Goal: Task Accomplishment & Management: Manage account settings

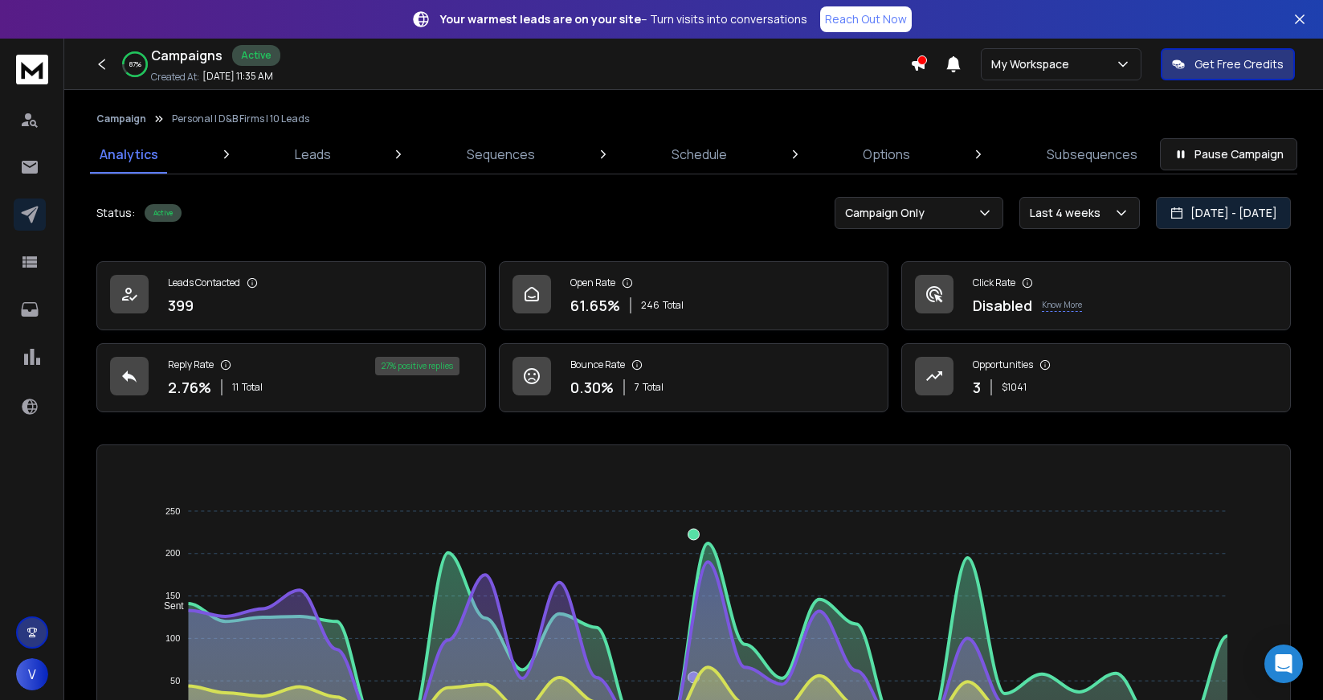
click at [1164, 221] on button "18 Aug 2025 - 15 Sep 2025" at bounding box center [1223, 213] width 135 height 32
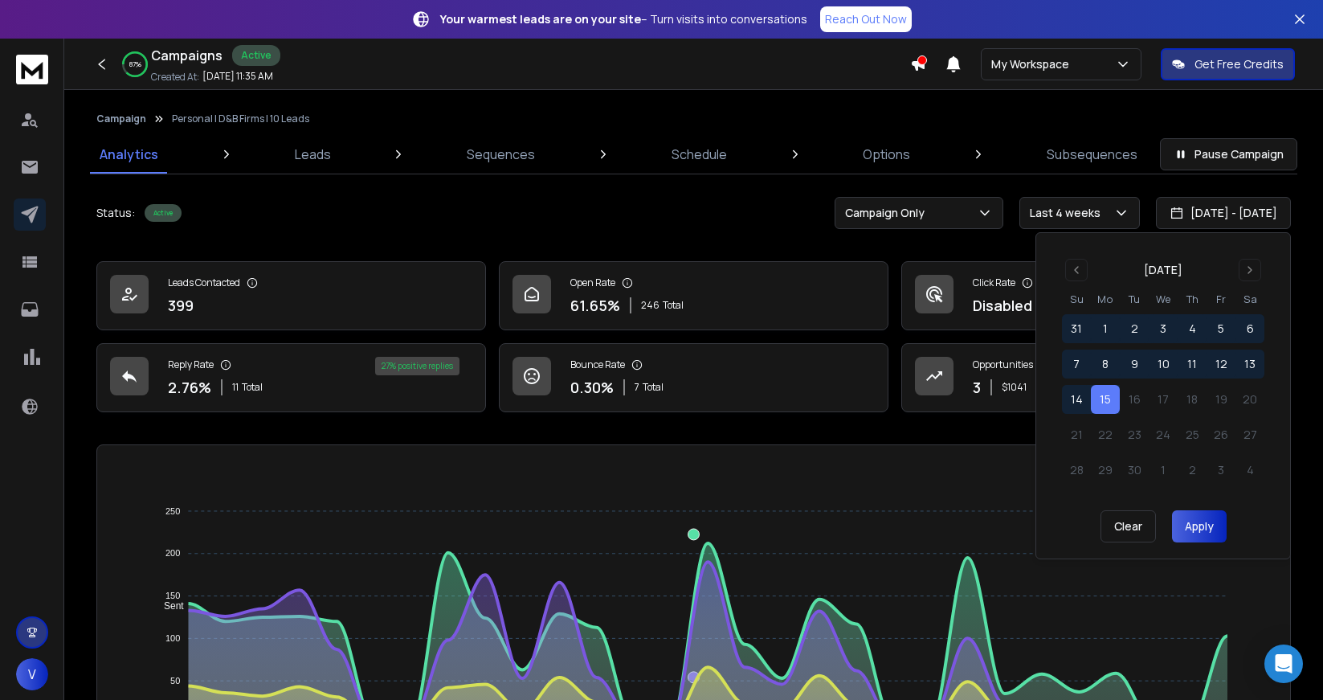
click at [1106, 367] on button "8" at bounding box center [1105, 363] width 29 height 29
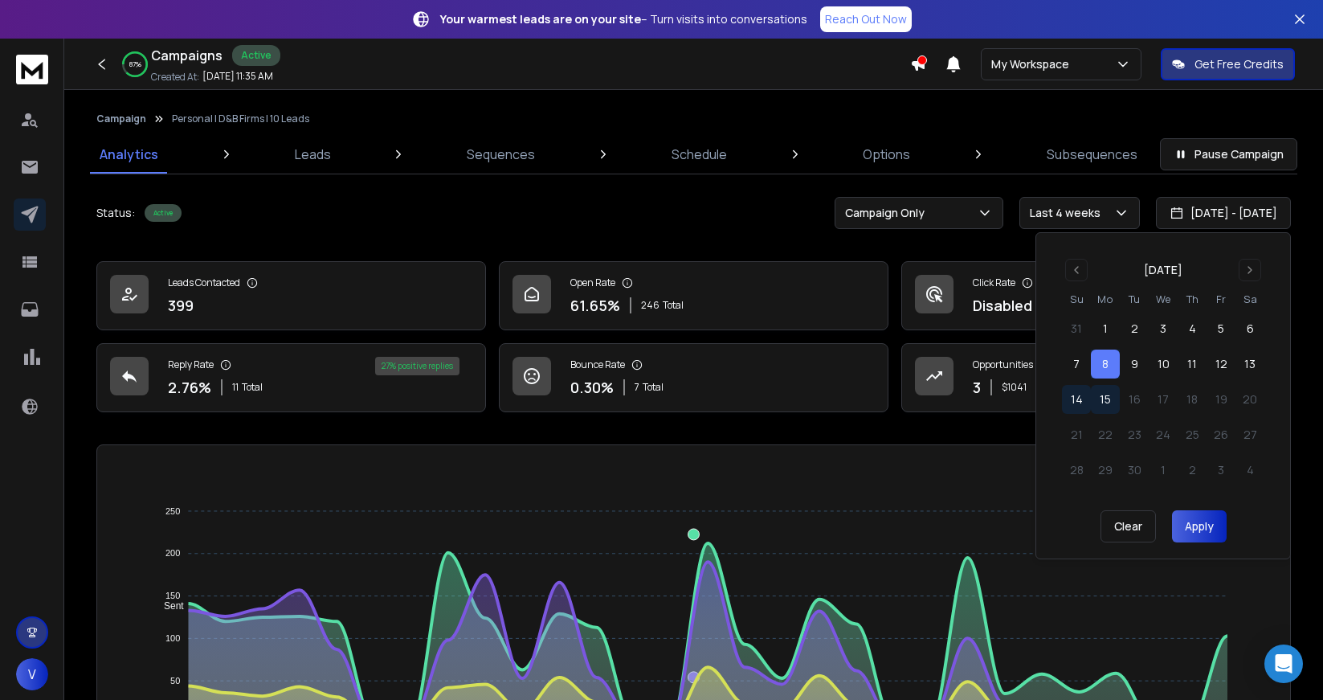
click at [1076, 404] on button "14" at bounding box center [1076, 399] width 29 height 29
click at [1197, 527] on button "Apply" at bounding box center [1199, 526] width 55 height 32
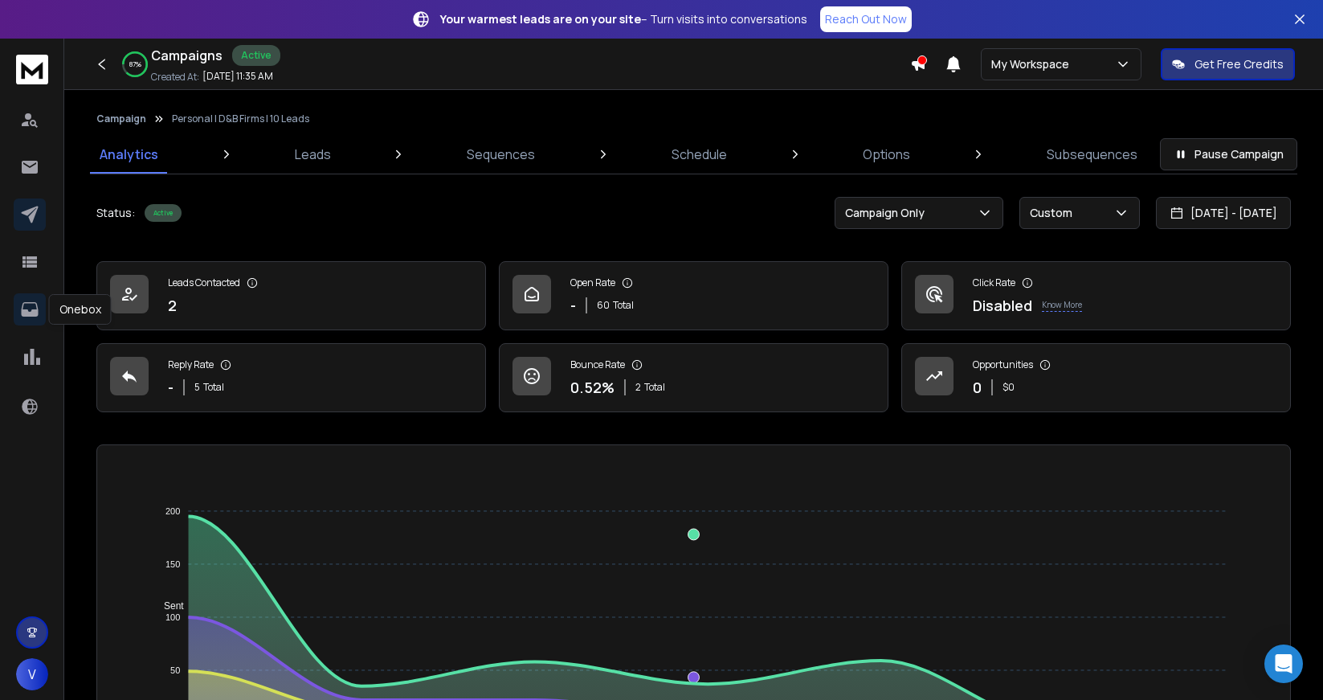
click at [22, 315] on icon at bounding box center [29, 309] width 17 height 14
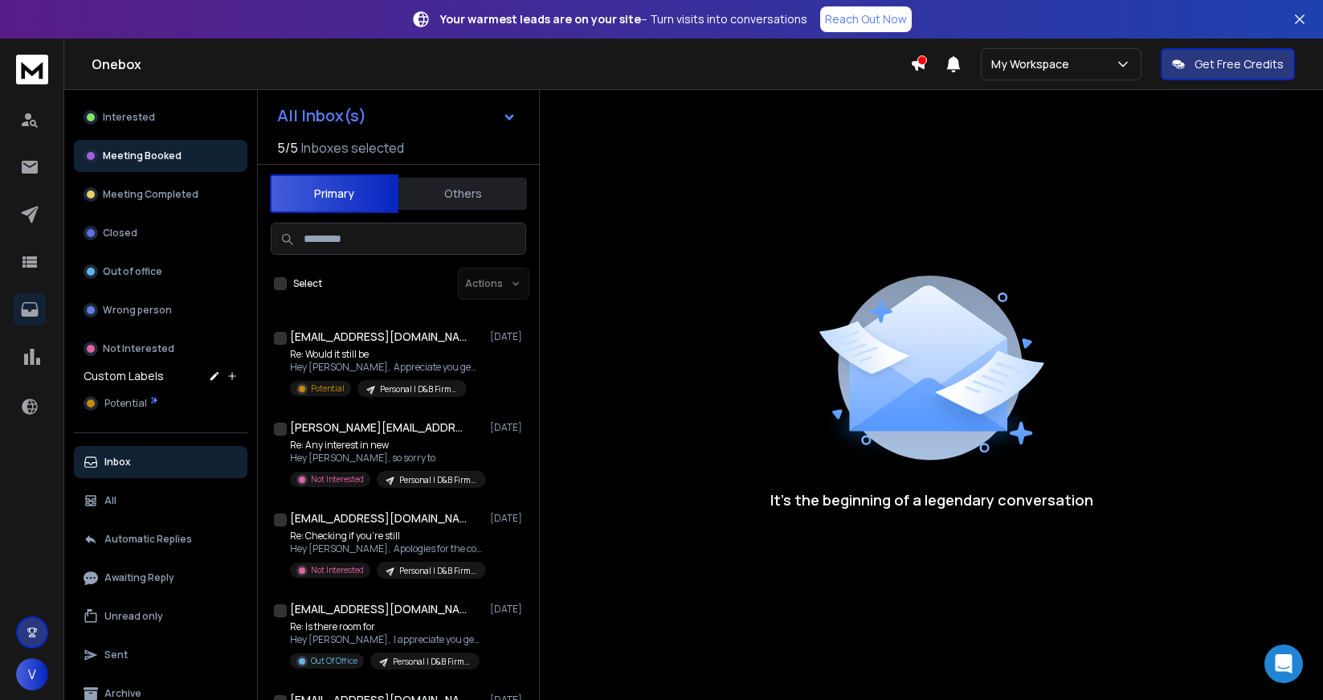
scroll to position [256, 0]
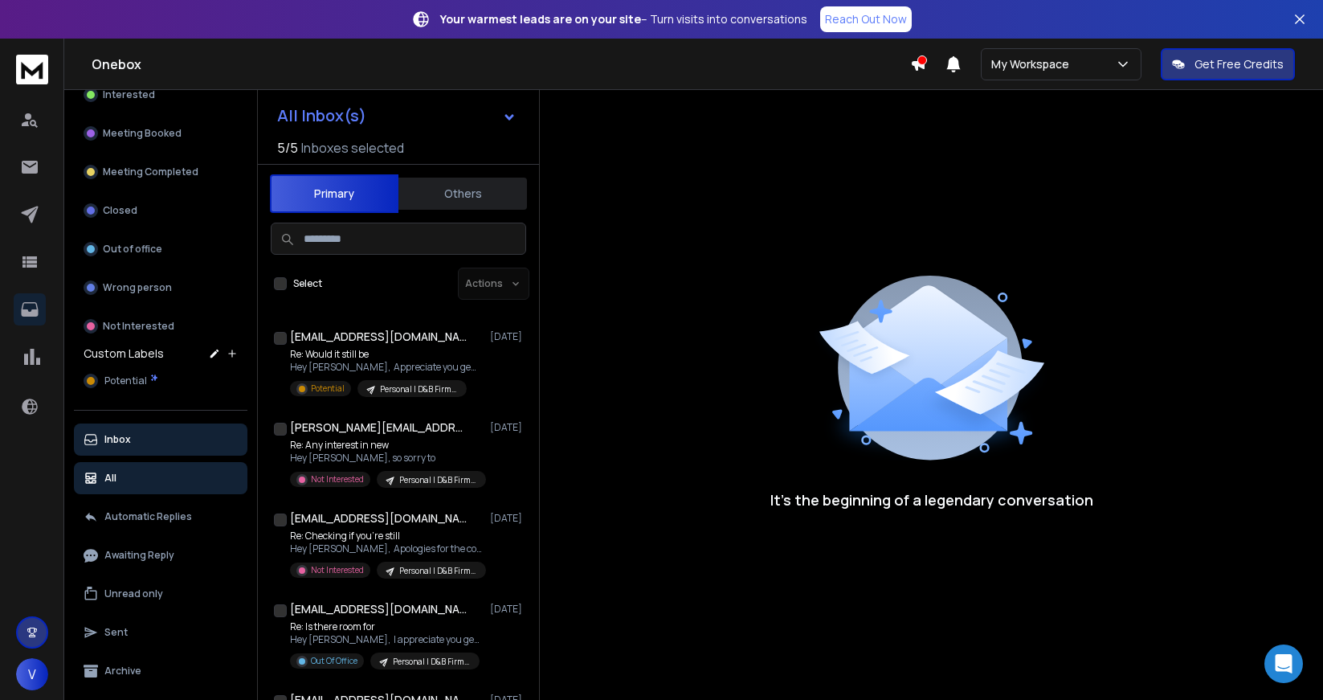
click at [116, 472] on p "All" at bounding box center [110, 478] width 12 height 13
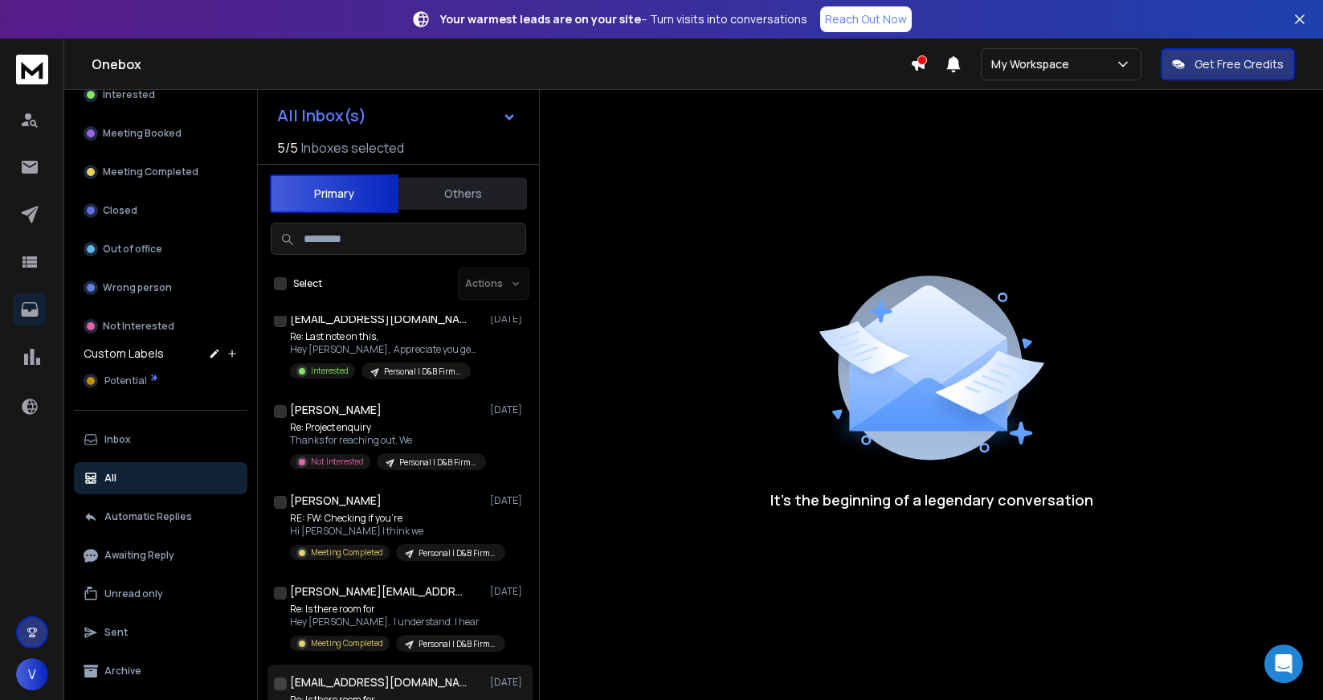
scroll to position [633, 0]
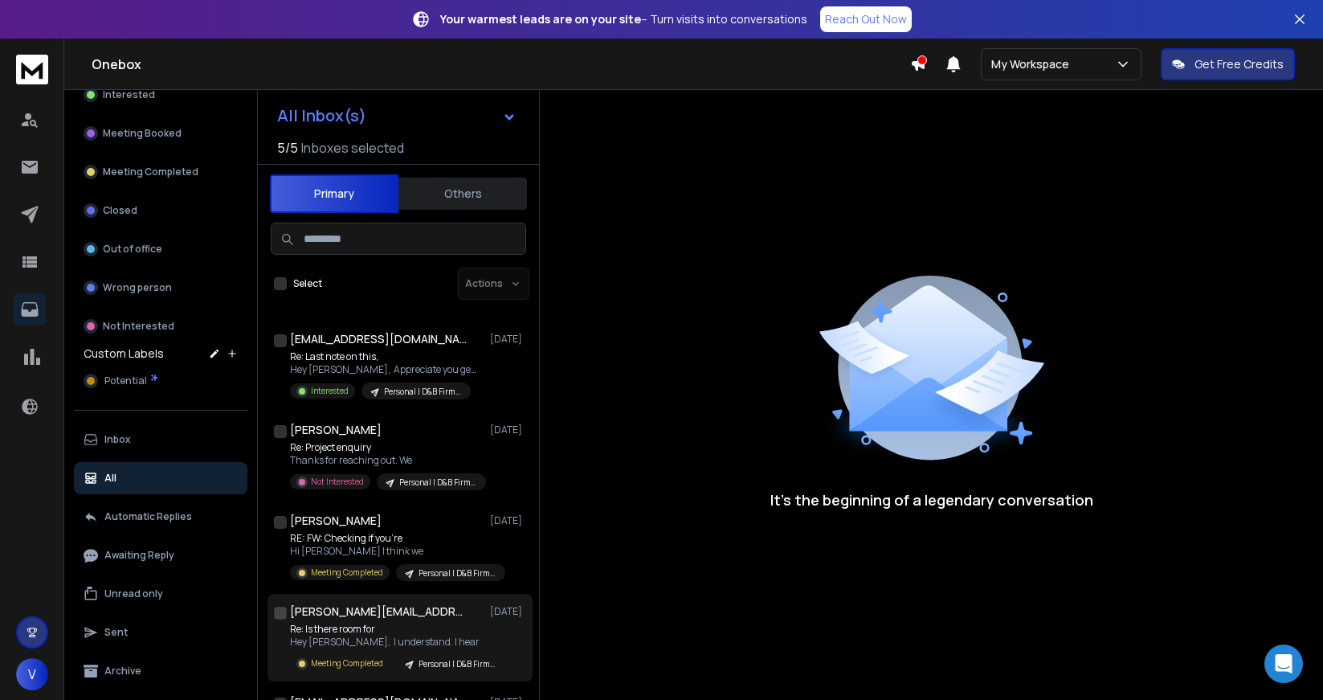
click at [367, 623] on p "Re: Is there room for" at bounding box center [386, 629] width 193 height 13
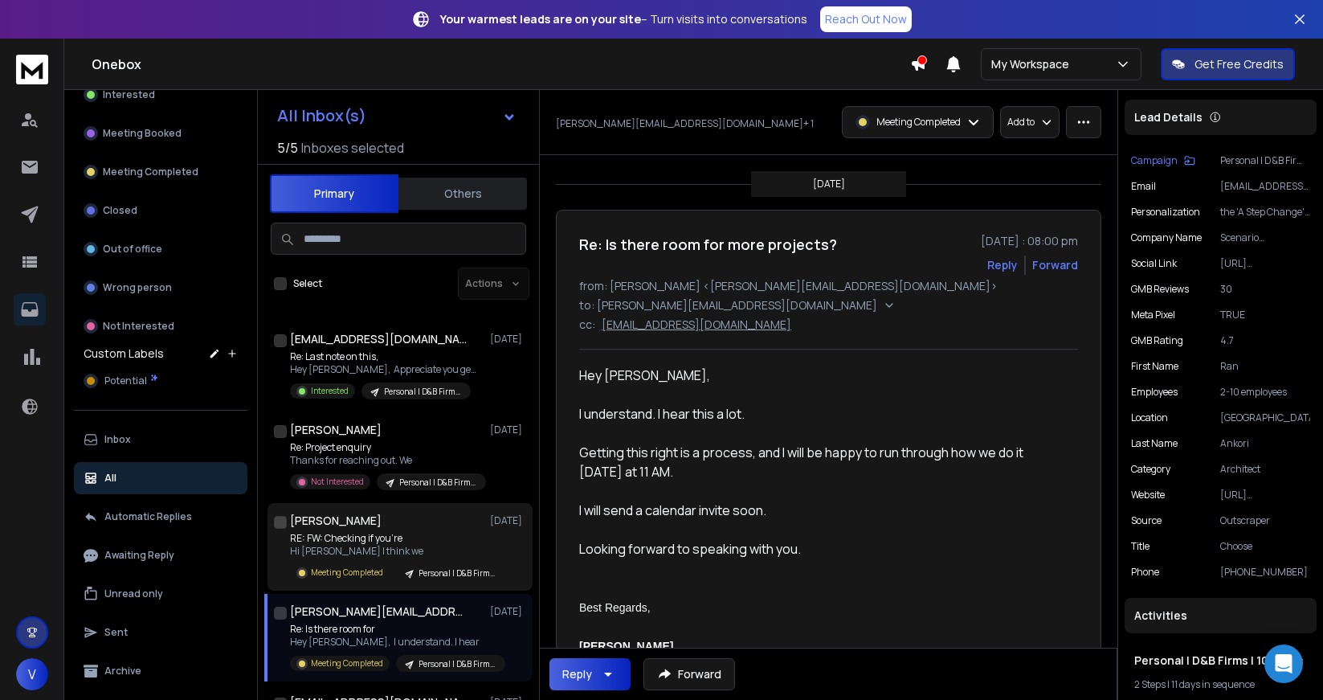
click at [353, 544] on p "RE: FW: Checking if you’re" at bounding box center [386, 538] width 193 height 13
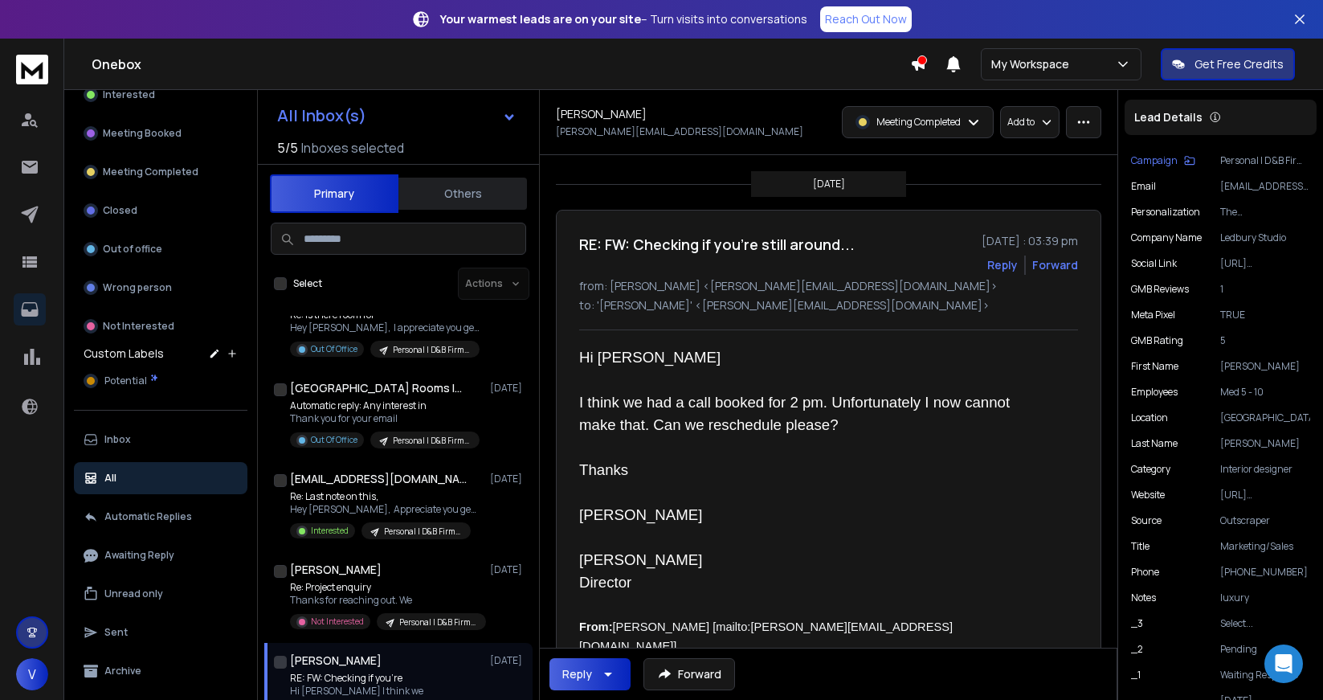
scroll to position [488, 0]
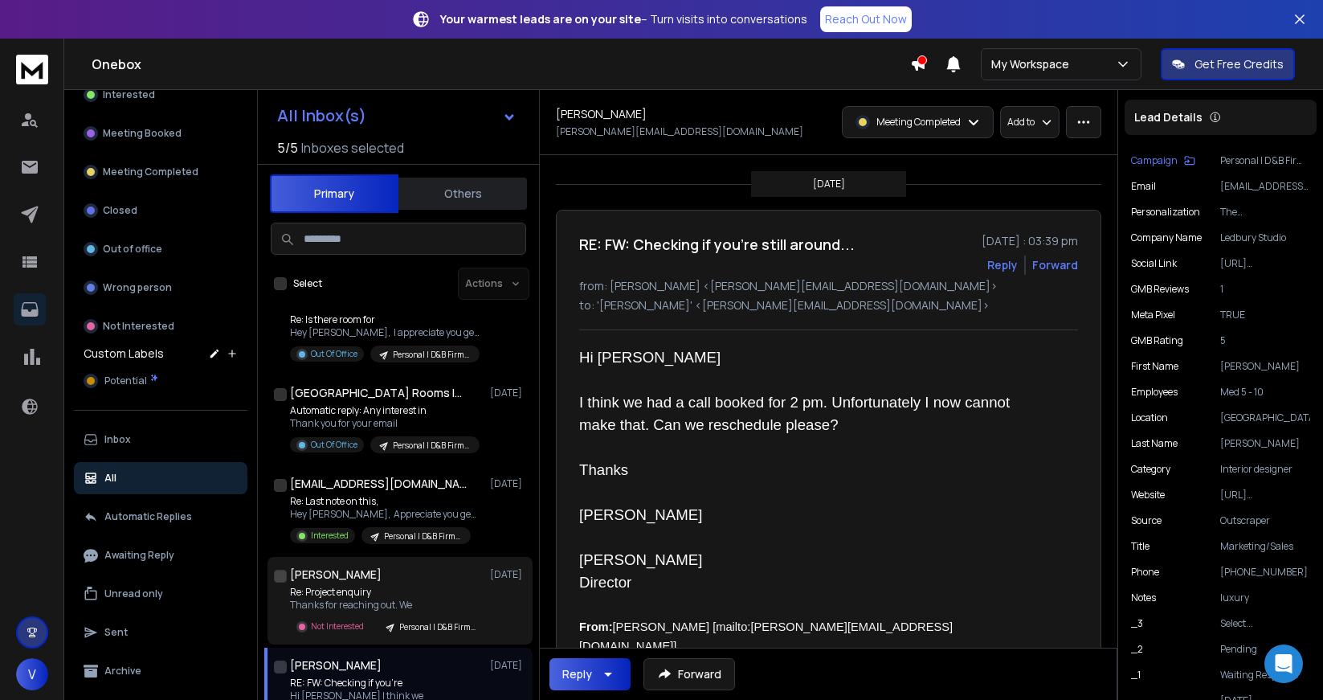
click at [416, 590] on p "Re: Project enquiry" at bounding box center [386, 592] width 193 height 13
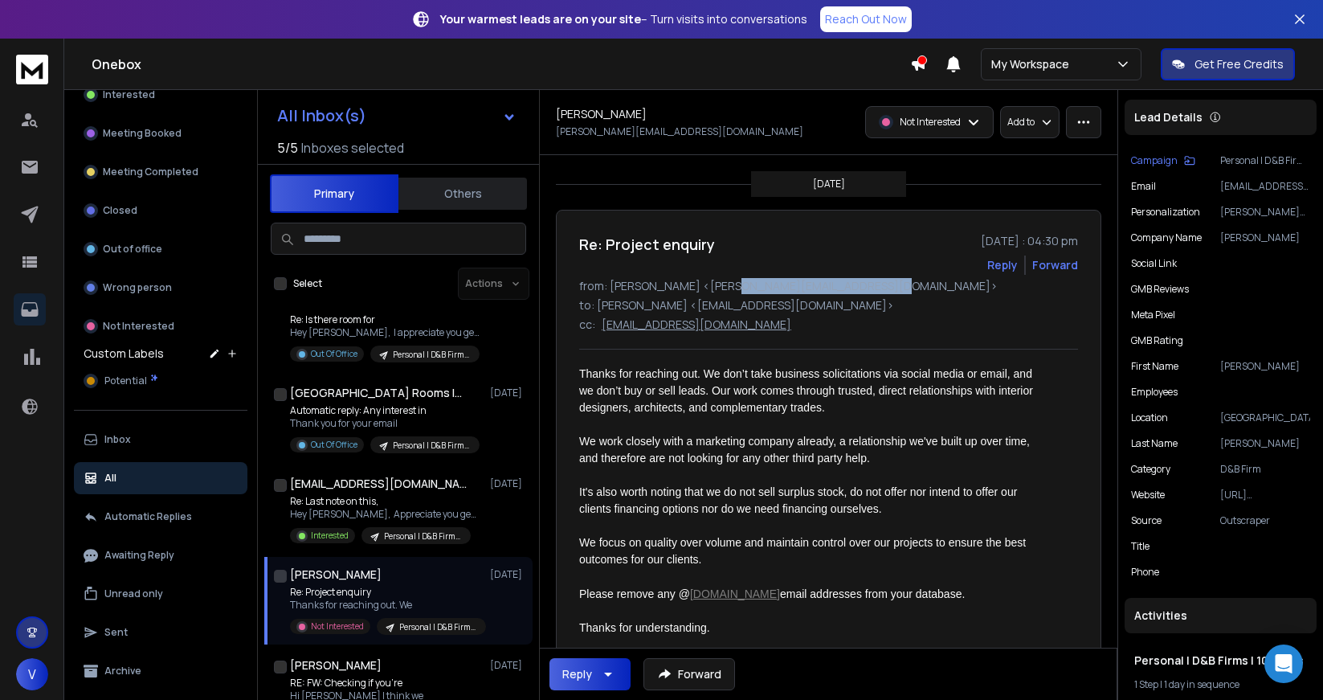
drag, startPoint x: 719, startPoint y: 287, endPoint x: 874, endPoint y: 288, distance: 155.0
click at [874, 288] on p "from: Darren Ravenscroft <darren@kitchensbykemp.com>" at bounding box center [828, 286] width 499 height 16
copy p "darren@kitchensbykemp.com"
drag, startPoint x: 1211, startPoint y: 189, endPoint x: 1326, endPoint y: 182, distance: 115.8
click at [1322, 182] on html "Your warmest leads are on your site – Turn visits into conversations Reach Out …" at bounding box center [661, 350] width 1323 height 700
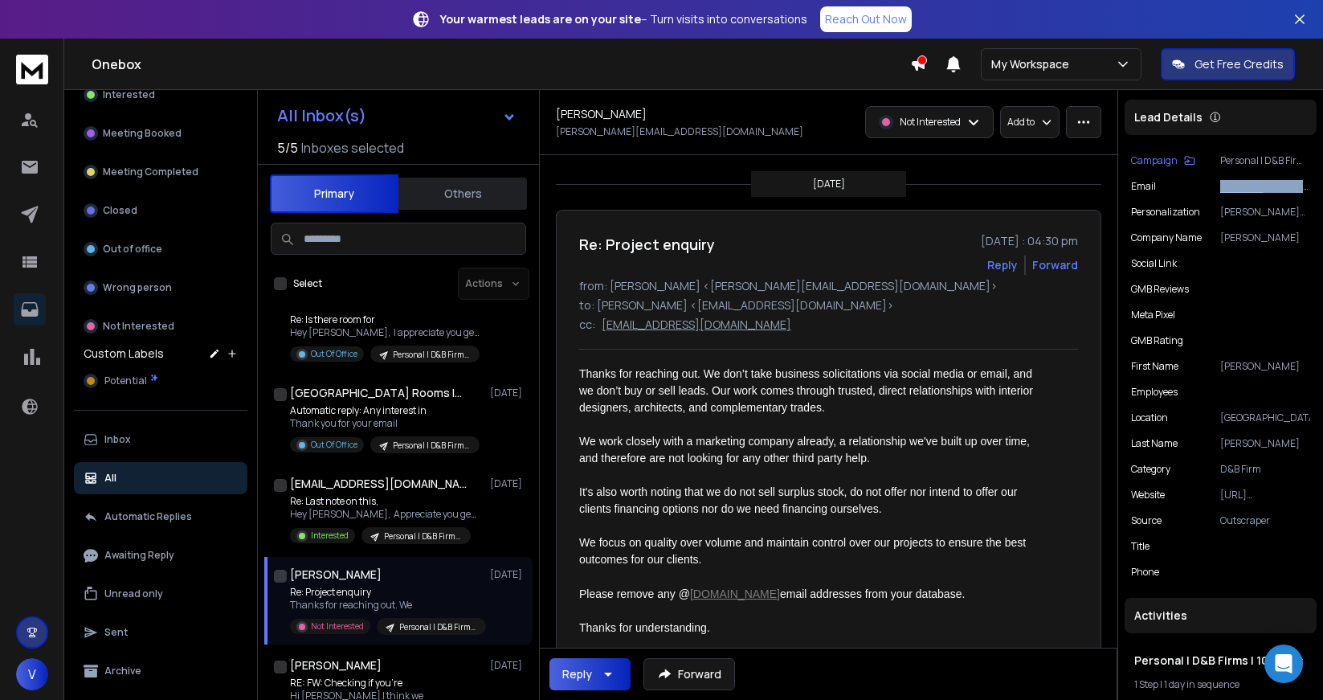
copy p "enquiries@kitchensbyke"
click at [1234, 190] on p "enquiries@kitchensbykemp.com" at bounding box center [1265, 186] width 90 height 13
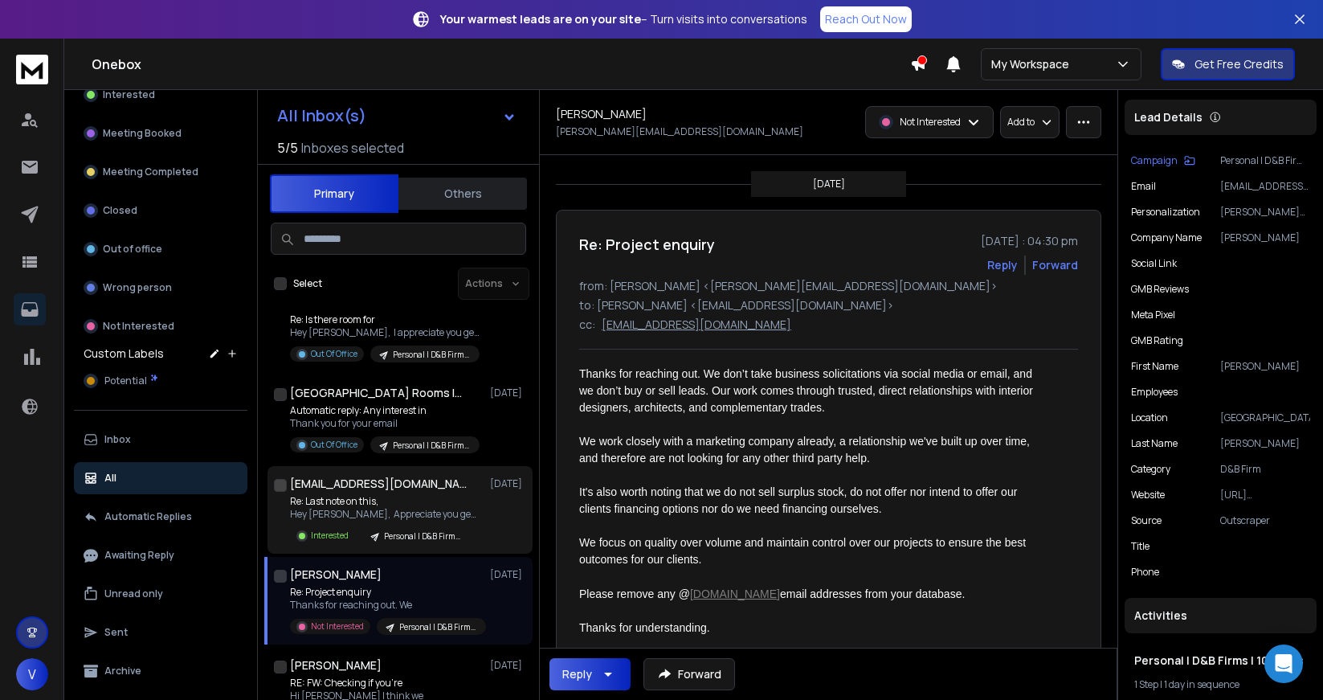
click at [371, 496] on p "Re: Last note on this," at bounding box center [386, 501] width 193 height 13
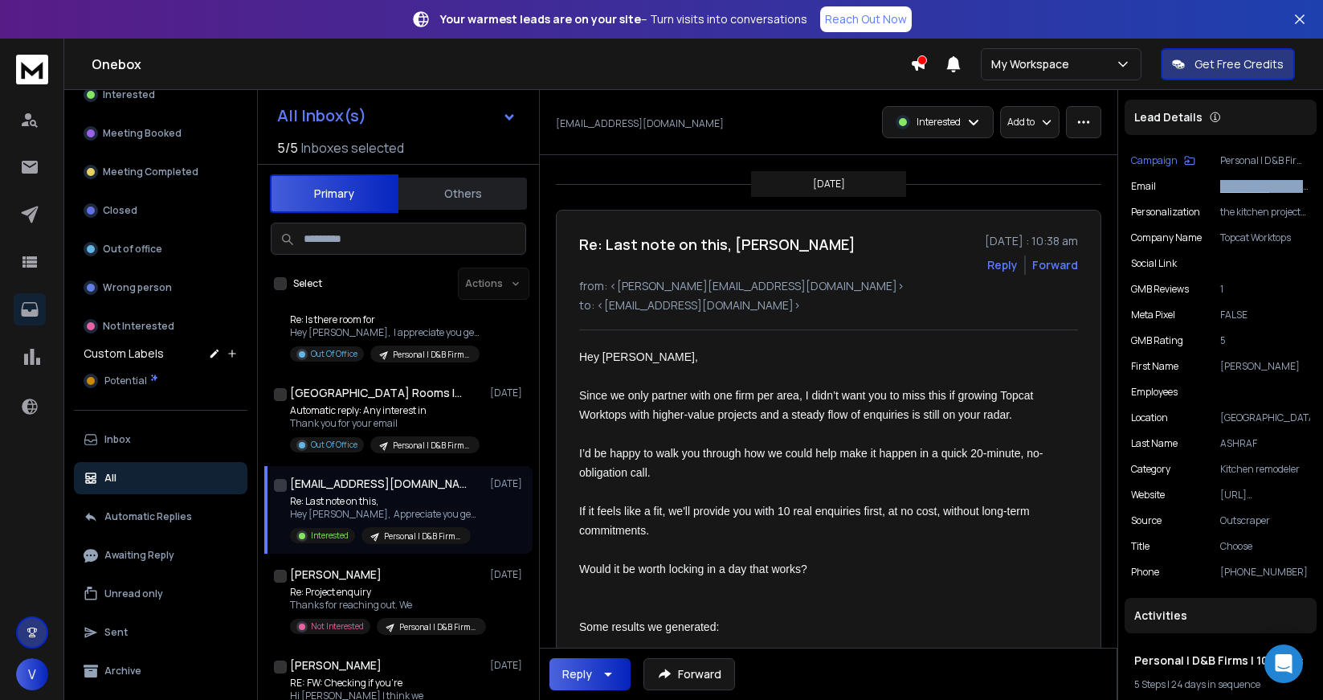
drag, startPoint x: 1211, startPoint y: 189, endPoint x: 1329, endPoint y: 182, distance: 118.3
click at [1322, 182] on html "Your warmest leads are on your site – Turn visits into conversations Reach Out …" at bounding box center [661, 350] width 1323 height 700
copy p "info@topcatworktops.co."
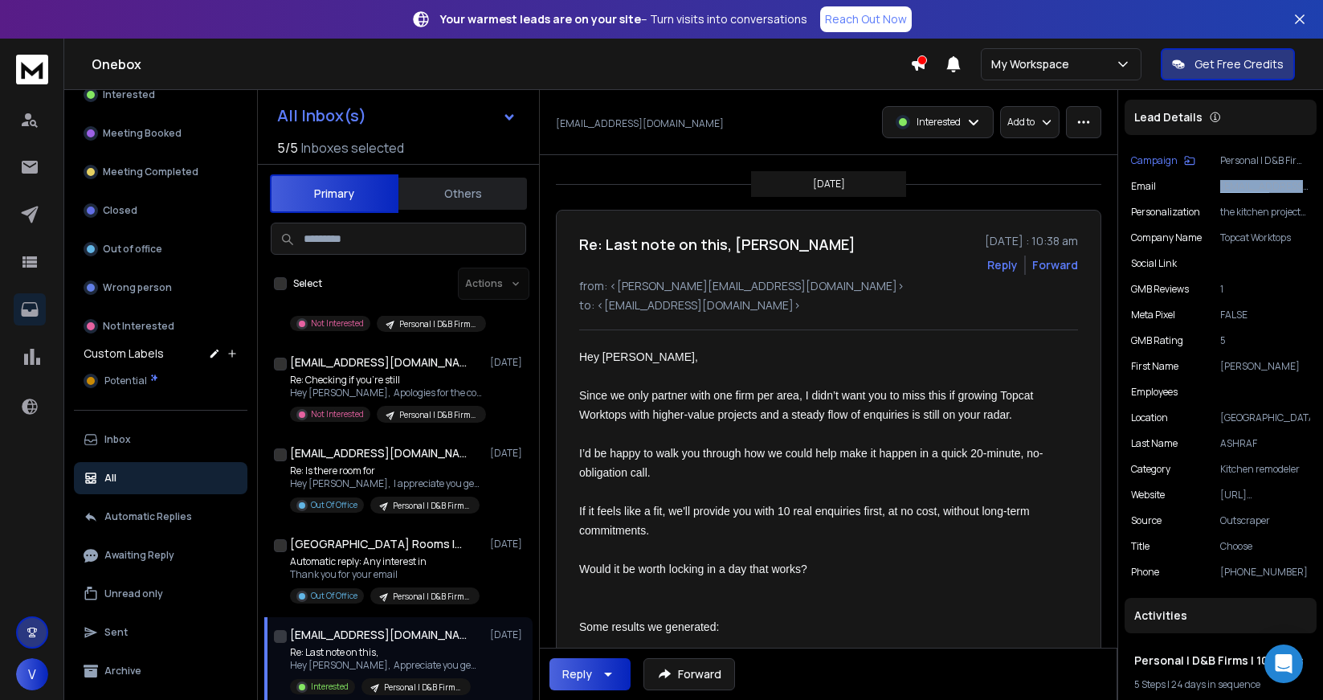
scroll to position [325, 0]
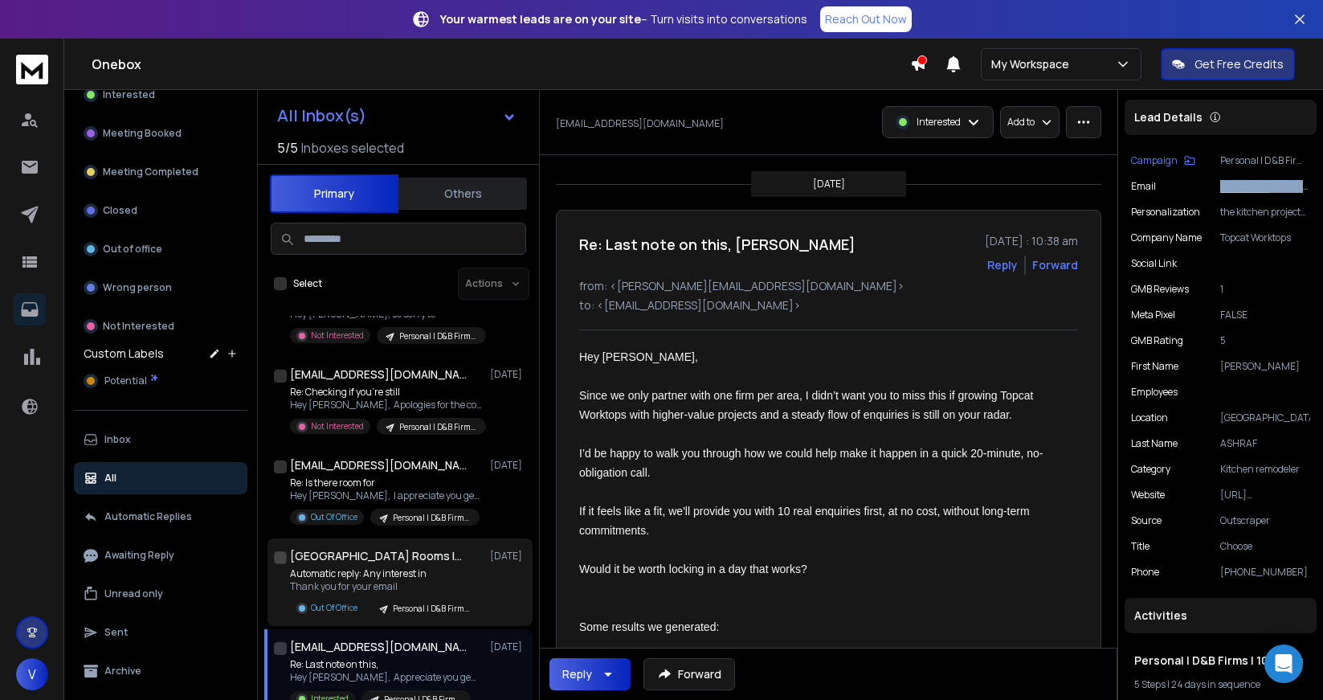
click at [363, 574] on p "Automatic reply: Any interest in" at bounding box center [385, 573] width 190 height 13
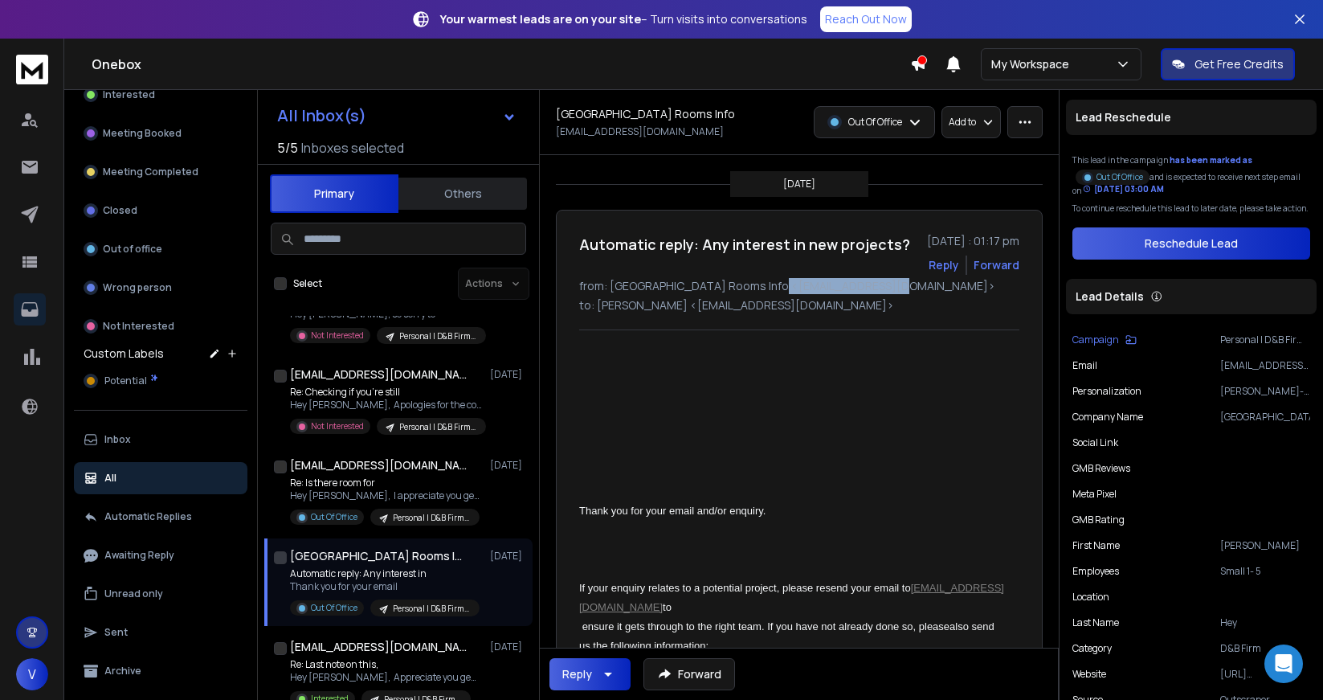
drag, startPoint x: 884, startPoint y: 289, endPoint x: 767, endPoint y: 290, distance: 116.5
click at [766, 290] on p "from: Westbury Garden Rooms Info <Info@westburygr.com>" at bounding box center [799, 286] width 440 height 16
copy p "Info@westburygr.com"
drag, startPoint x: 1210, startPoint y: 367, endPoint x: 1326, endPoint y: 363, distance: 116.5
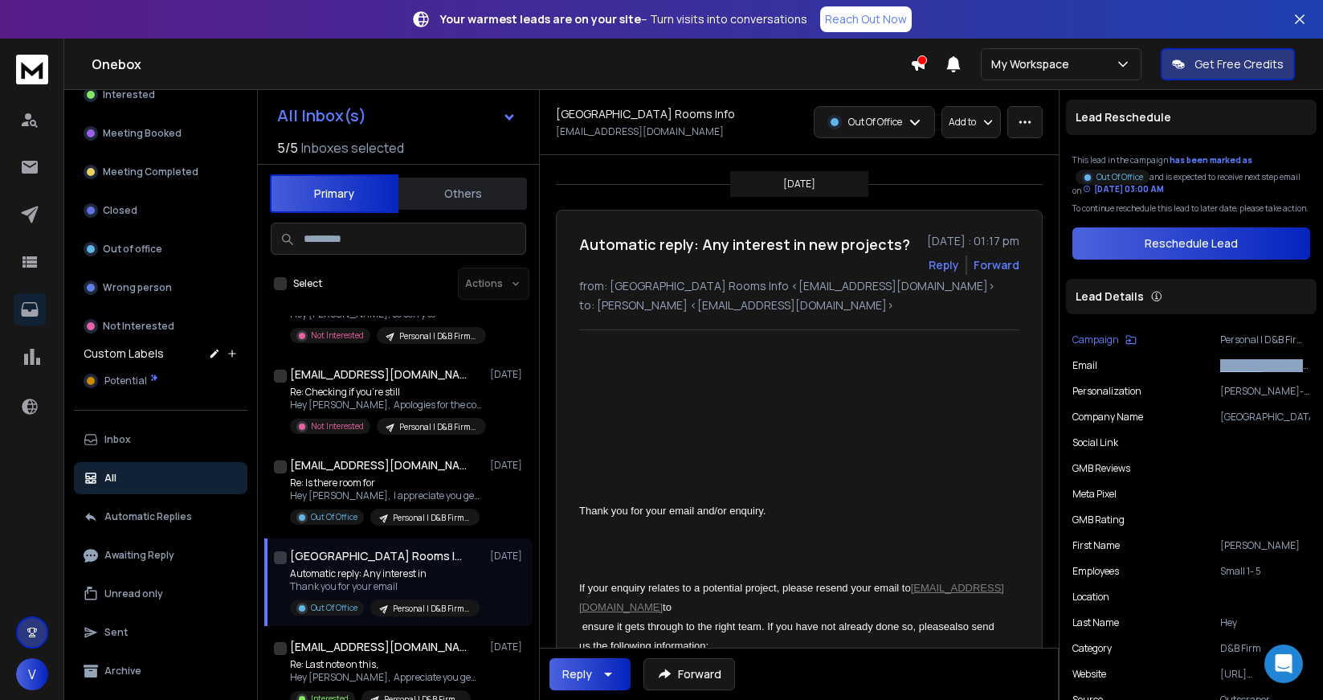
click at [1322, 363] on html "Your warmest leads are on your site – Turn visits into conversations Reach Out …" at bounding box center [661, 350] width 1323 height 700
copy p "info@westburygardenroo"
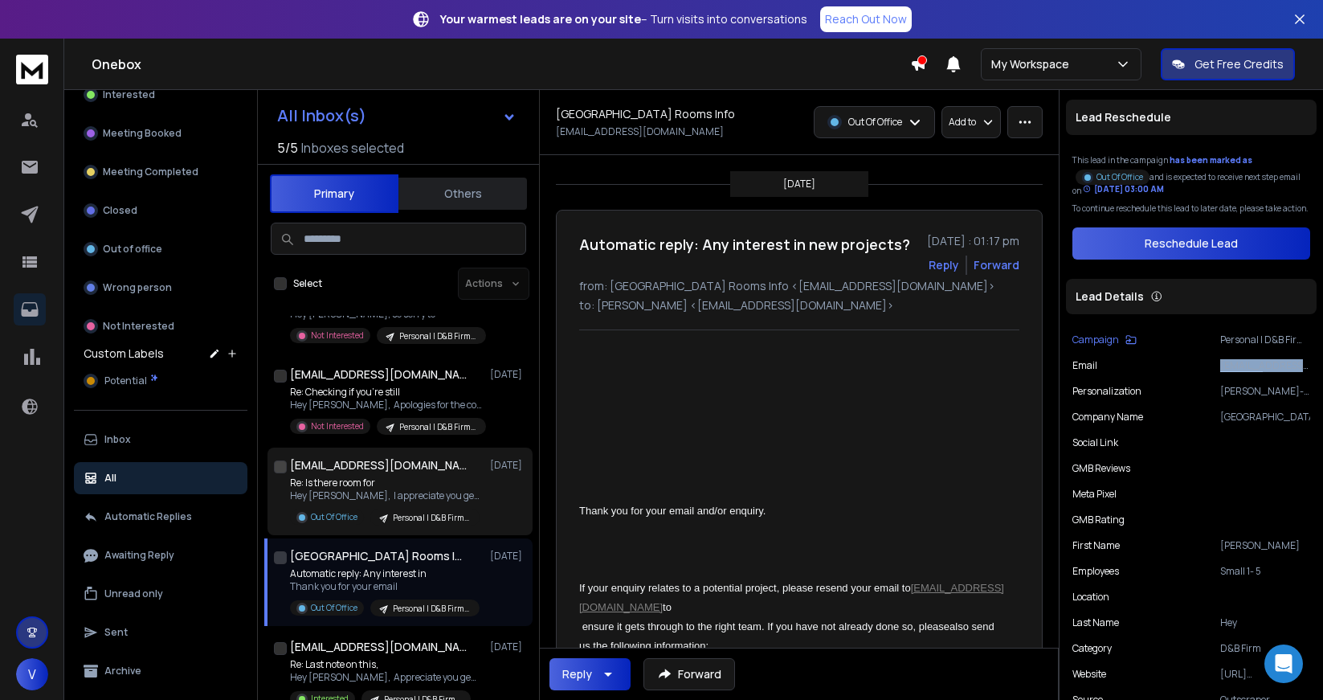
click at [377, 503] on div "Re: Is there room for Hey Daniel, I appreciate you getting Out Of Office Person…" at bounding box center [386, 500] width 193 height 49
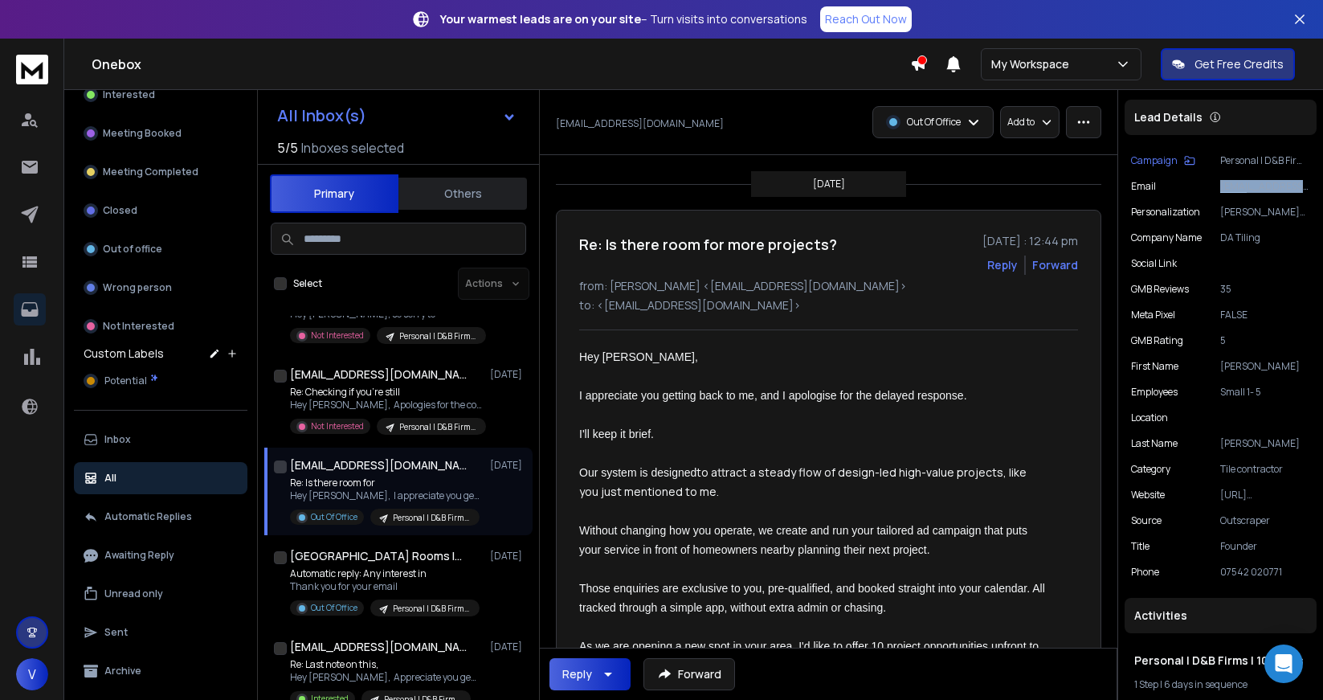
drag, startPoint x: 1211, startPoint y: 186, endPoint x: 1334, endPoint y: 188, distance: 122.9
click at [1322, 188] on html "Your warmest leads are on your site – Turn visits into conversations Reach Out …" at bounding box center [661, 350] width 1323 height 700
copy p "info@datiling.co.uk"
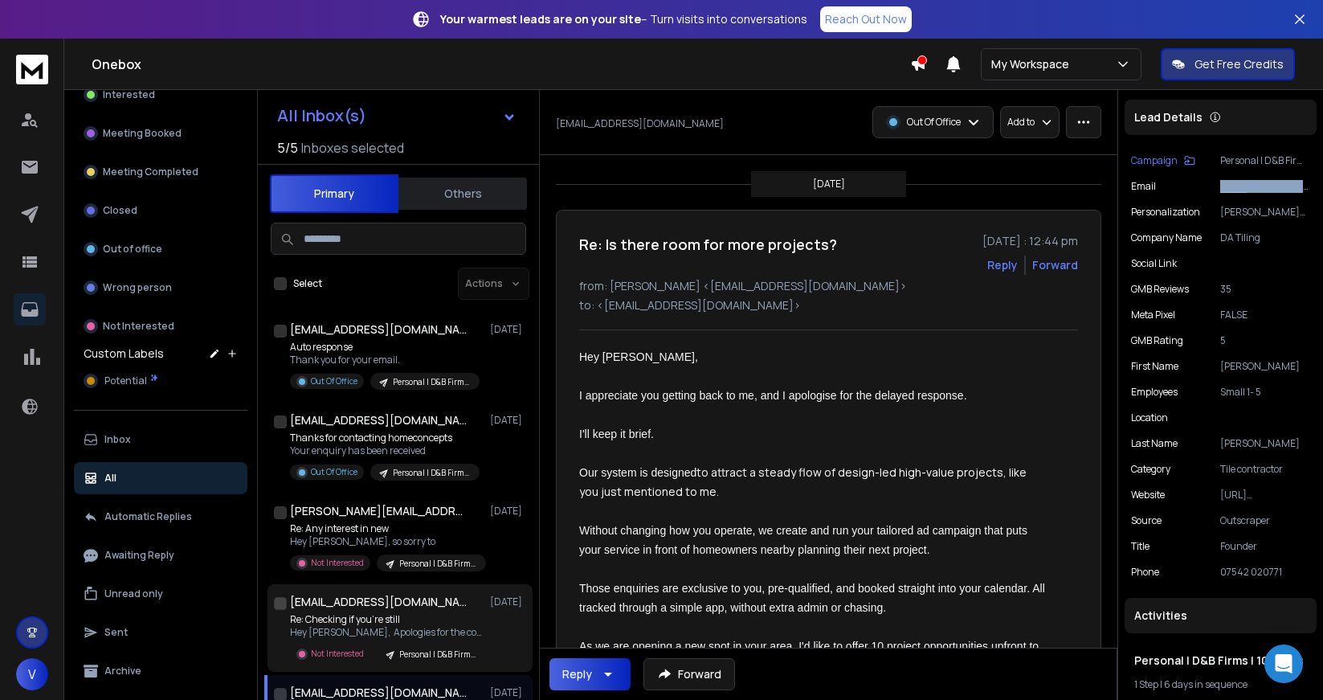
scroll to position [96, 0]
click at [394, 614] on p "Re: Checking if you’re still" at bounding box center [386, 620] width 193 height 13
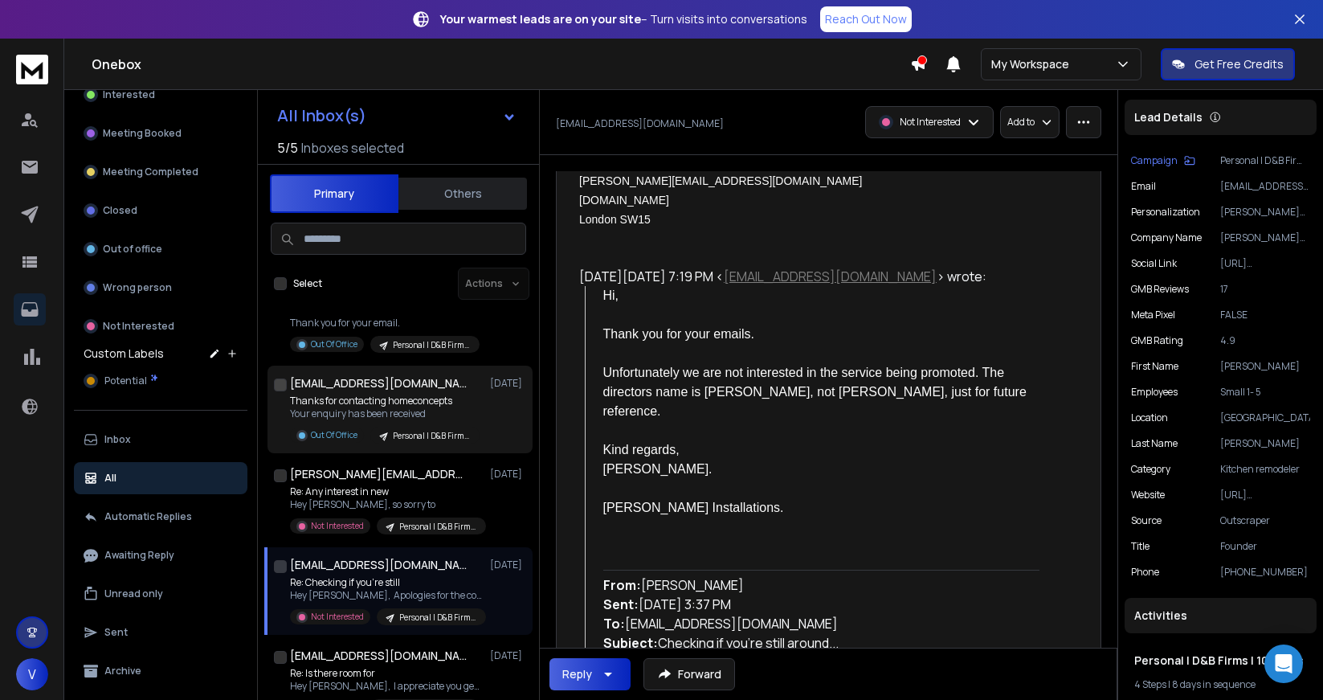
scroll to position [158, 0]
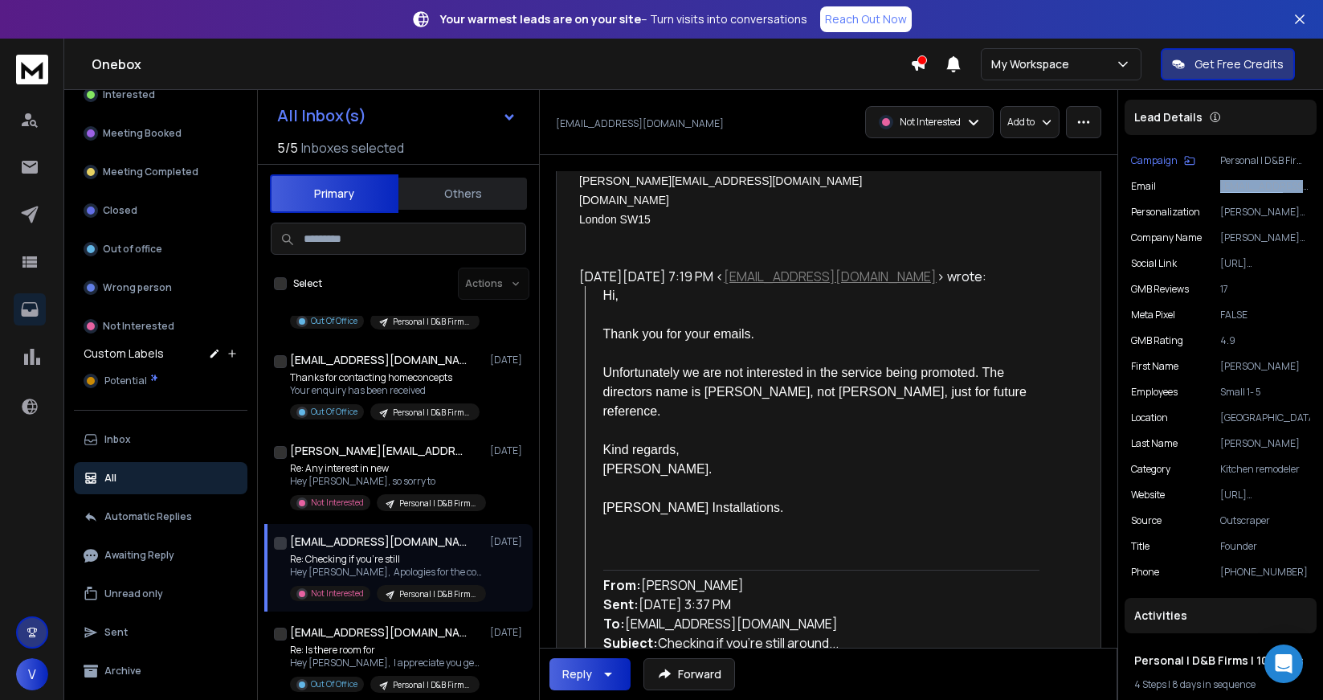
drag, startPoint x: 1211, startPoint y: 189, endPoint x: 1325, endPoint y: 186, distance: 114.1
click at [1322, 186] on html "Your warmest leads are on your site – Turn visits into conversations Reach Out …" at bounding box center [661, 350] width 1323 height 700
copy p "info@rozierinstallations."
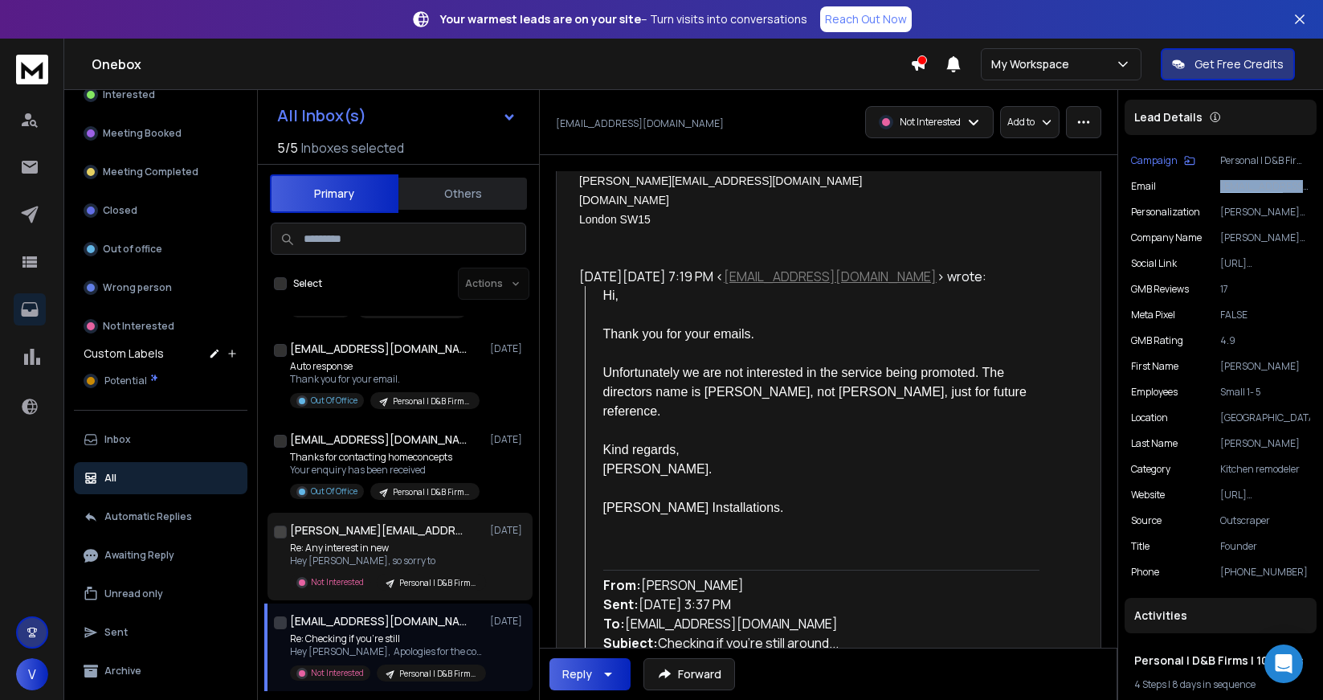
scroll to position [77, 0]
click at [365, 549] on p "Re: Any interest in new" at bounding box center [386, 549] width 193 height 13
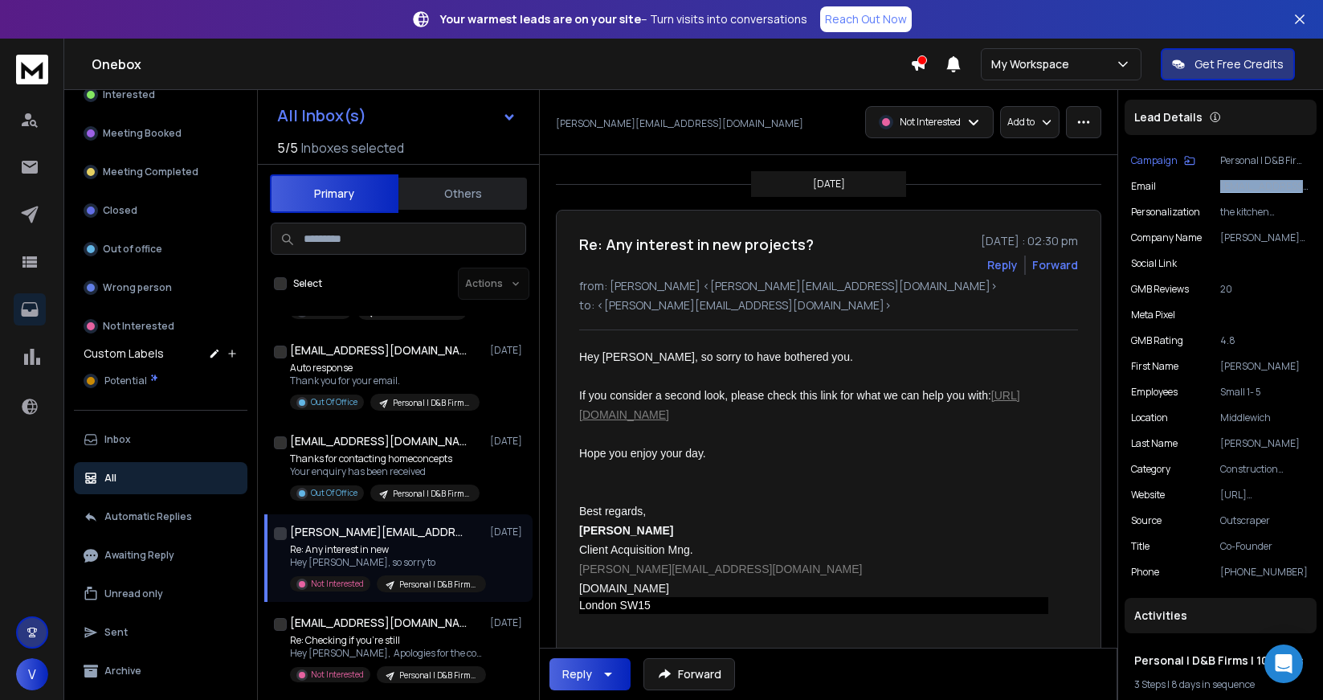
drag, startPoint x: 1209, startPoint y: 190, endPoint x: 1319, endPoint y: 196, distance: 110.2
click at [1319, 196] on div "Lead Details Campaign Personal | D&B Firms | 10 Leads Email info@houghconstruct…" at bounding box center [1220, 440] width 206 height 700
copy p "info@houghconstruction.co.uk"
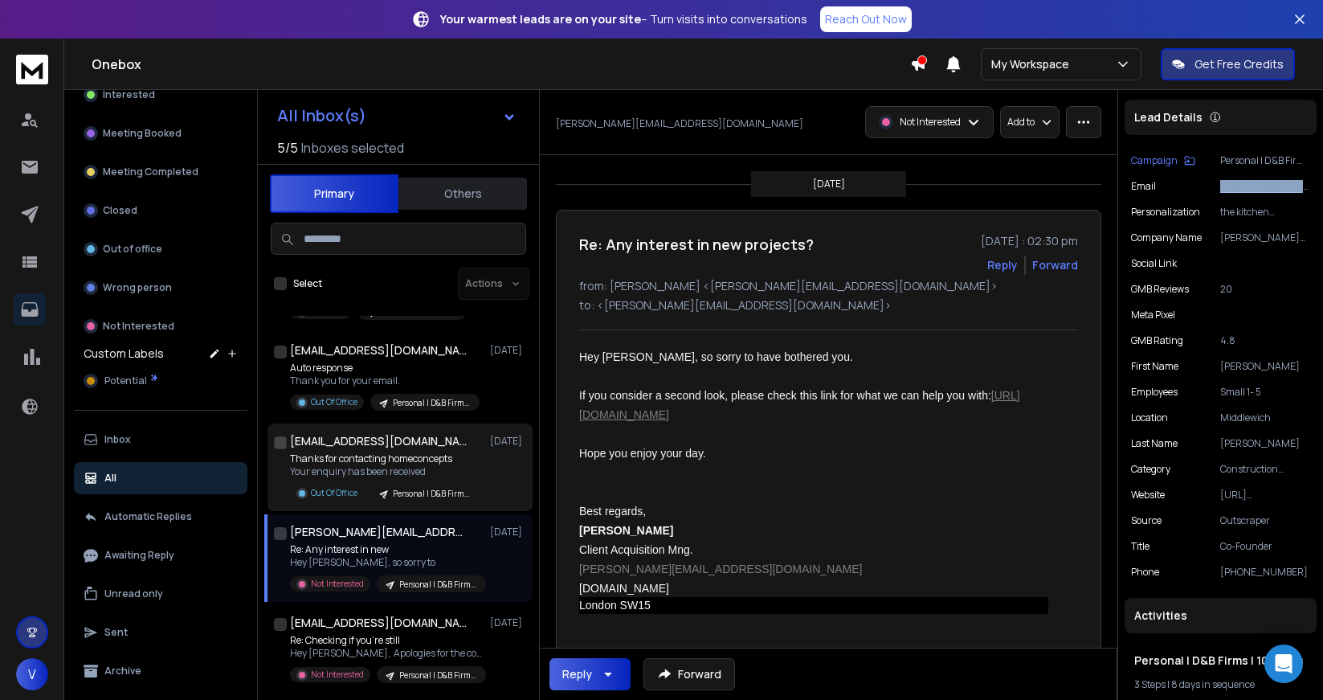
click at [365, 476] on p "Your enquiry has been received" at bounding box center [385, 471] width 190 height 13
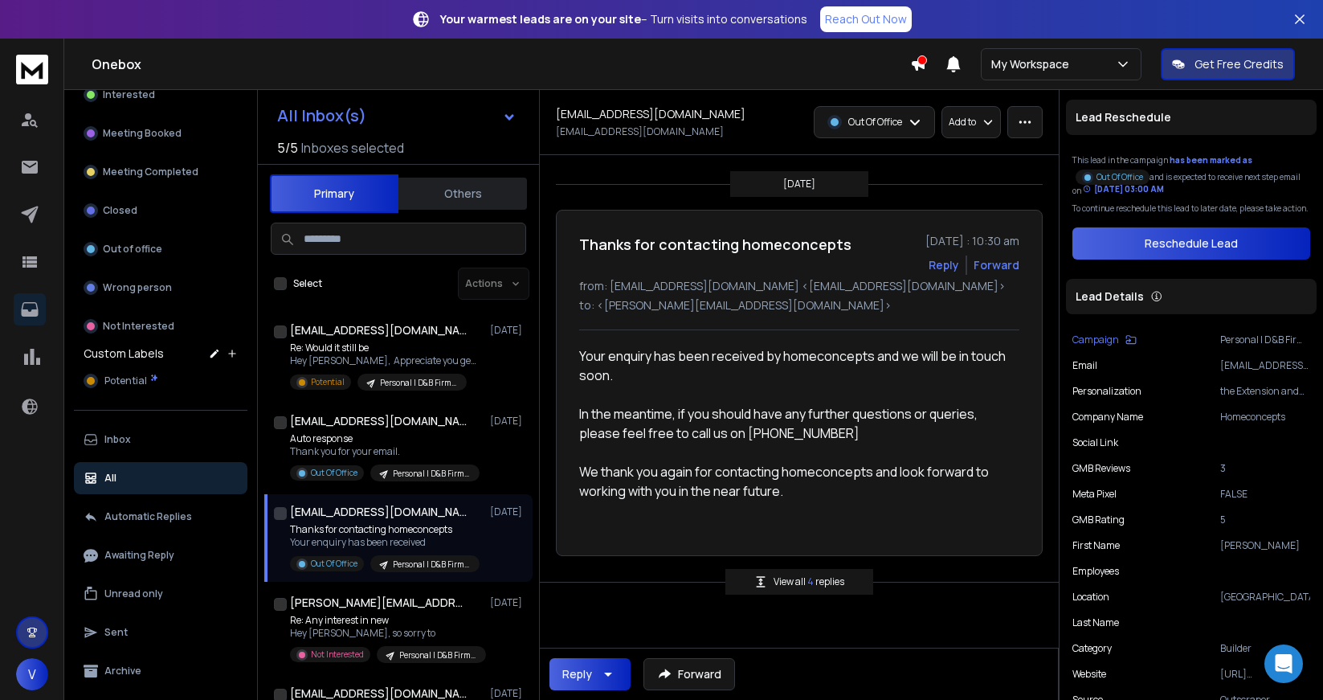
scroll to position [0, 0]
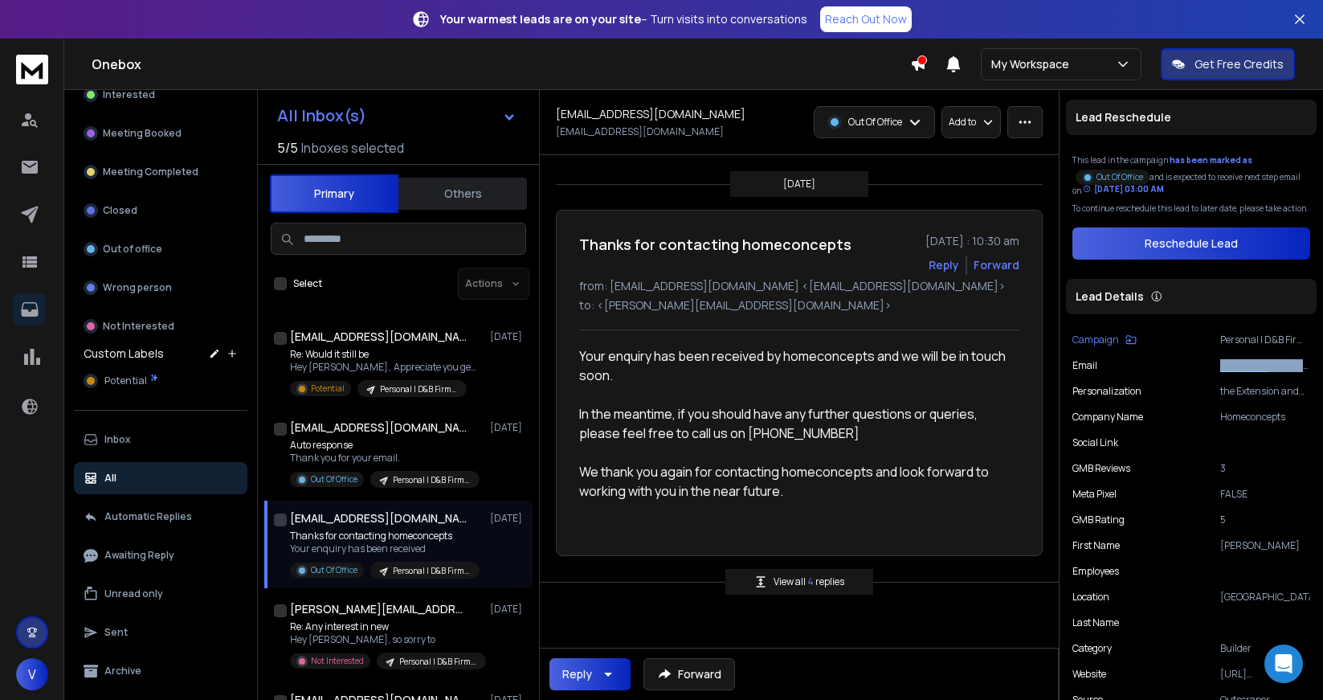
drag, startPoint x: 1209, startPoint y: 367, endPoint x: 1334, endPoint y: 365, distance: 125.3
click at [1322, 365] on html "Your warmest leads are on your site – Turn visits into conversations Reach Out …" at bounding box center [661, 350] width 1323 height 700
copy p "info@homeconcepts.co.uk"
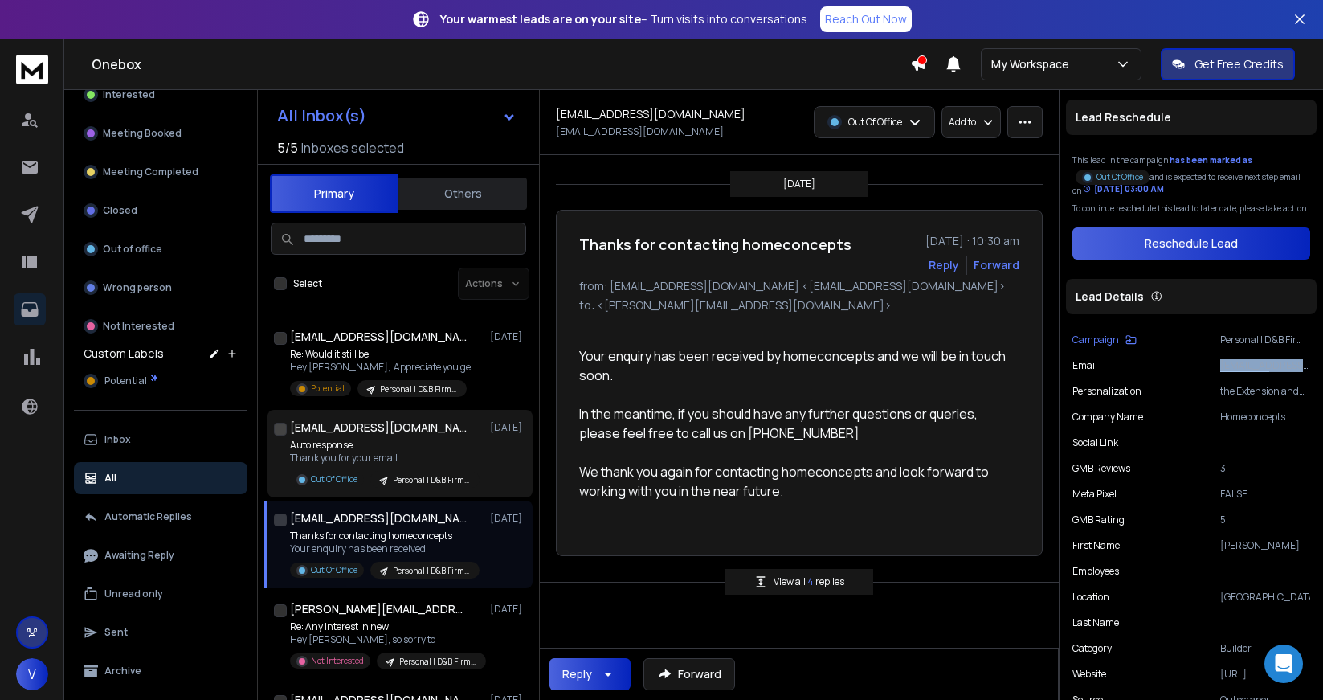
click at [377, 453] on p "Thank you for your email." at bounding box center [385, 457] width 190 height 13
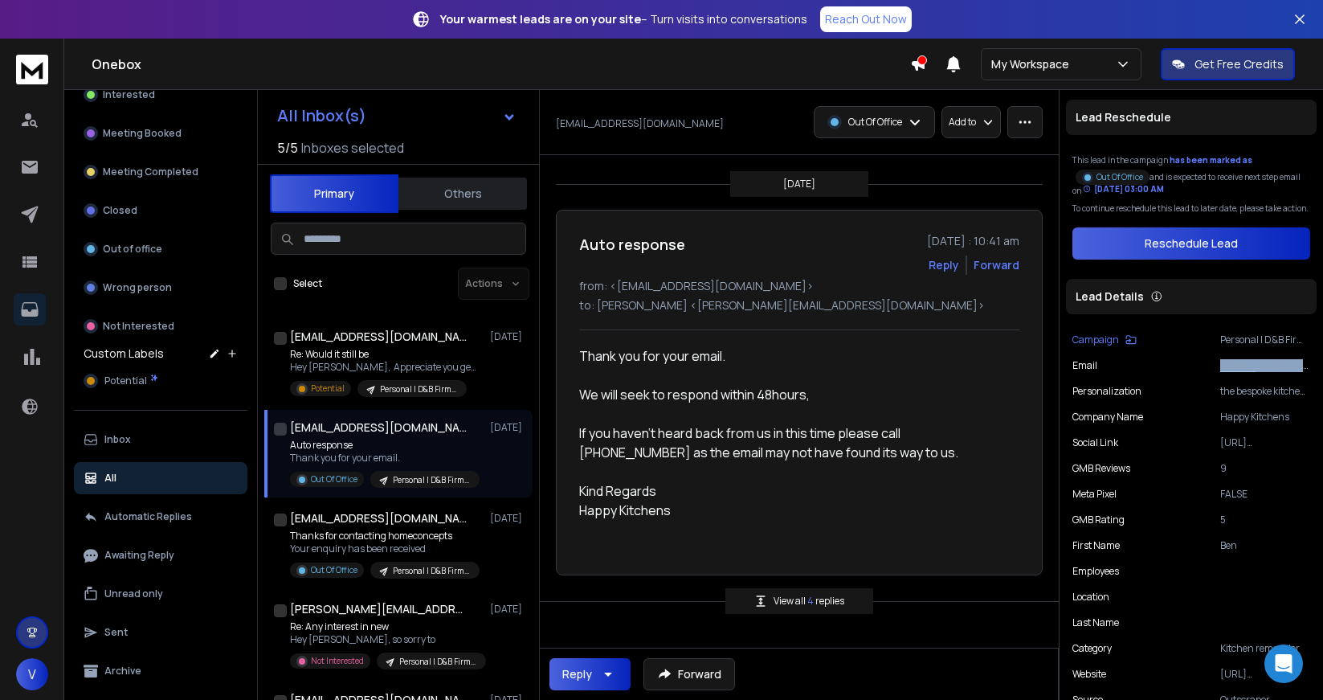
drag, startPoint x: 1210, startPoint y: 365, endPoint x: 1321, endPoint y: 371, distance: 111.8
click at [1321, 371] on div "Lead Reschedule This lead in the campaign has been marked as Out Of Office and …" at bounding box center [1191, 440] width 264 height 700
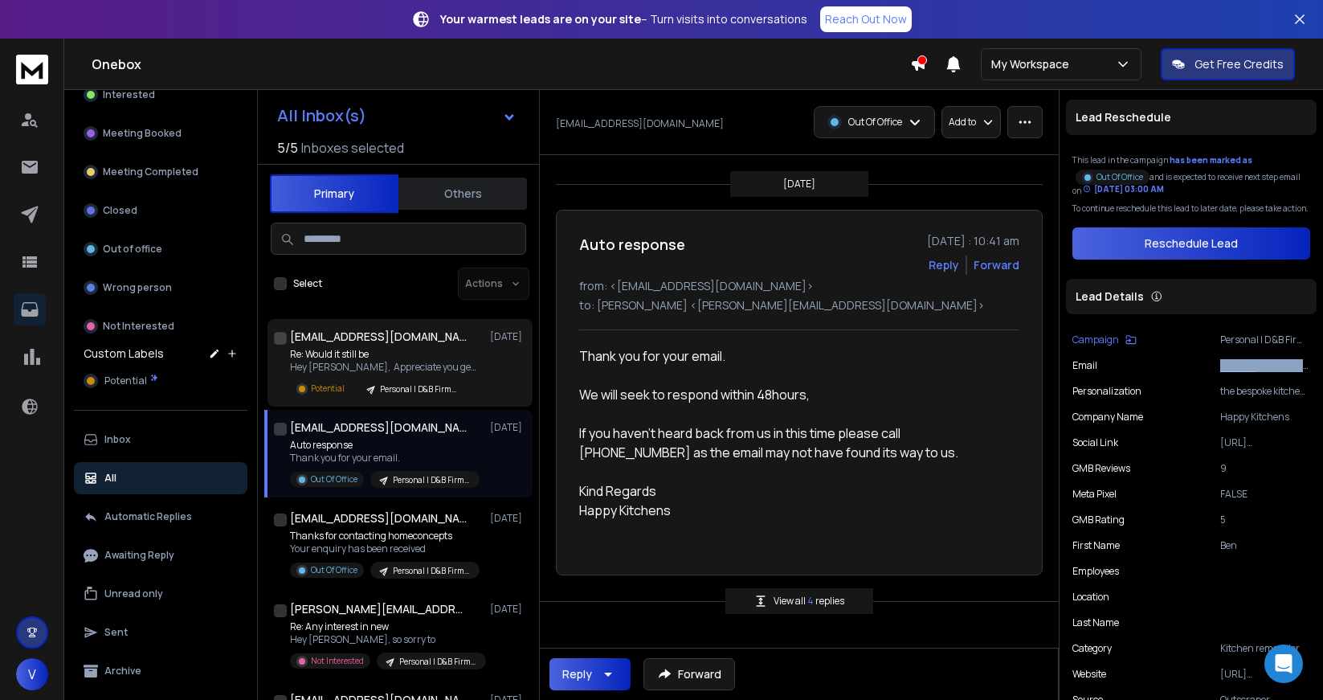
click at [363, 374] on div "Re: Would it still be Hey Andrew, Appreciate you getting back. Unfortunately, P…" at bounding box center [386, 372] width 193 height 49
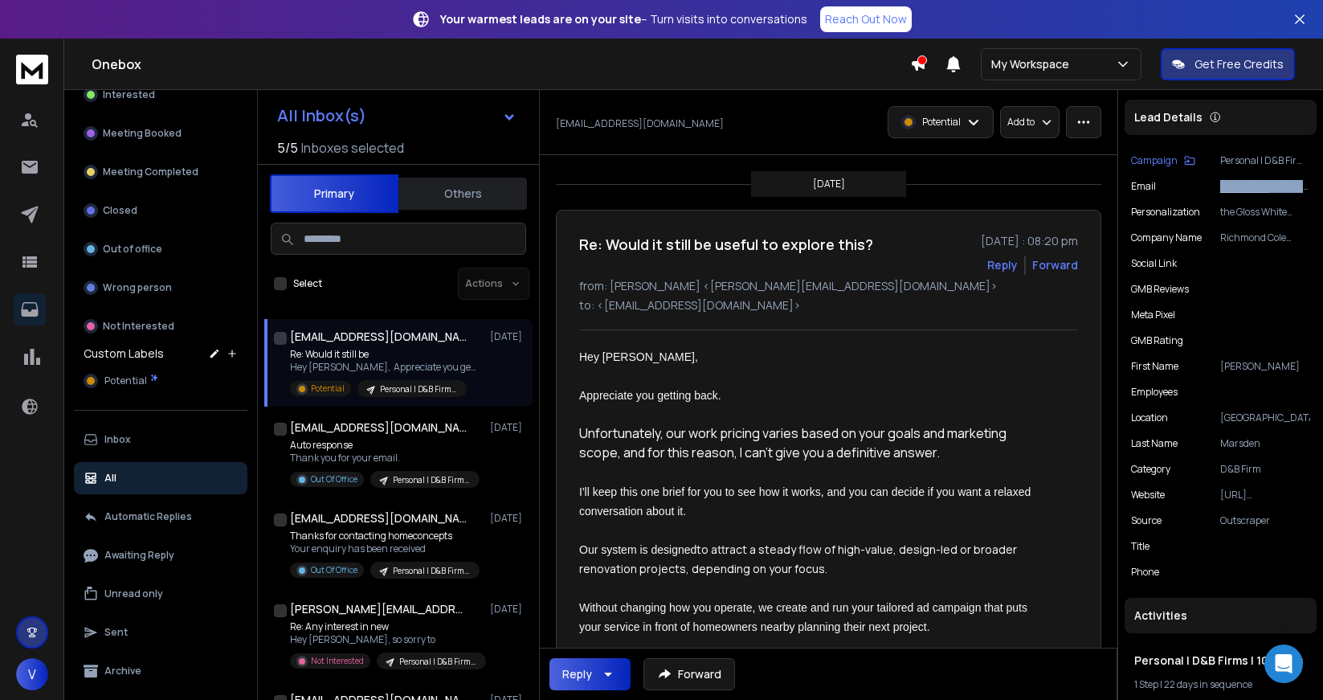
drag, startPoint x: 1212, startPoint y: 187, endPoint x: 1334, endPoint y: 182, distance: 122.2
click at [1322, 182] on html "Your warmest leads are on your site – Turn visits into conversations Reach Out …" at bounding box center [661, 350] width 1323 height 700
drag, startPoint x: 739, startPoint y: 304, endPoint x: 590, endPoint y: 291, distance: 149.2
click at [597, 297] on p "to: <easyquote@hotmail.co.uk>" at bounding box center [828, 305] width 499 height 16
click at [602, 307] on p "to: <easyquote@hotmail.co.uk>" at bounding box center [828, 305] width 499 height 16
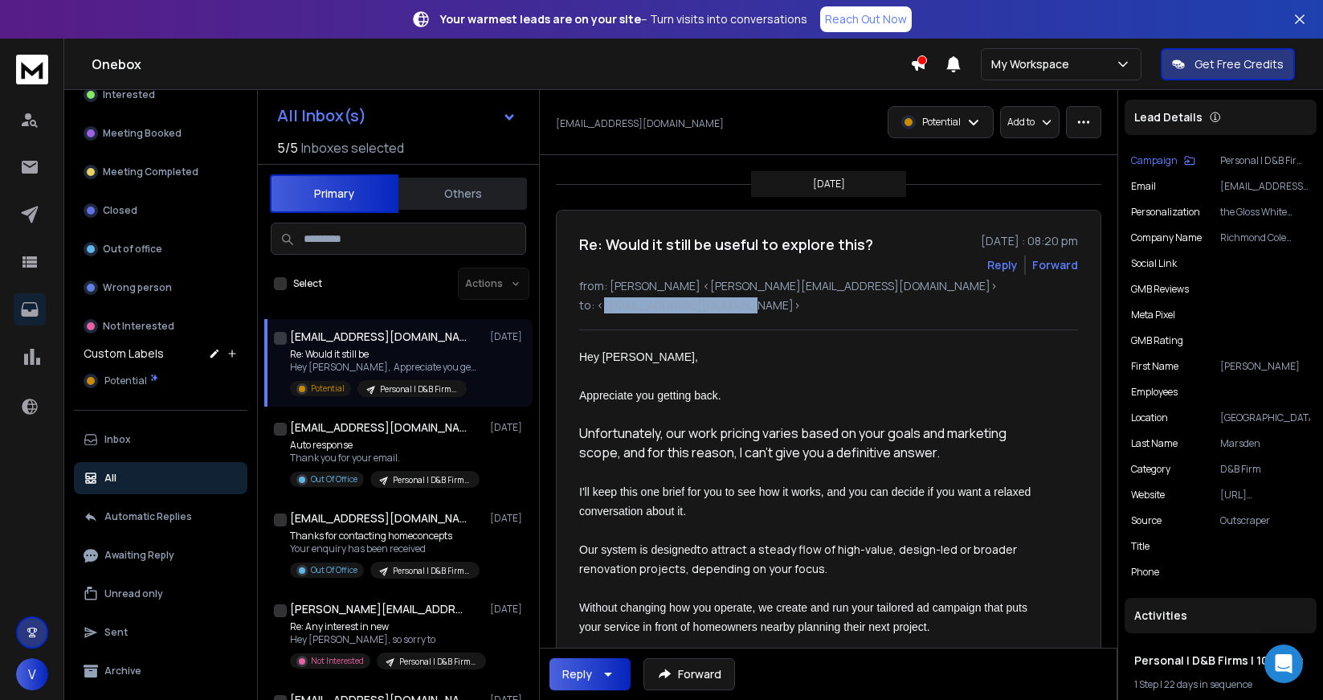
drag, startPoint x: 604, startPoint y: 304, endPoint x: 737, endPoint y: 307, distance: 132.6
click at [737, 307] on p "to: <easyquote@hotmail.co.uk>" at bounding box center [828, 305] width 499 height 16
click at [32, 213] on icon at bounding box center [29, 214] width 17 height 17
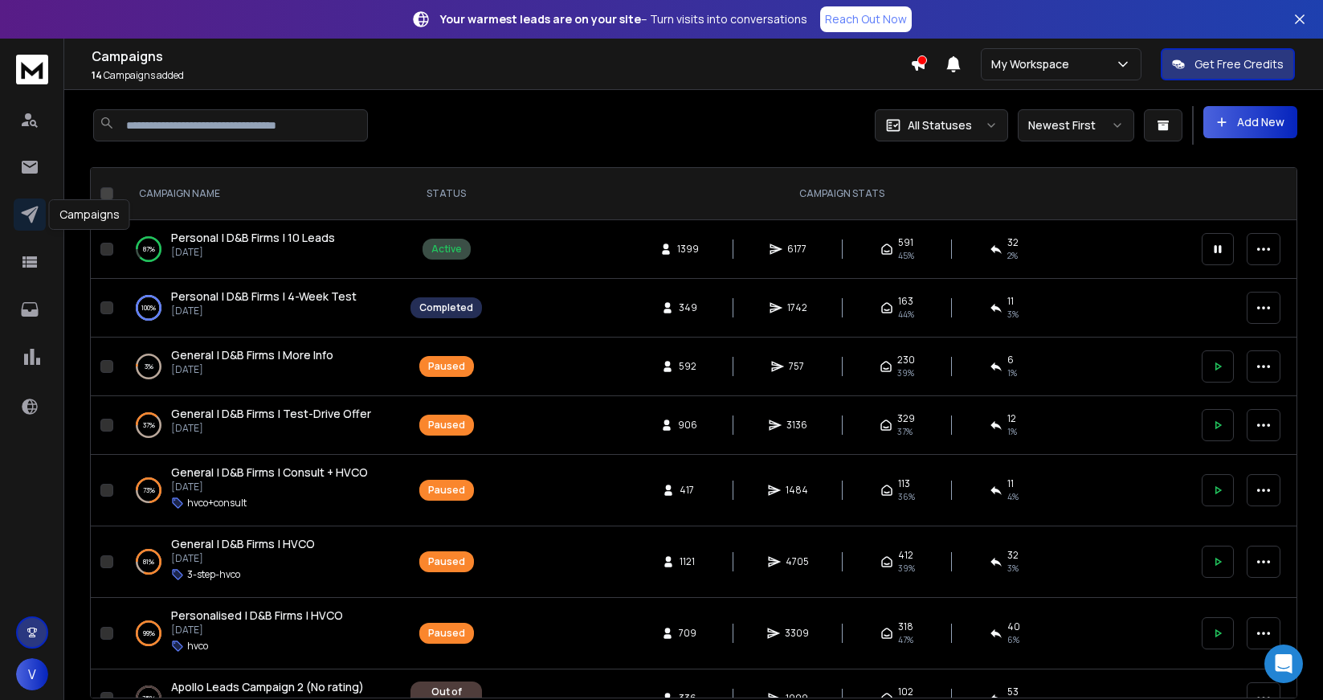
click at [214, 242] on span "Personal | D&B Firms | 10 Leads" at bounding box center [253, 237] width 164 height 15
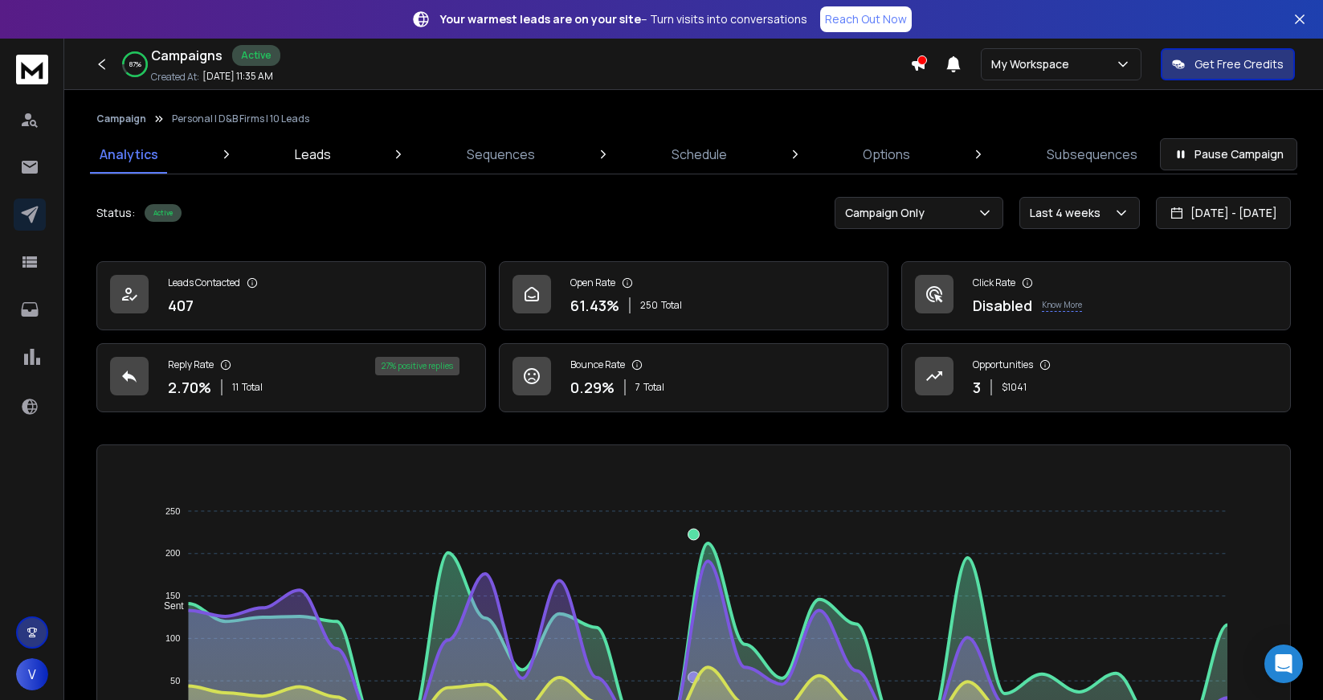
click at [312, 160] on p "Leads" at bounding box center [313, 154] width 36 height 19
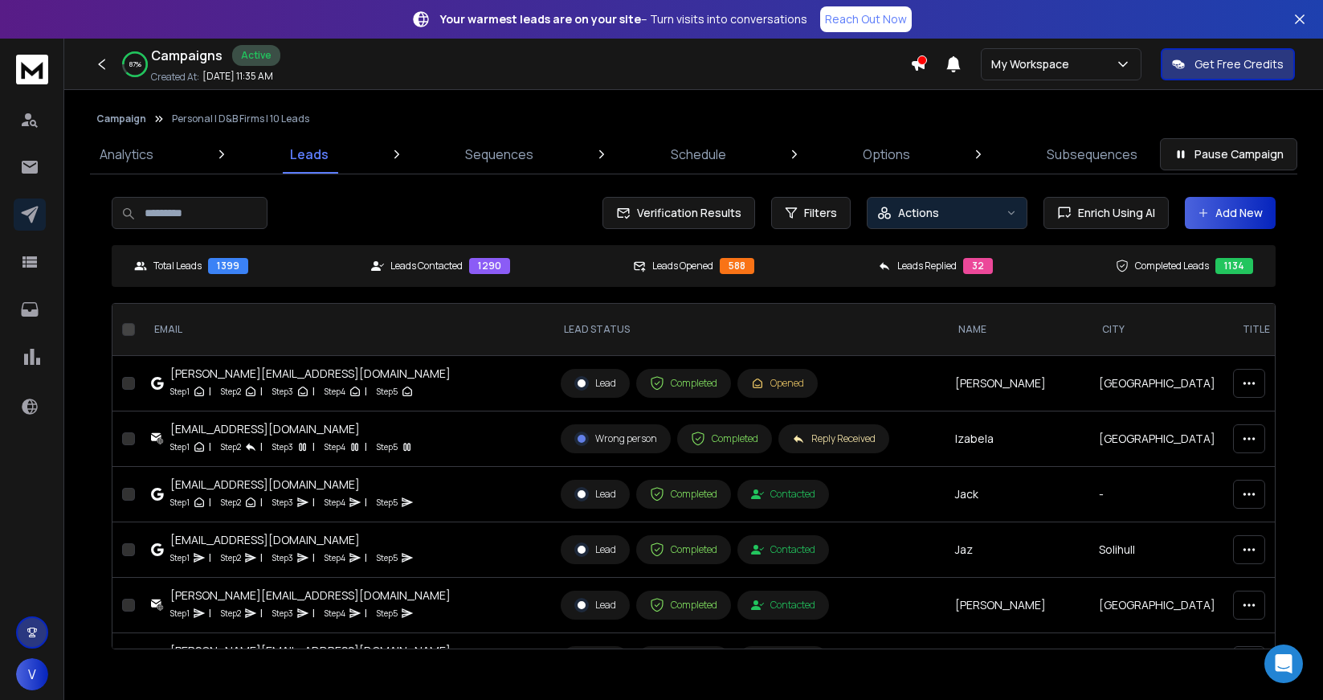
click at [984, 214] on div "Actions" at bounding box center [938, 213] width 122 height 16
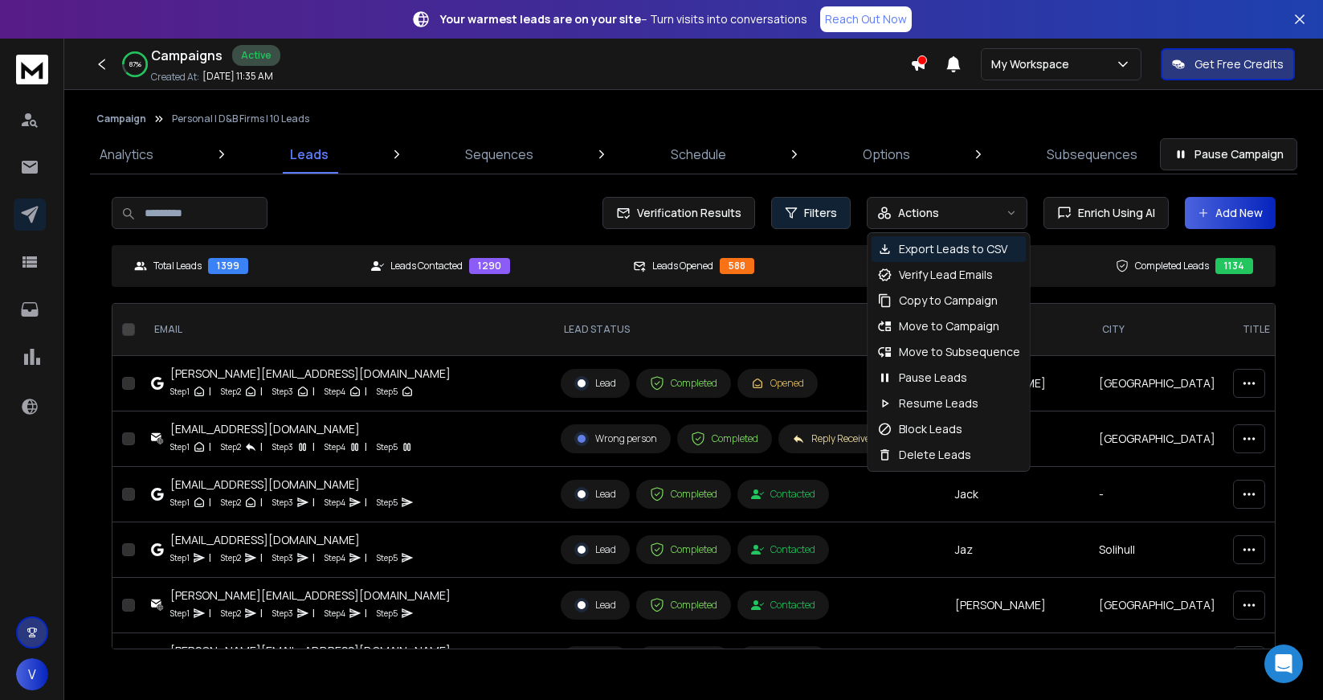
click at [815, 214] on span "Filters" at bounding box center [820, 213] width 33 height 16
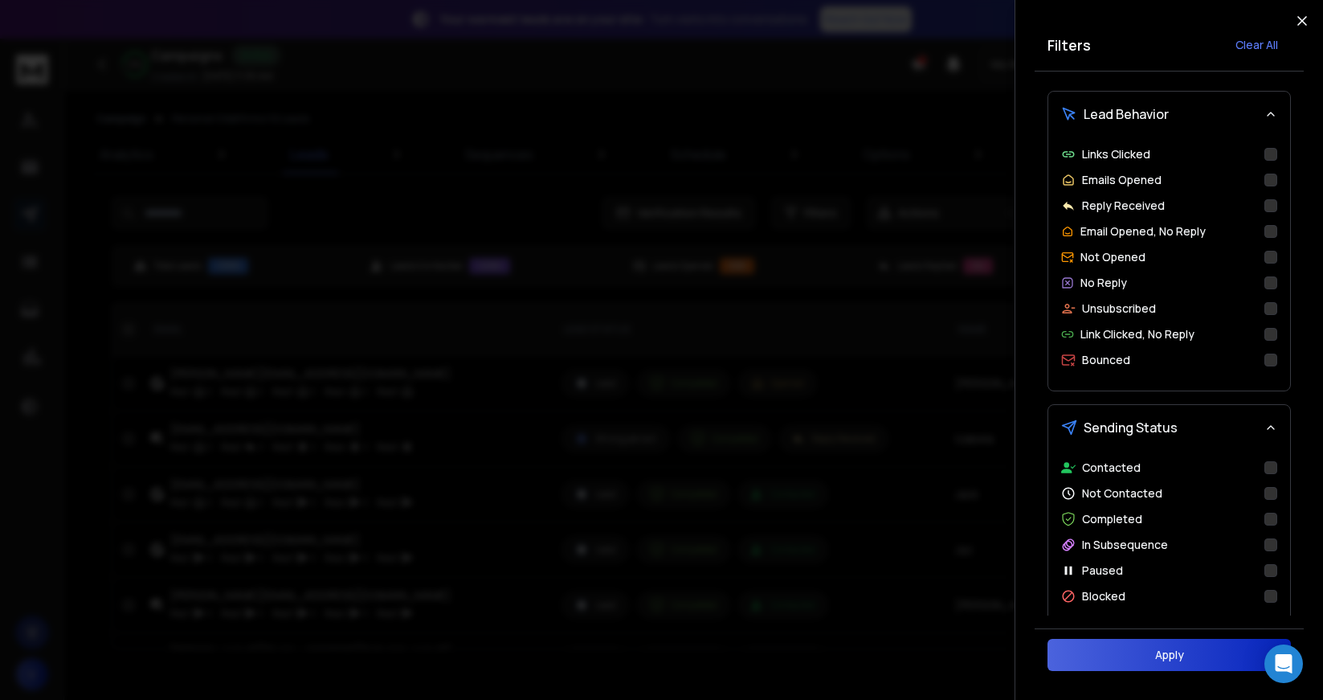
click at [1303, 22] on icon "button" at bounding box center [1302, 21] width 8 height 8
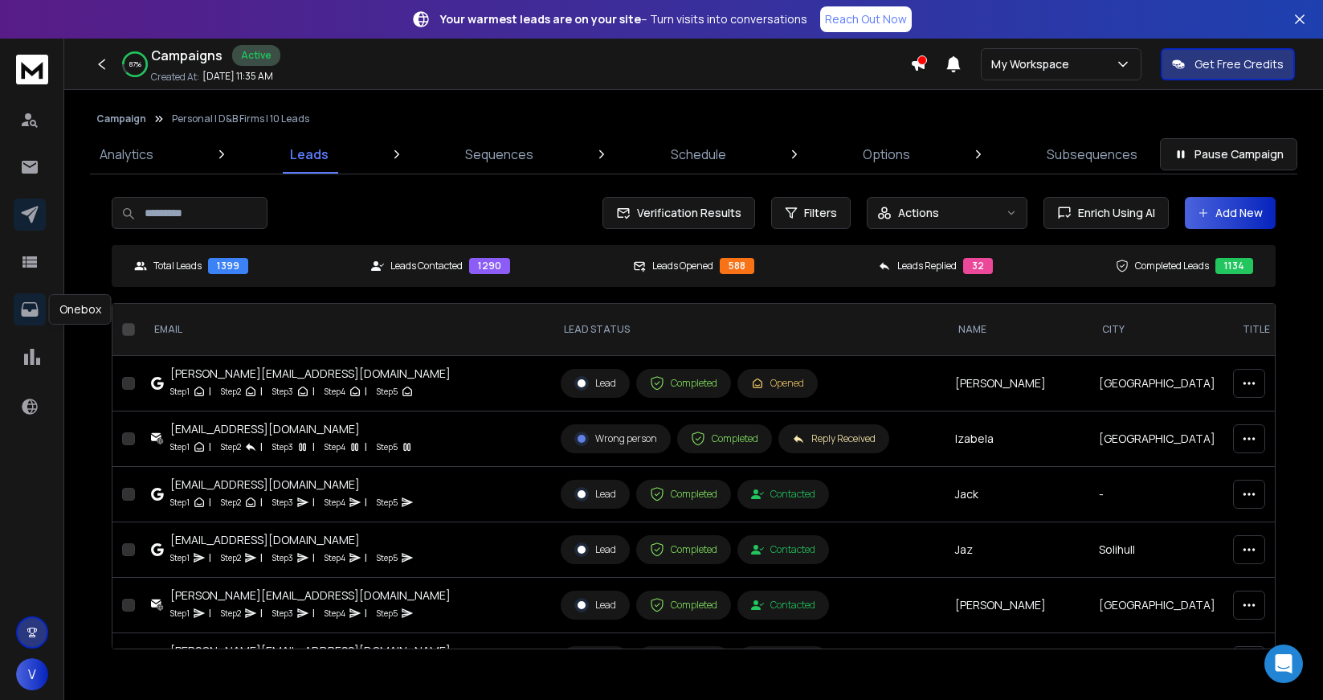
click at [31, 312] on icon at bounding box center [29, 309] width 17 height 14
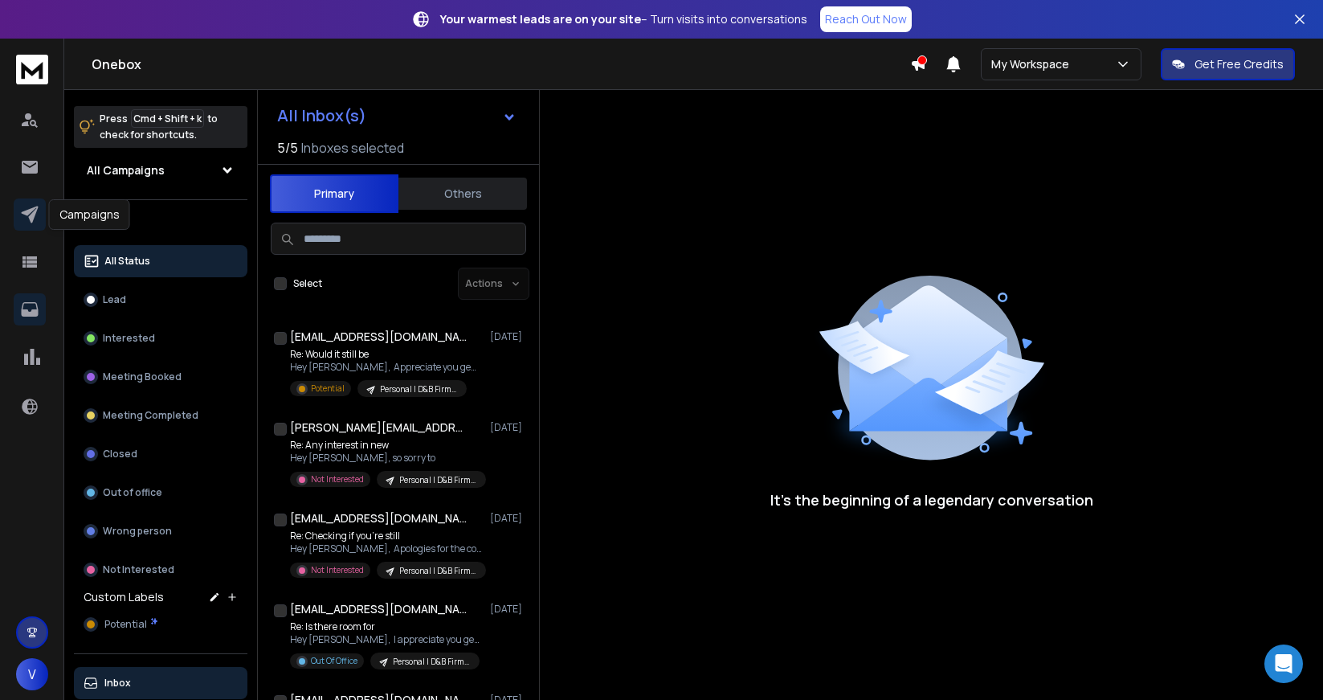
click at [30, 213] on icon at bounding box center [29, 214] width 19 height 19
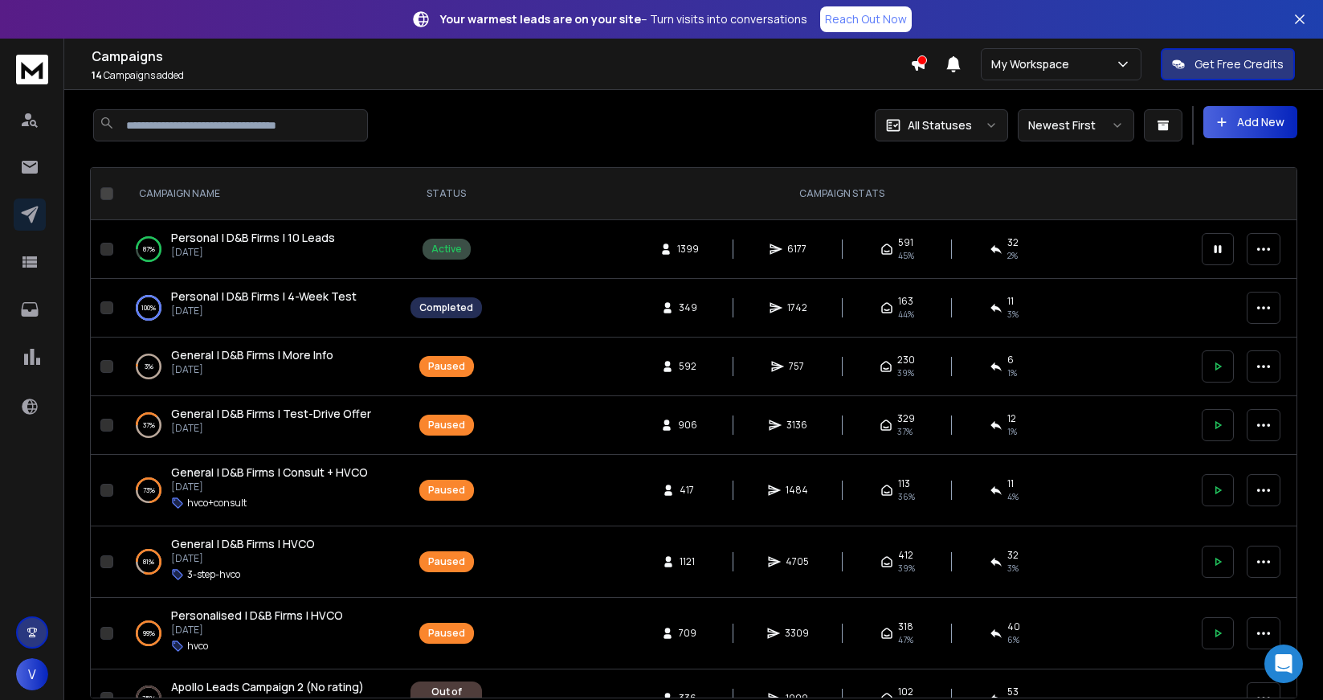
click at [247, 236] on span "Personal | D&B Firms | 10 Leads" at bounding box center [253, 237] width 164 height 15
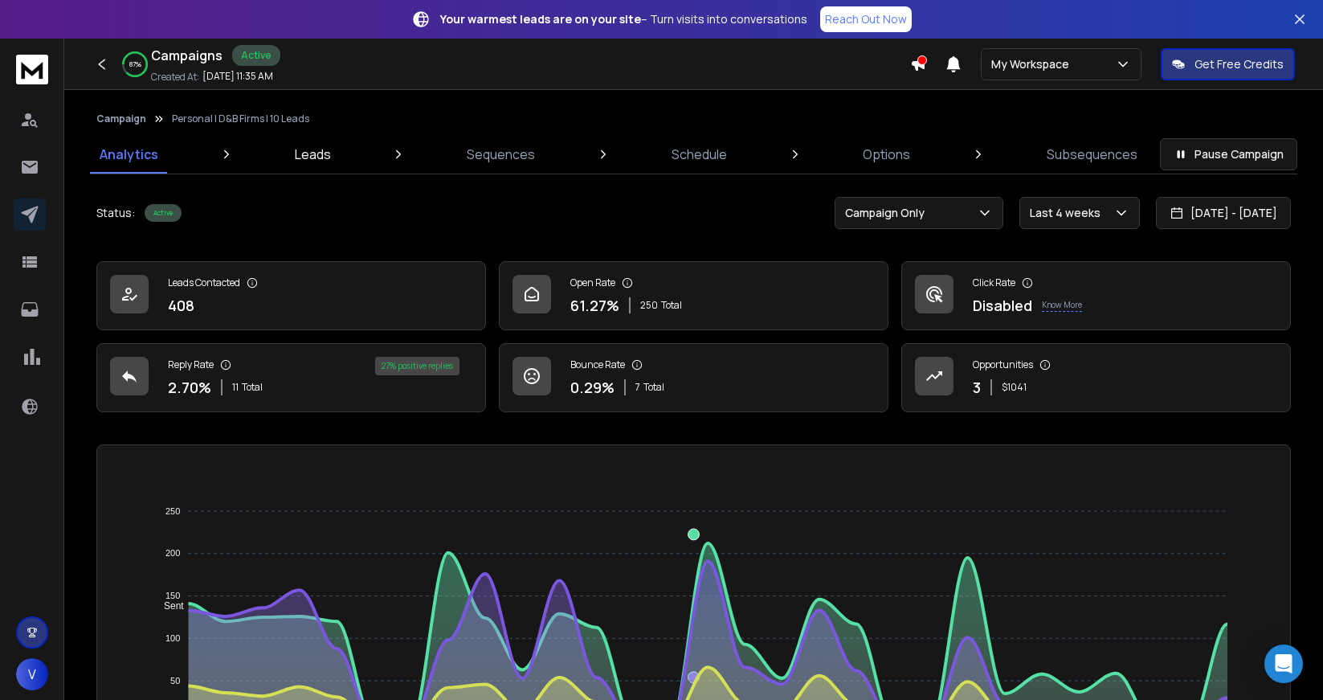
click at [309, 156] on p "Leads" at bounding box center [313, 154] width 36 height 19
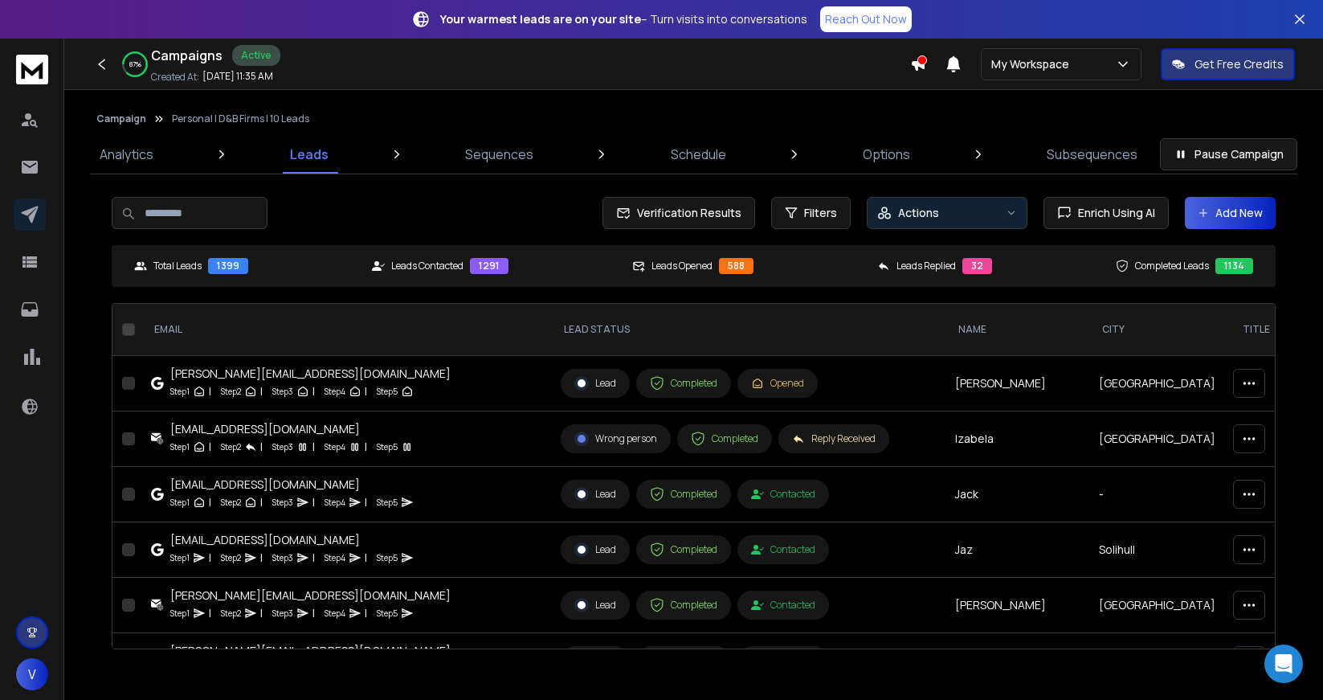
click at [1006, 215] on icon "button" at bounding box center [1011, 212] width 11 height 13
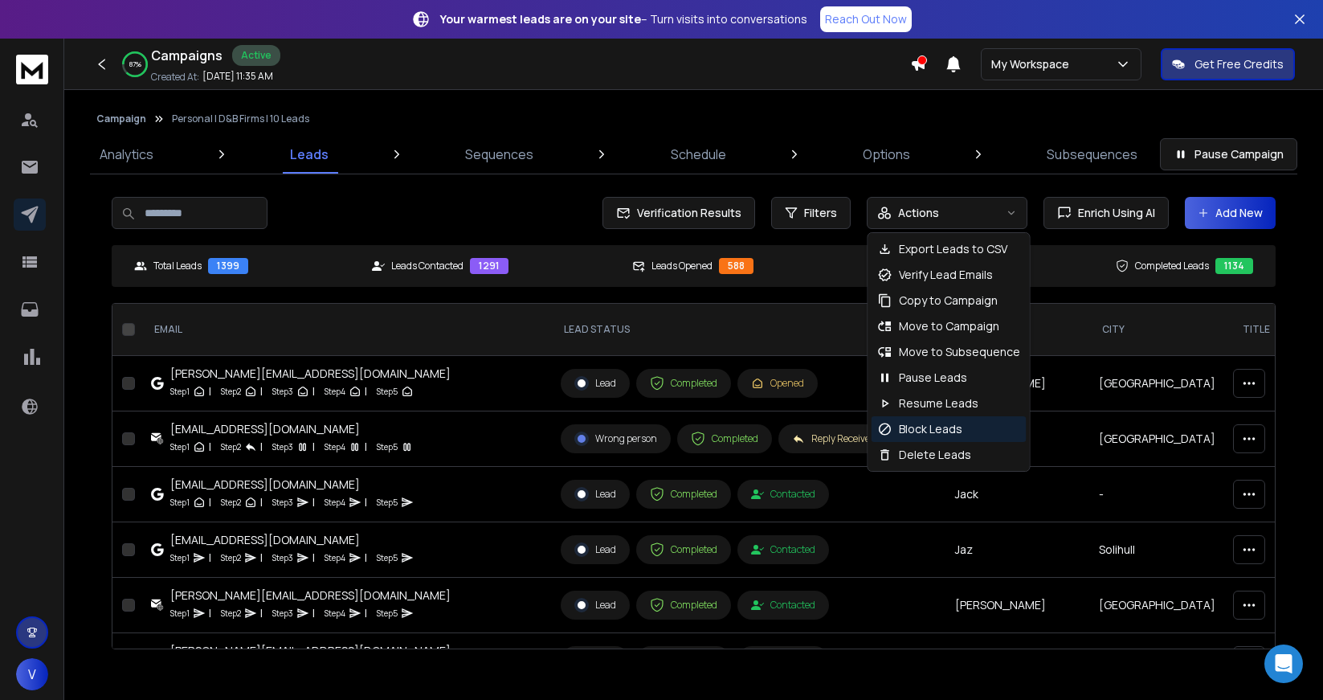
click at [918, 433] on p "Block Leads" at bounding box center [930, 429] width 63 height 16
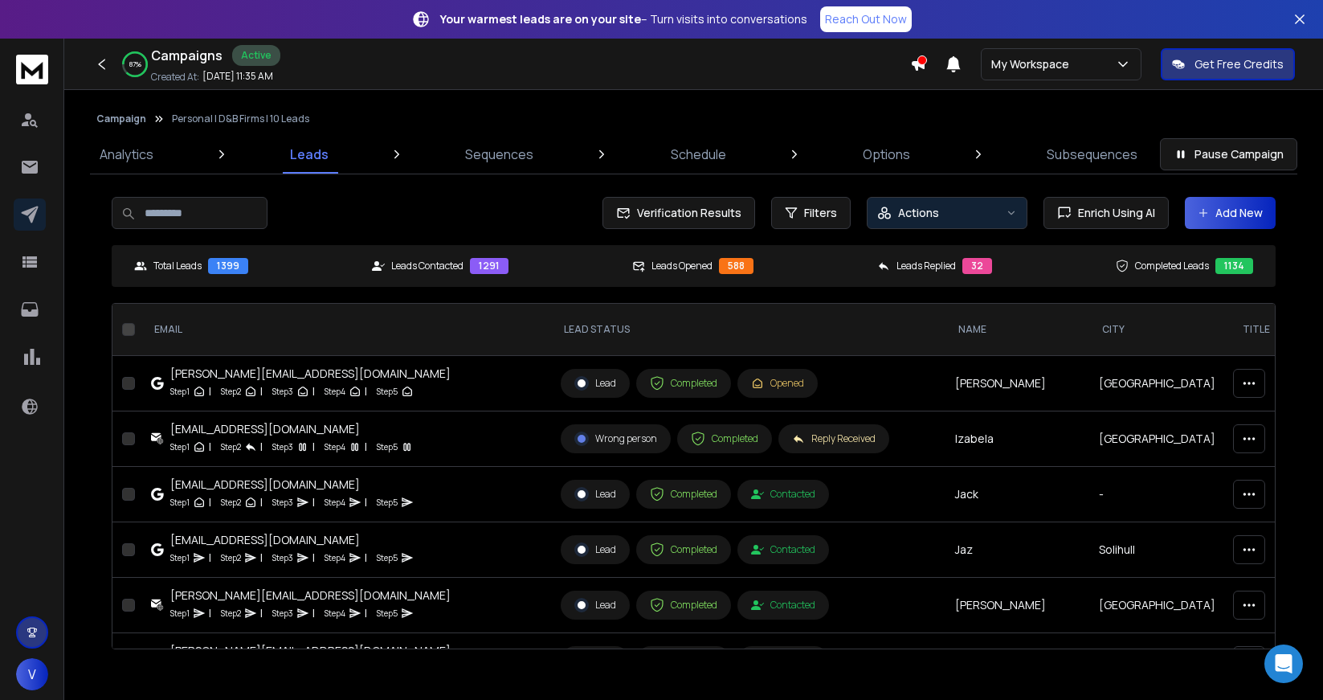
click at [1012, 214] on icon "button" at bounding box center [1012, 212] width 6 height 2
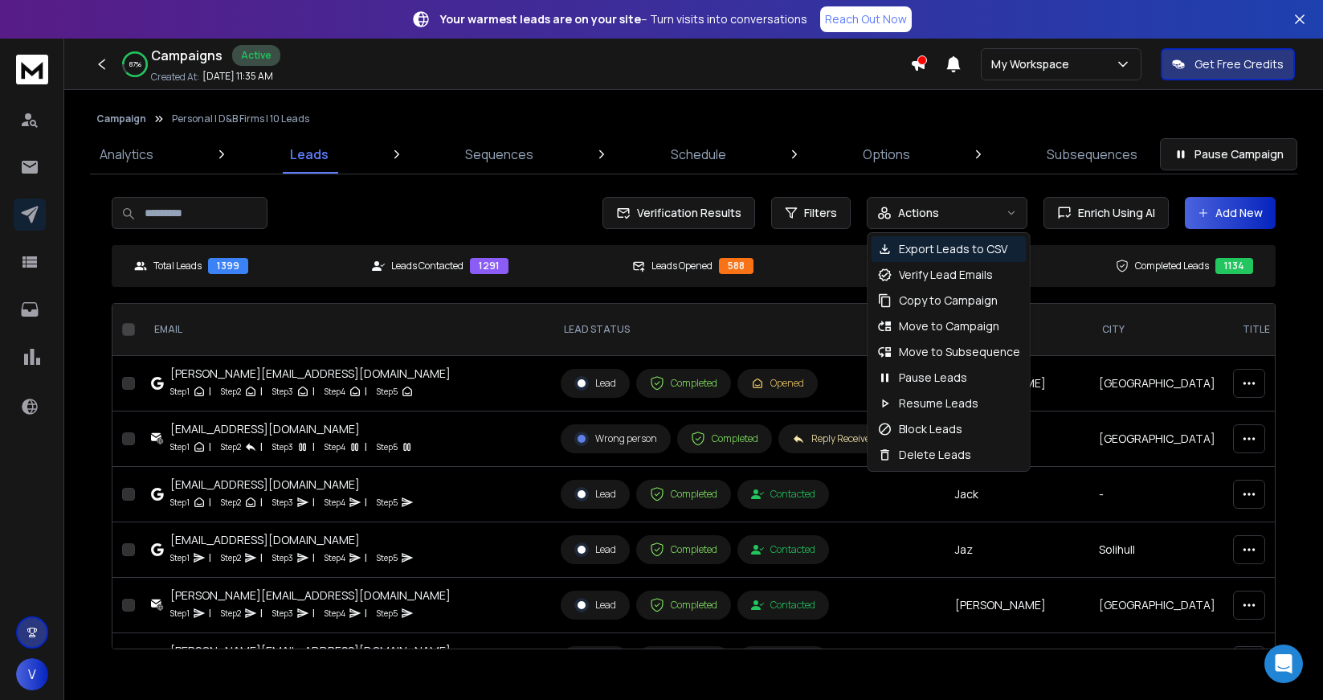
click at [533, 215] on div "Verification Results Filters Actions Enrich Using AI Add New" at bounding box center [694, 213] width 1164 height 32
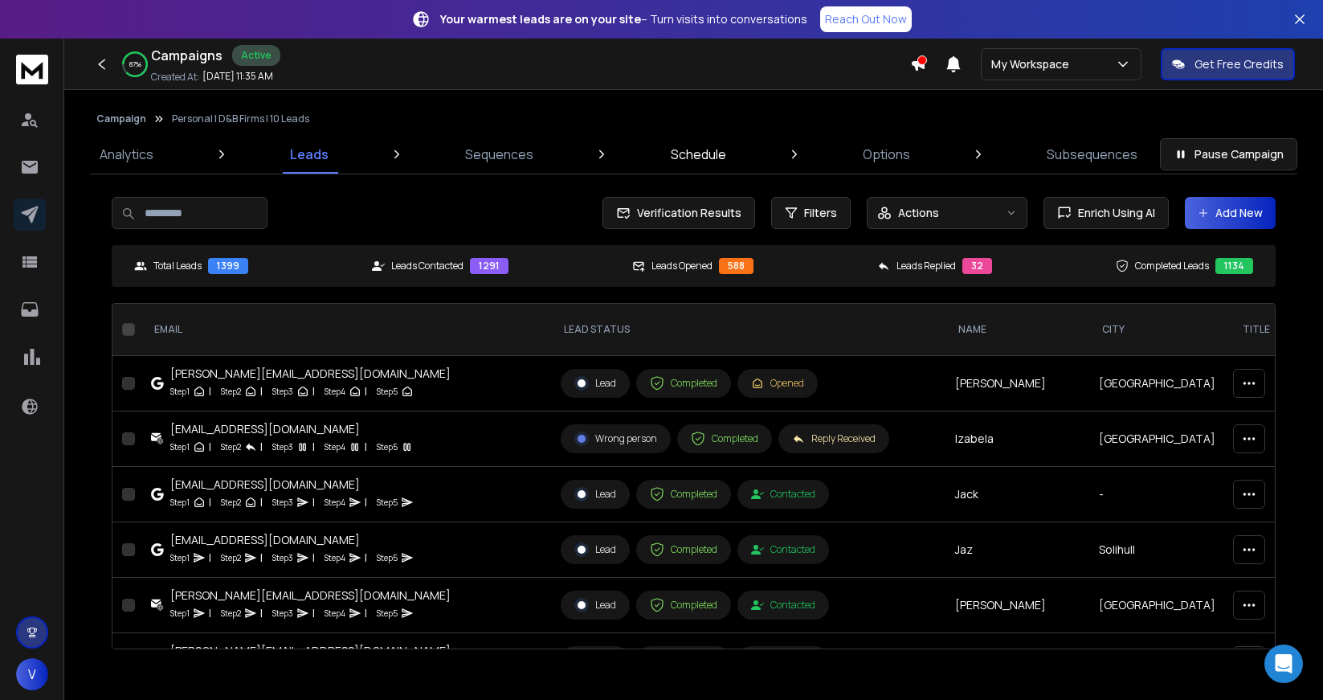
click at [708, 159] on p "Schedule" at bounding box center [698, 154] width 55 height 19
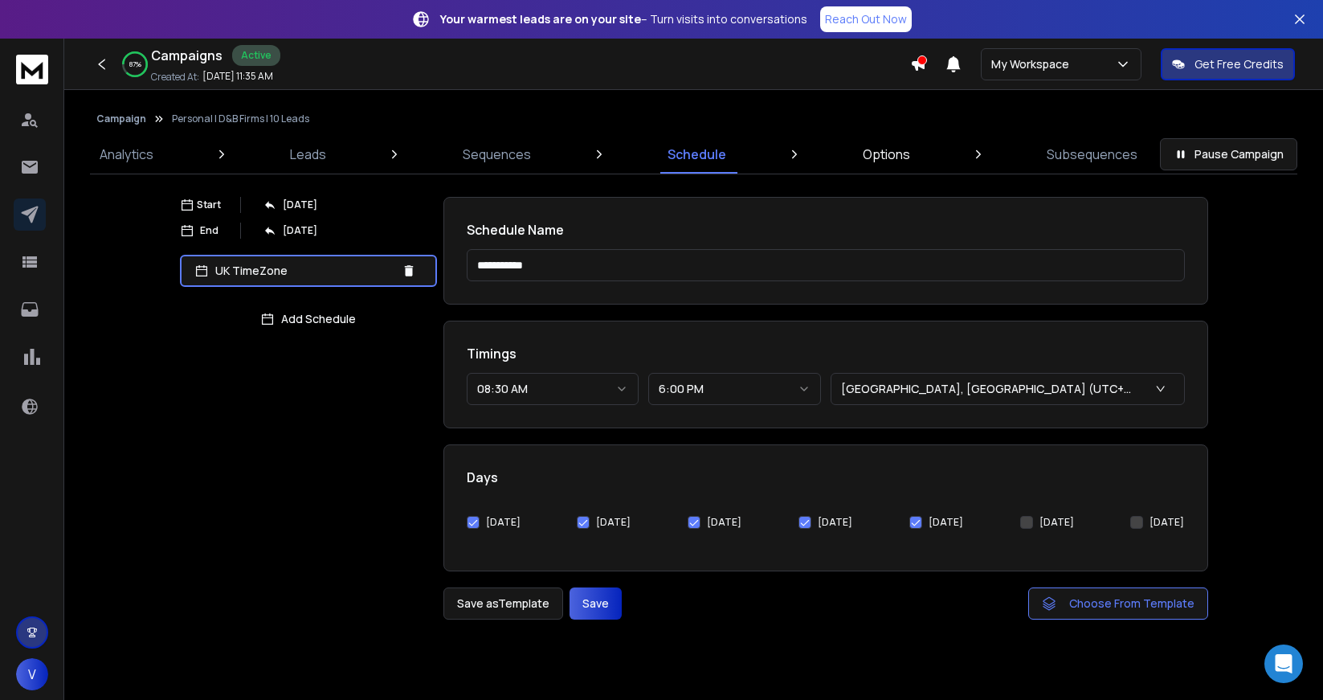
click at [884, 154] on p "Options" at bounding box center [886, 154] width 47 height 19
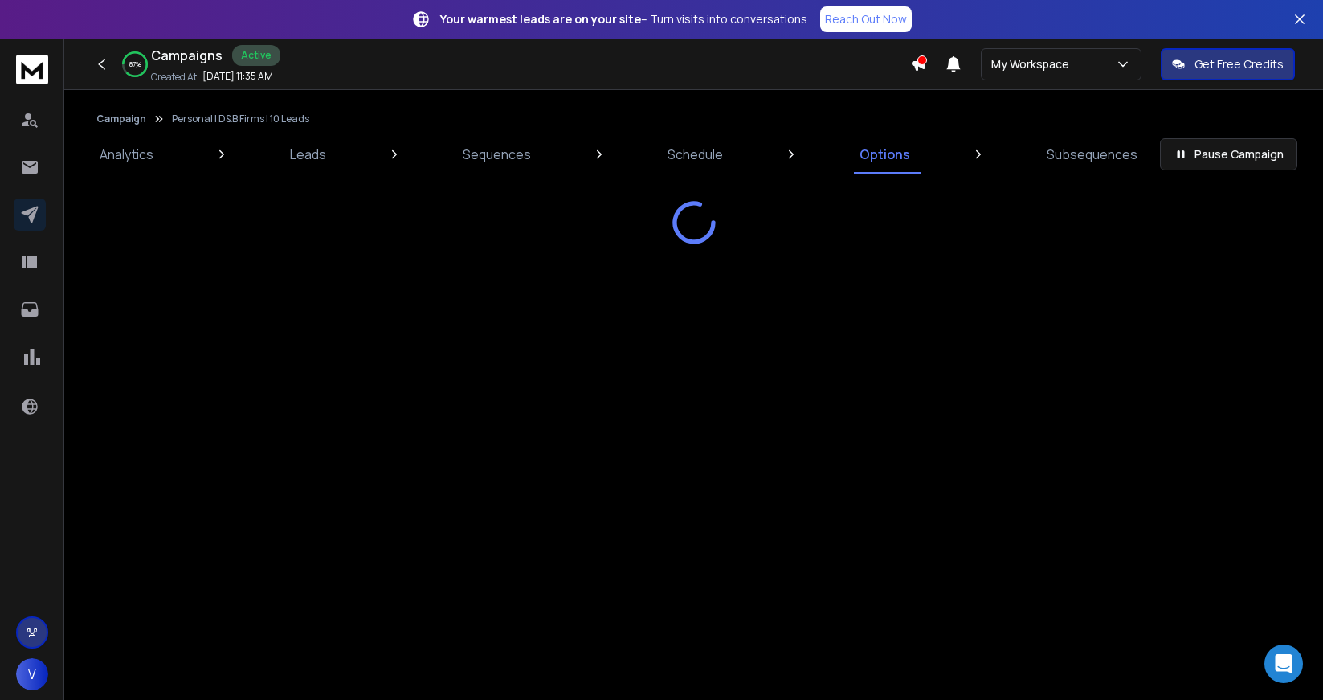
select select "**********"
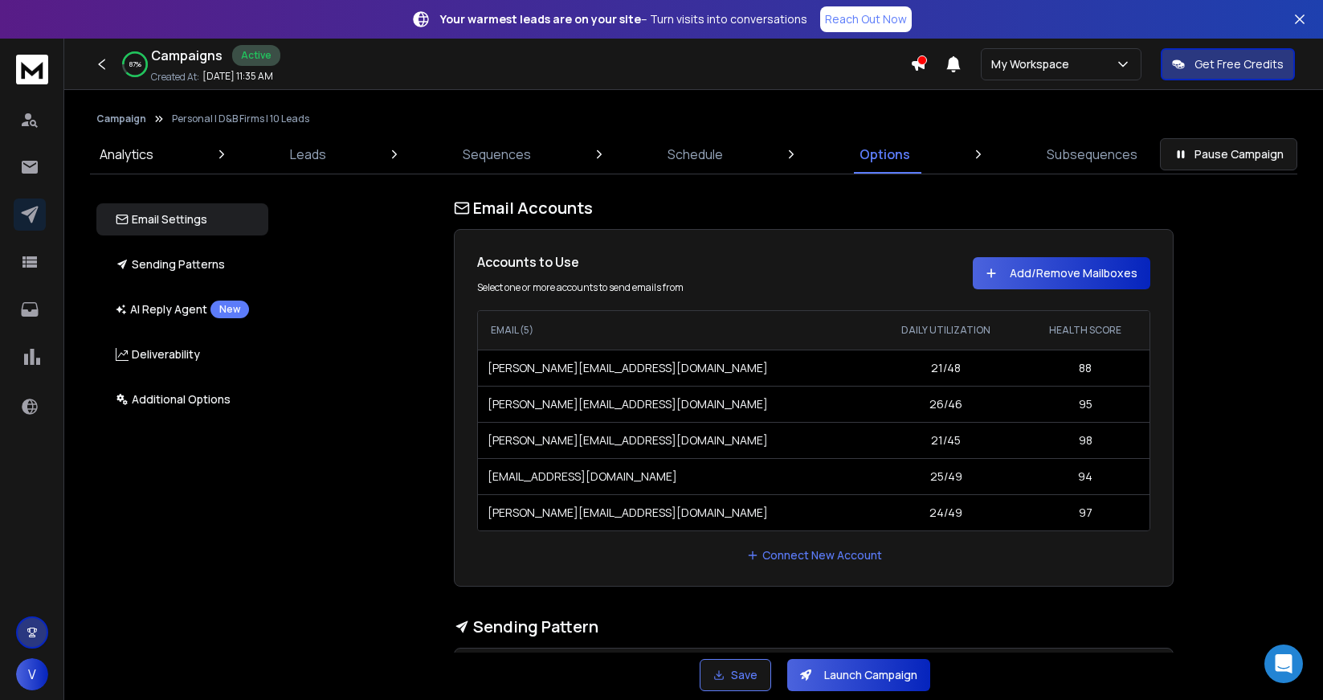
click at [133, 145] on p "Analytics" at bounding box center [127, 154] width 54 height 19
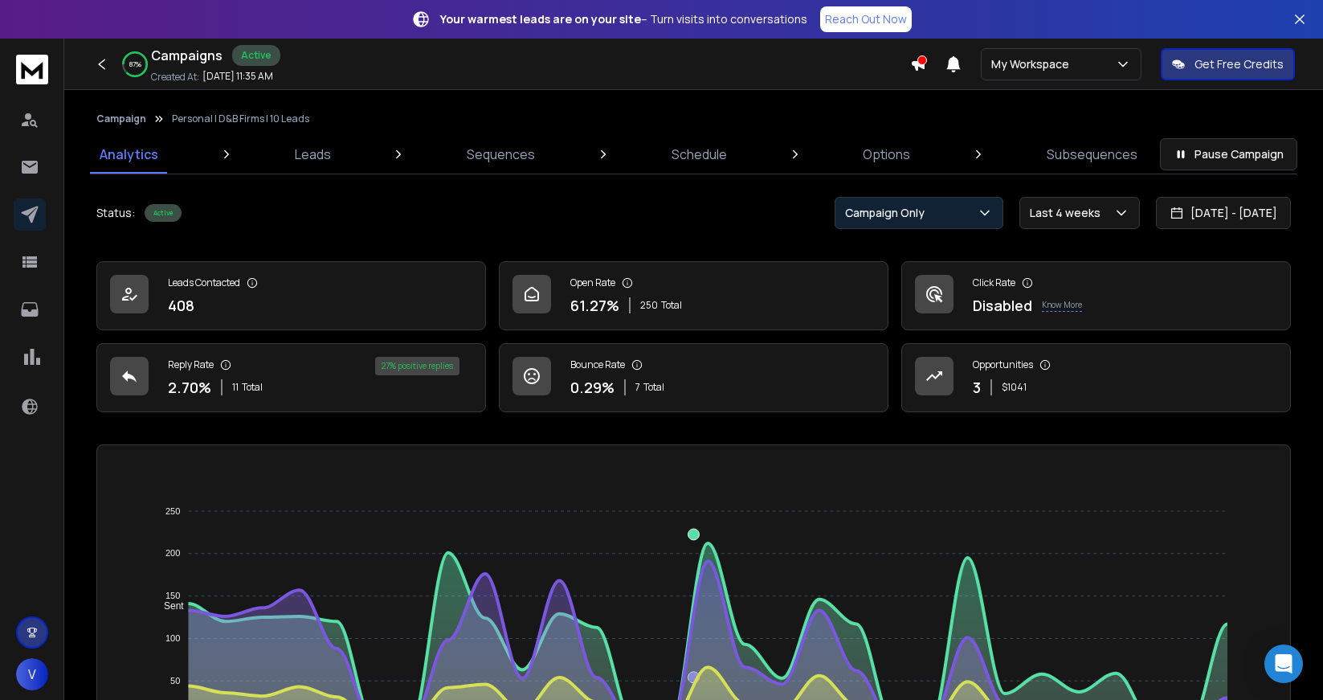
click at [981, 212] on icon at bounding box center [985, 213] width 8 height 4
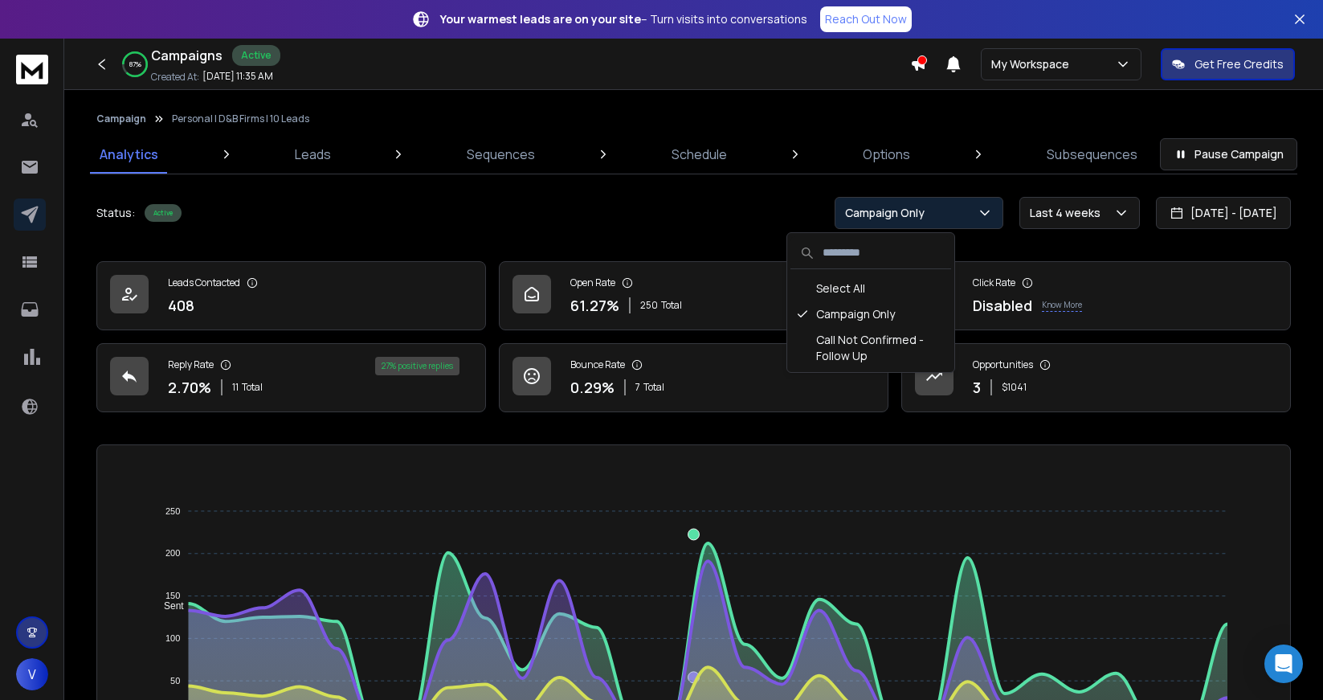
click at [981, 212] on icon at bounding box center [985, 213] width 8 height 4
click at [29, 263] on icon at bounding box center [29, 261] width 14 height 11
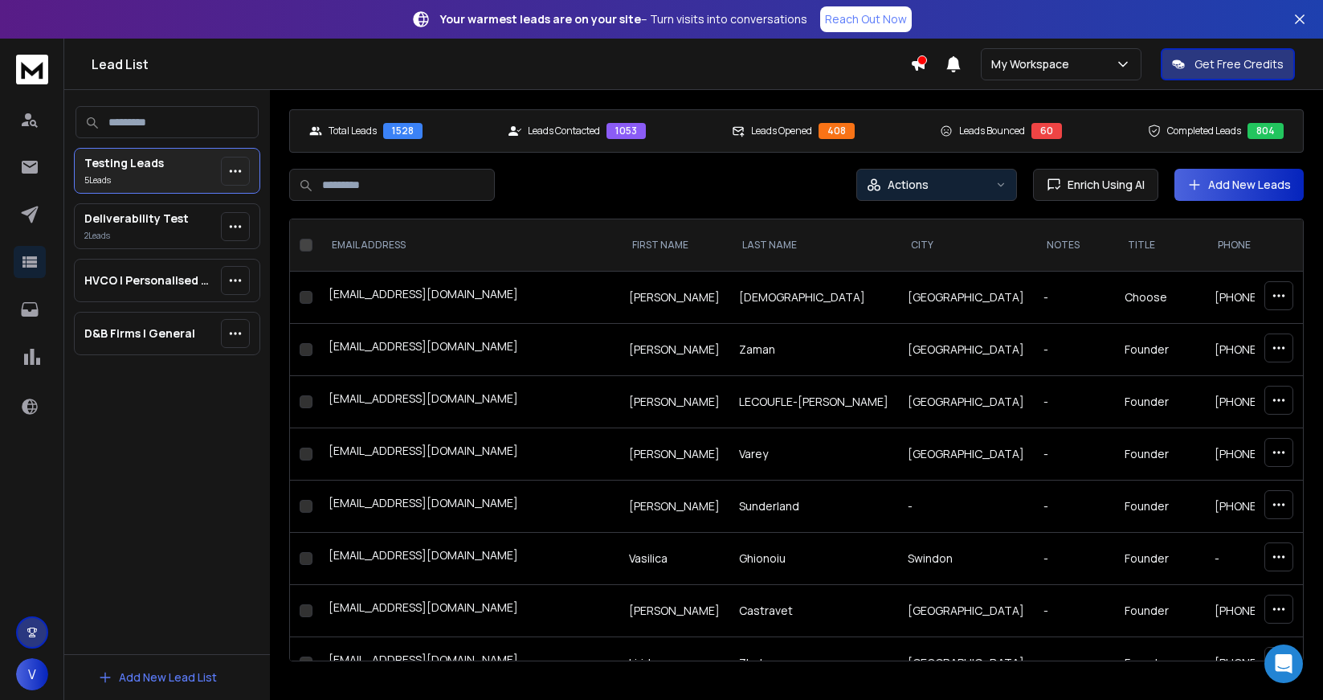
click at [1000, 184] on icon "button" at bounding box center [1001, 184] width 6 height 2
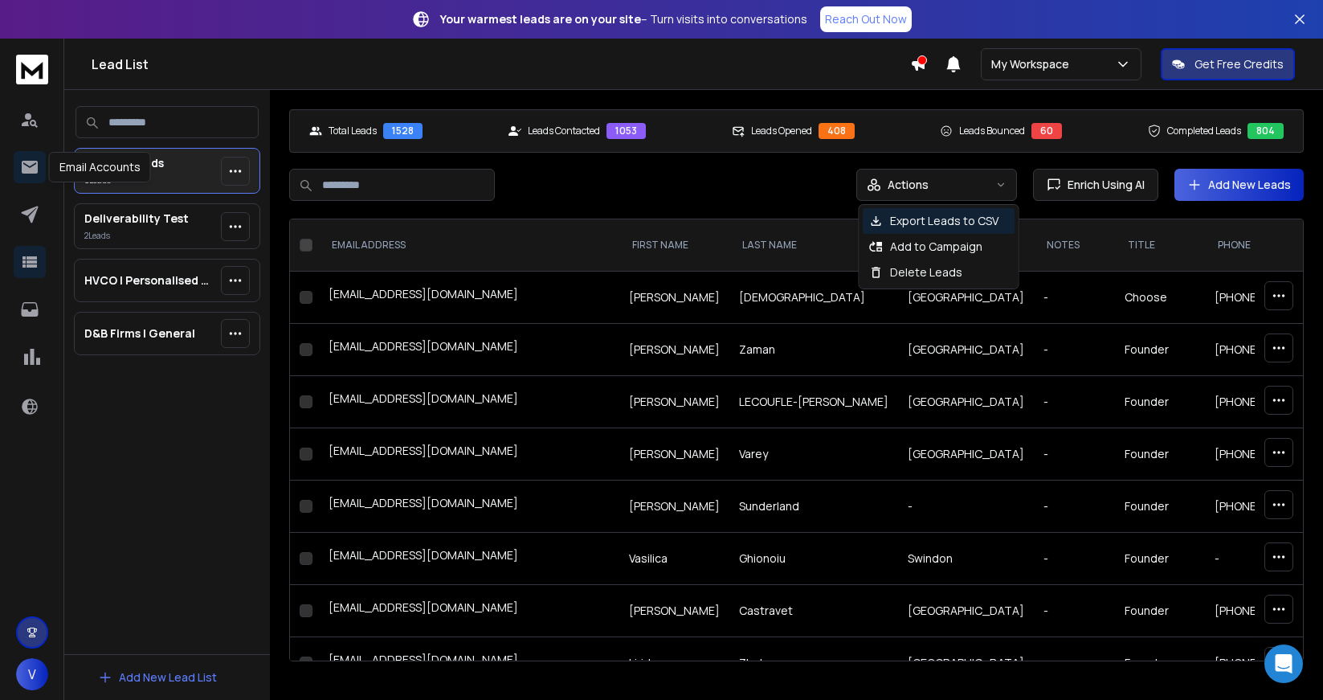
click at [29, 164] on icon at bounding box center [30, 167] width 16 height 13
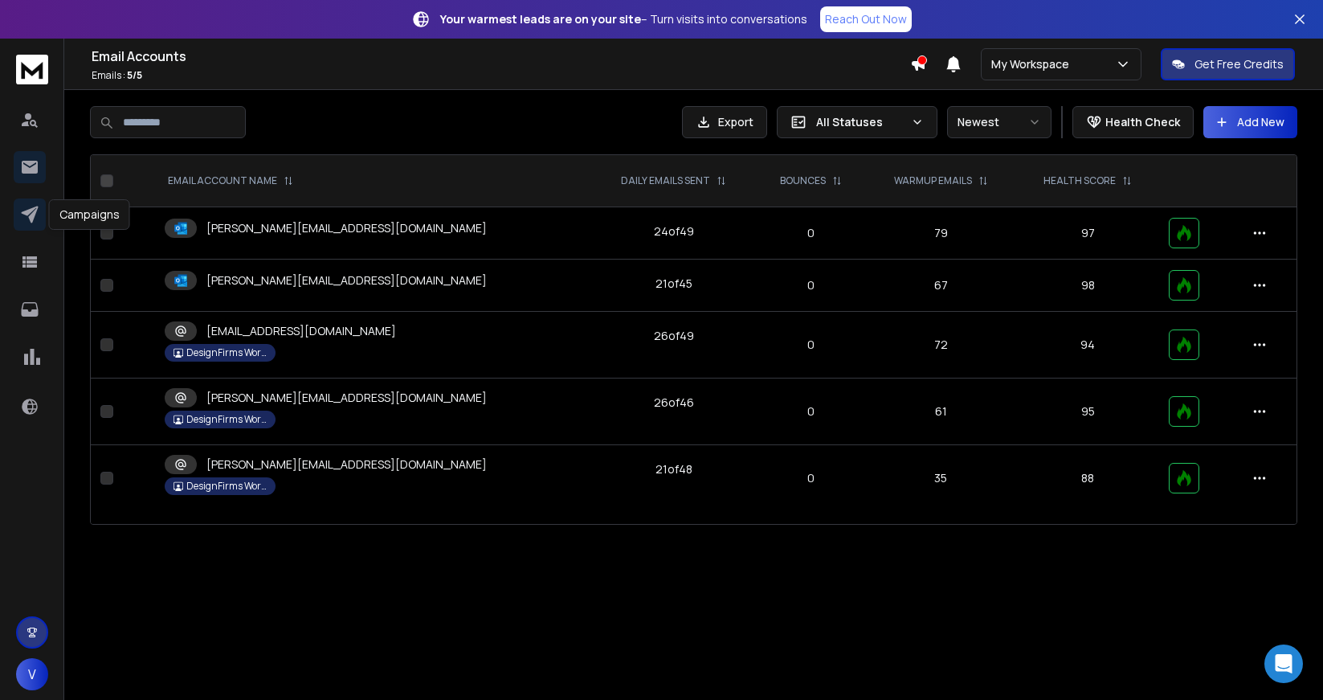
click at [31, 209] on icon at bounding box center [29, 214] width 17 height 17
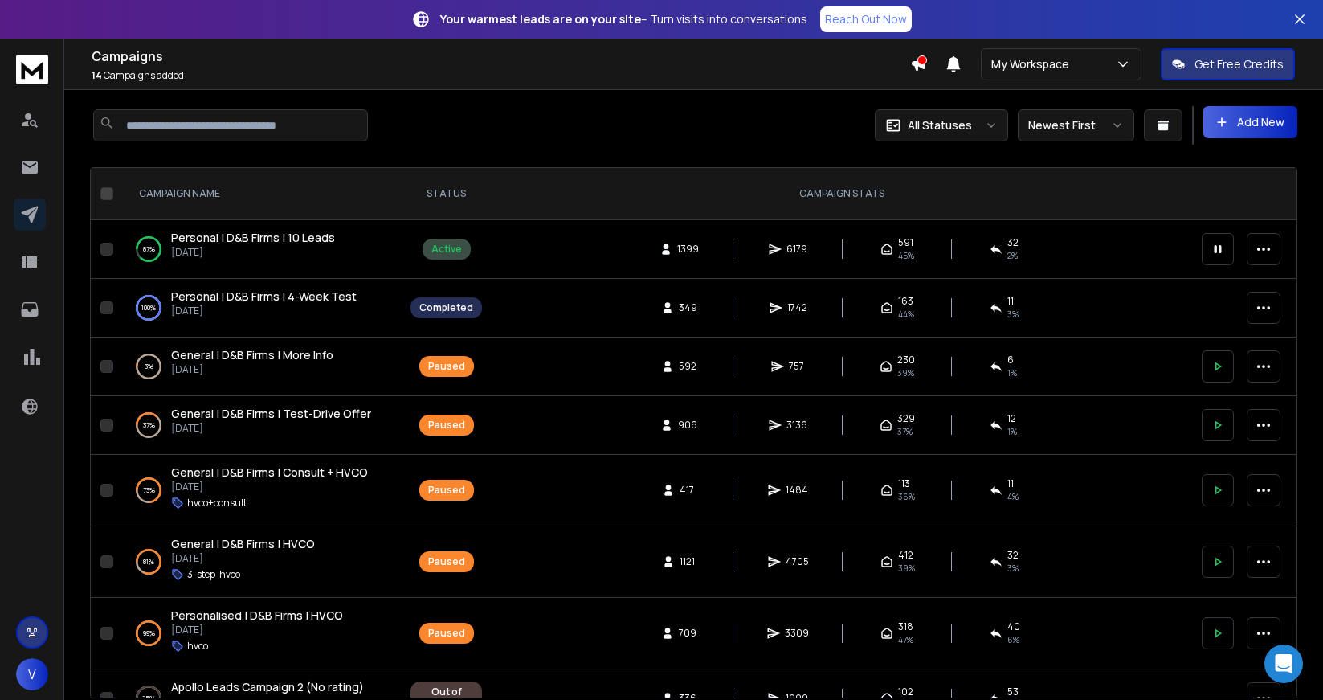
click at [228, 239] on span "Personal | D&B Firms | 10 Leads" at bounding box center [253, 237] width 164 height 15
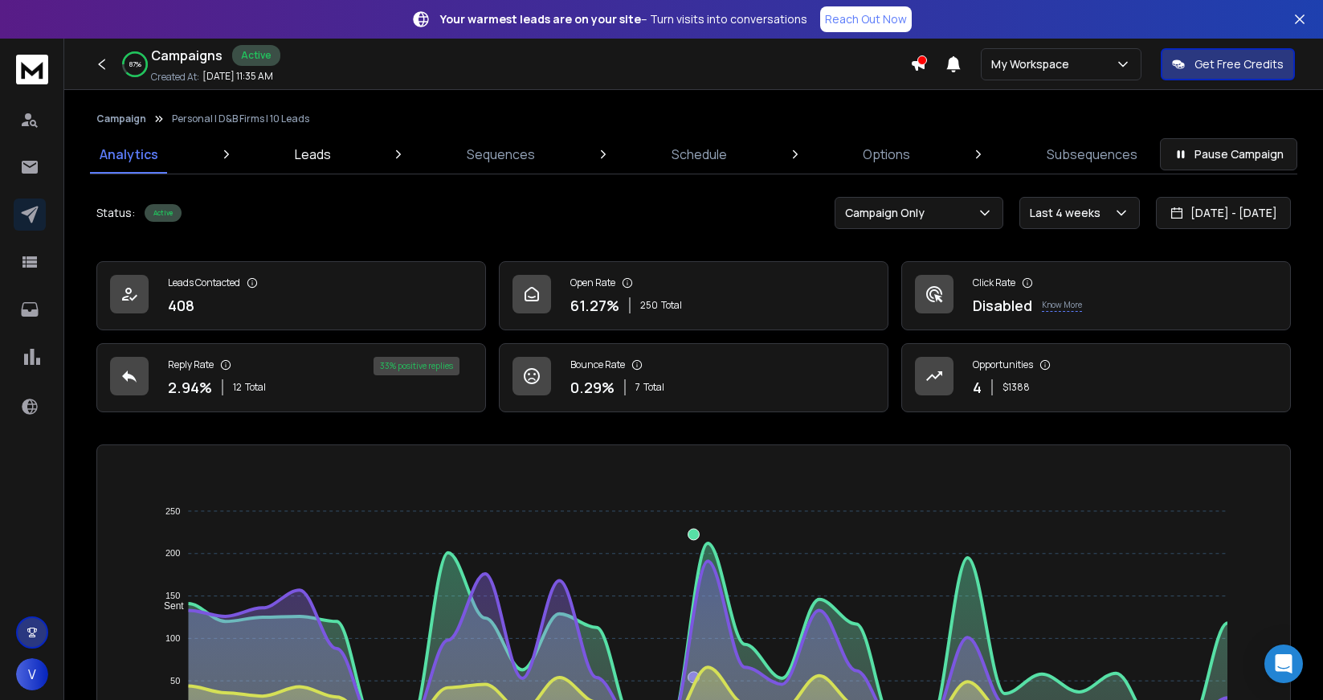
click at [312, 153] on p "Leads" at bounding box center [313, 154] width 36 height 19
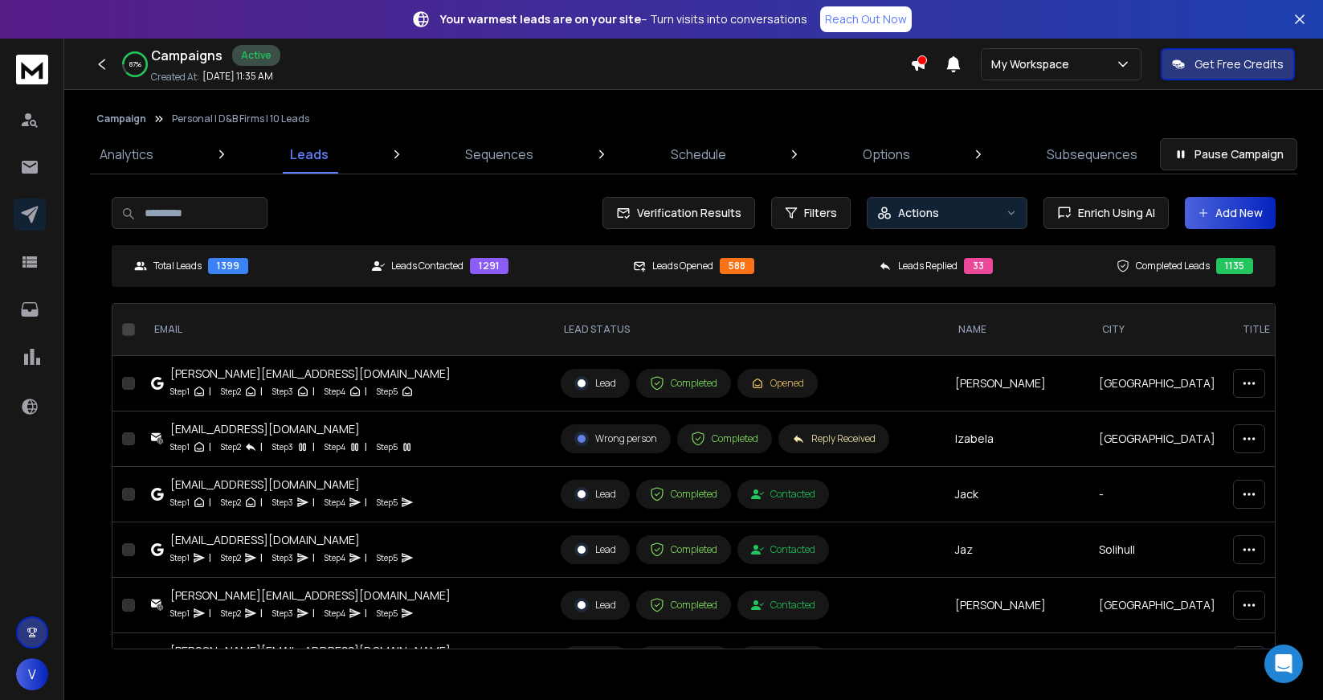
click at [1013, 211] on icon "button" at bounding box center [1011, 212] width 11 height 13
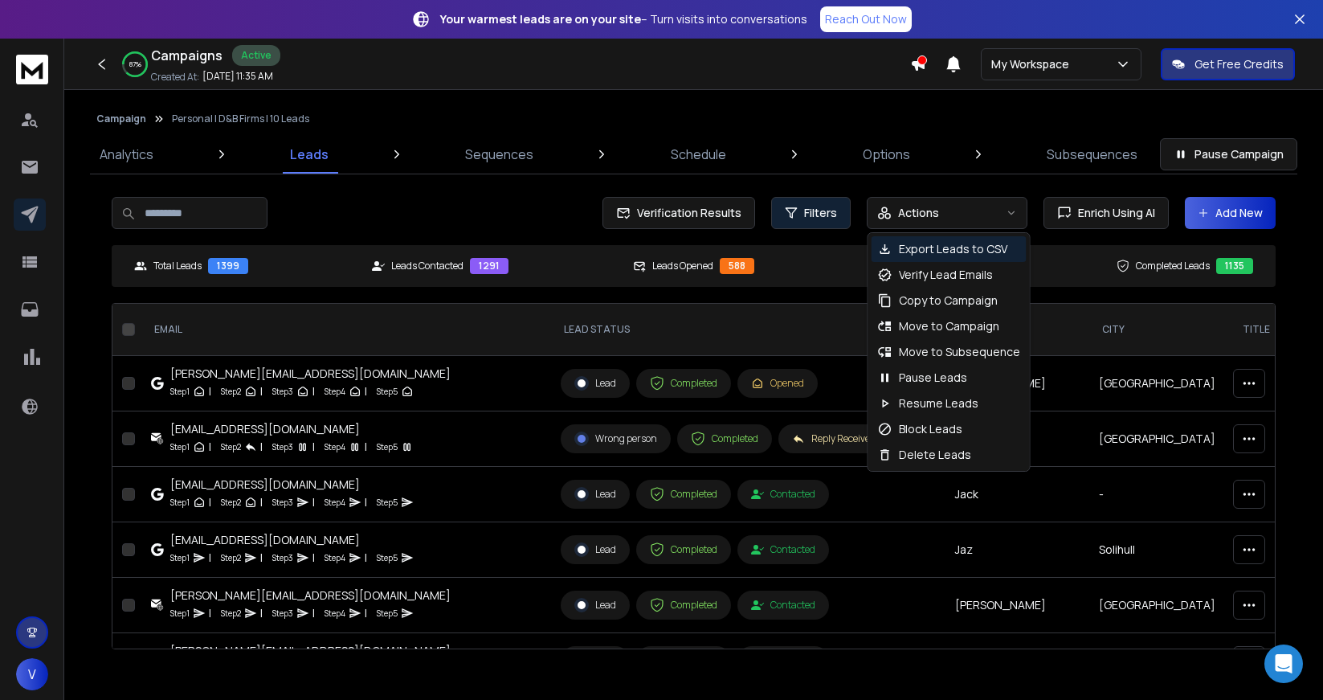
click at [802, 217] on button "Filters" at bounding box center [811, 213] width 80 height 32
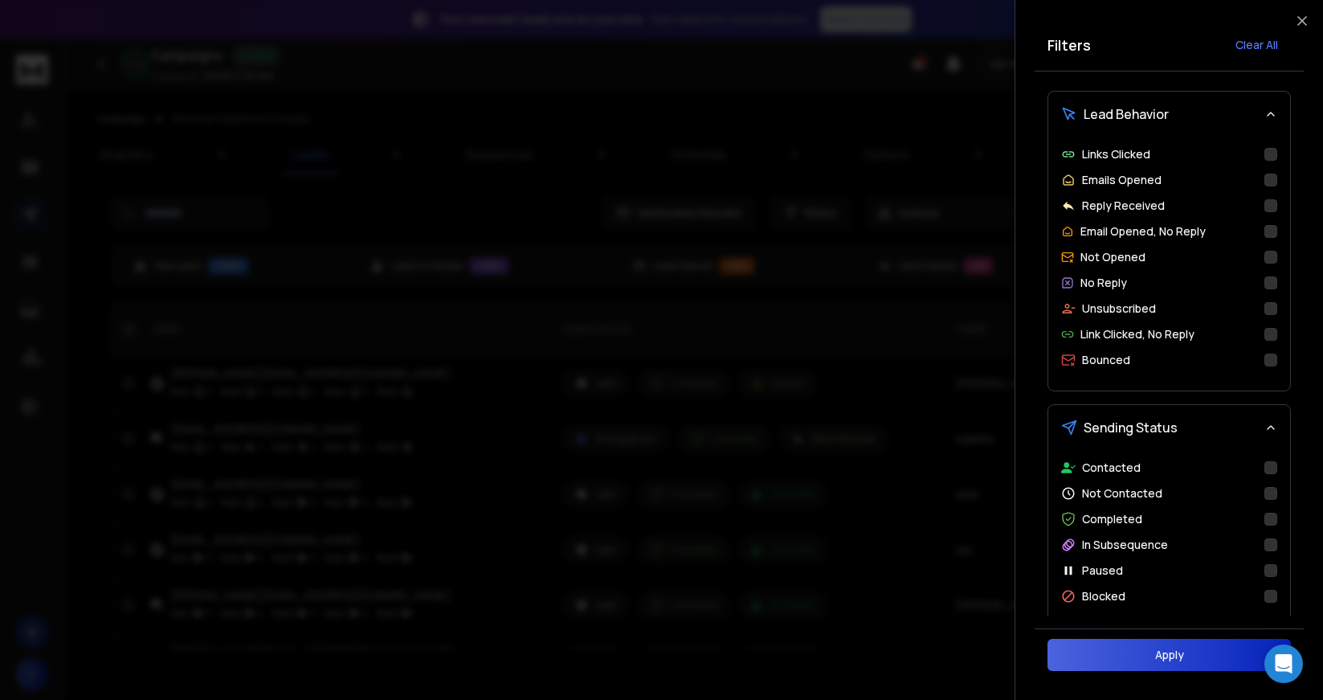
click at [1111, 361] on p "Bounced" at bounding box center [1106, 360] width 48 height 16
click at [1264, 361] on button "Bounced" at bounding box center [1270, 359] width 13 height 13
click at [1133, 602] on div "Blocked" at bounding box center [1169, 596] width 216 height 16
click at [1113, 598] on p "Blocked" at bounding box center [1103, 596] width 43 height 16
click at [1264, 598] on button "Blocked" at bounding box center [1270, 596] width 13 height 13
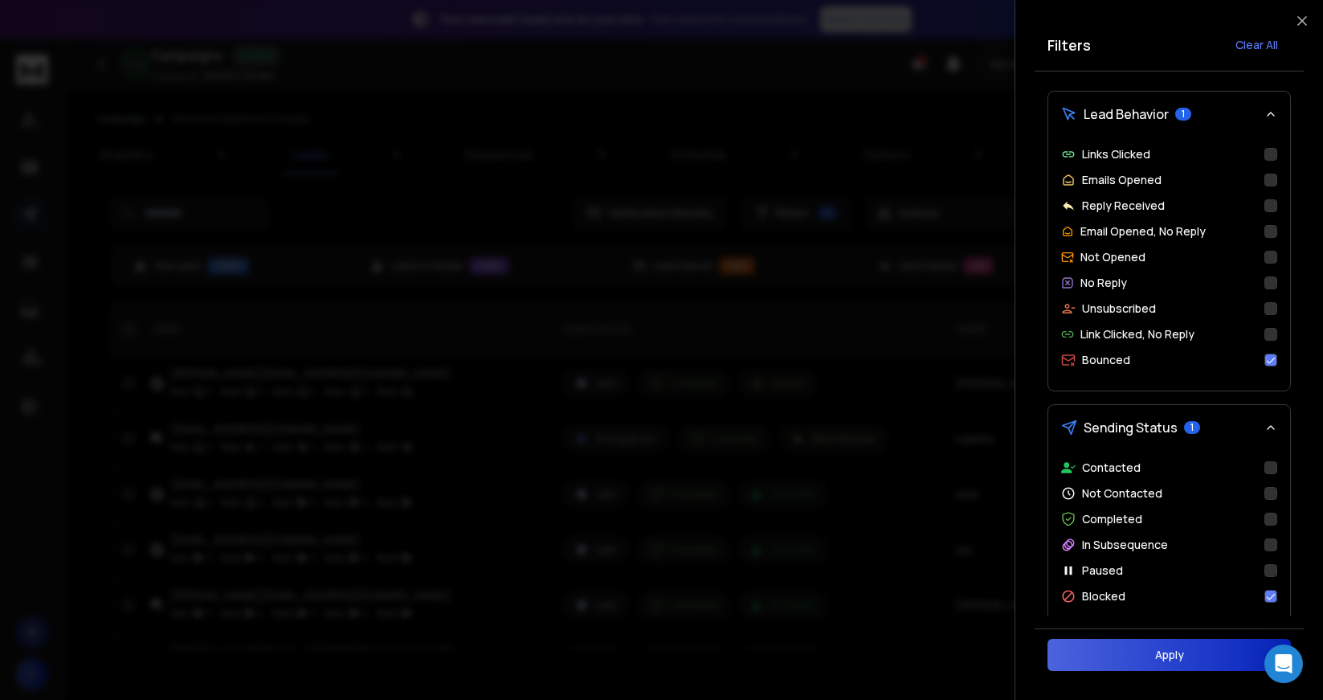
click at [1135, 664] on button "Apply" at bounding box center [1168, 655] width 243 height 32
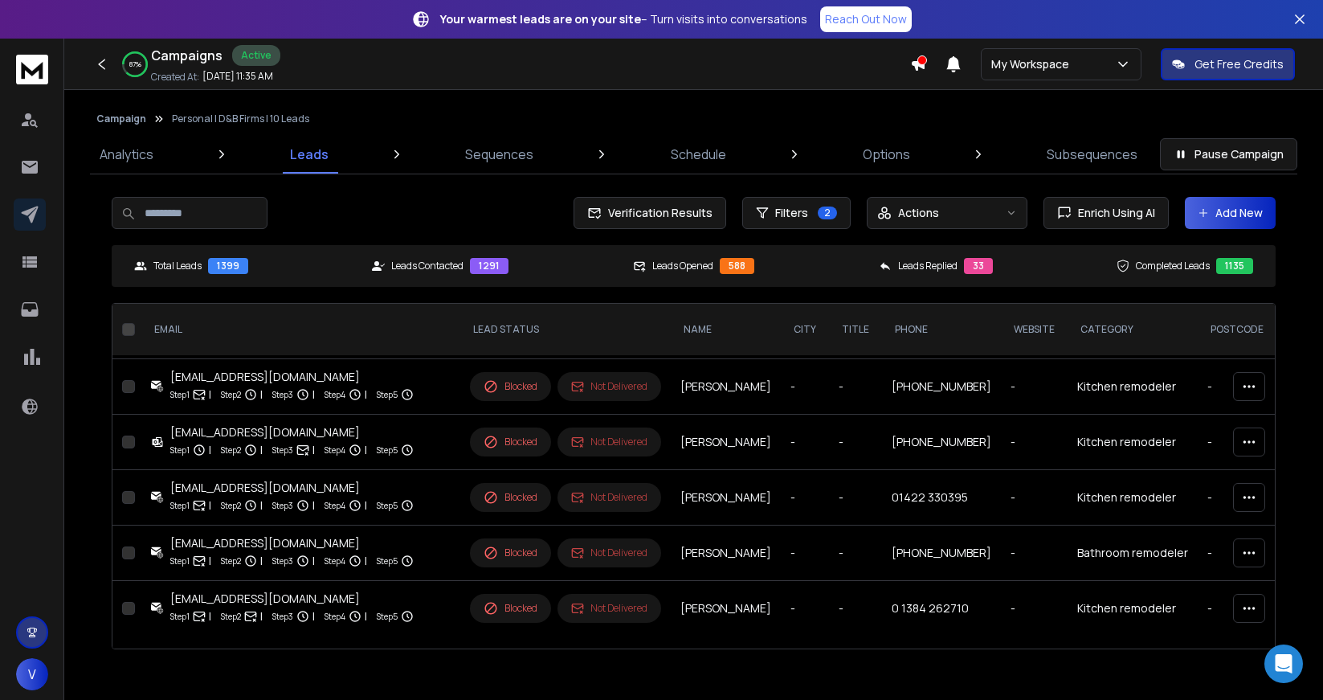
scroll to position [206, 0]
click at [27, 311] on icon at bounding box center [29, 309] width 17 height 14
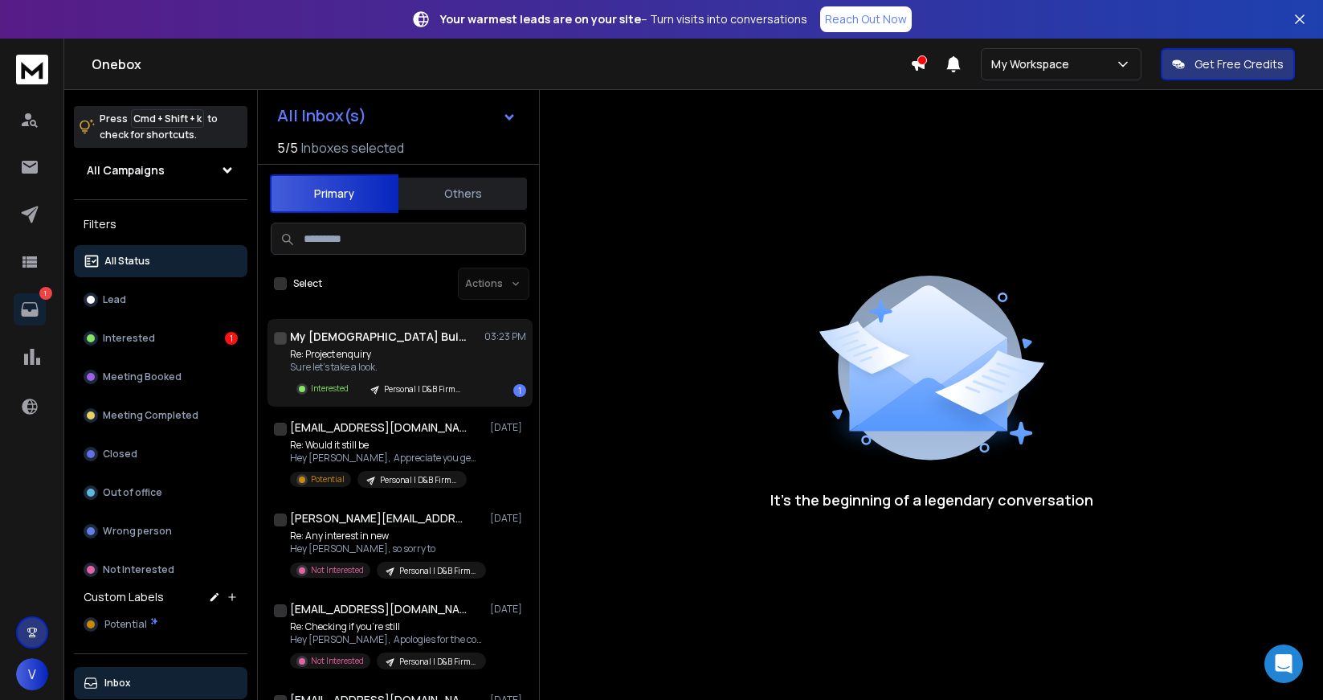
click at [359, 347] on div "My Lady Builder LTD 03:23 PM Re: Project enquiry Sure let’s take a look. Intere…" at bounding box center [408, 363] width 236 height 68
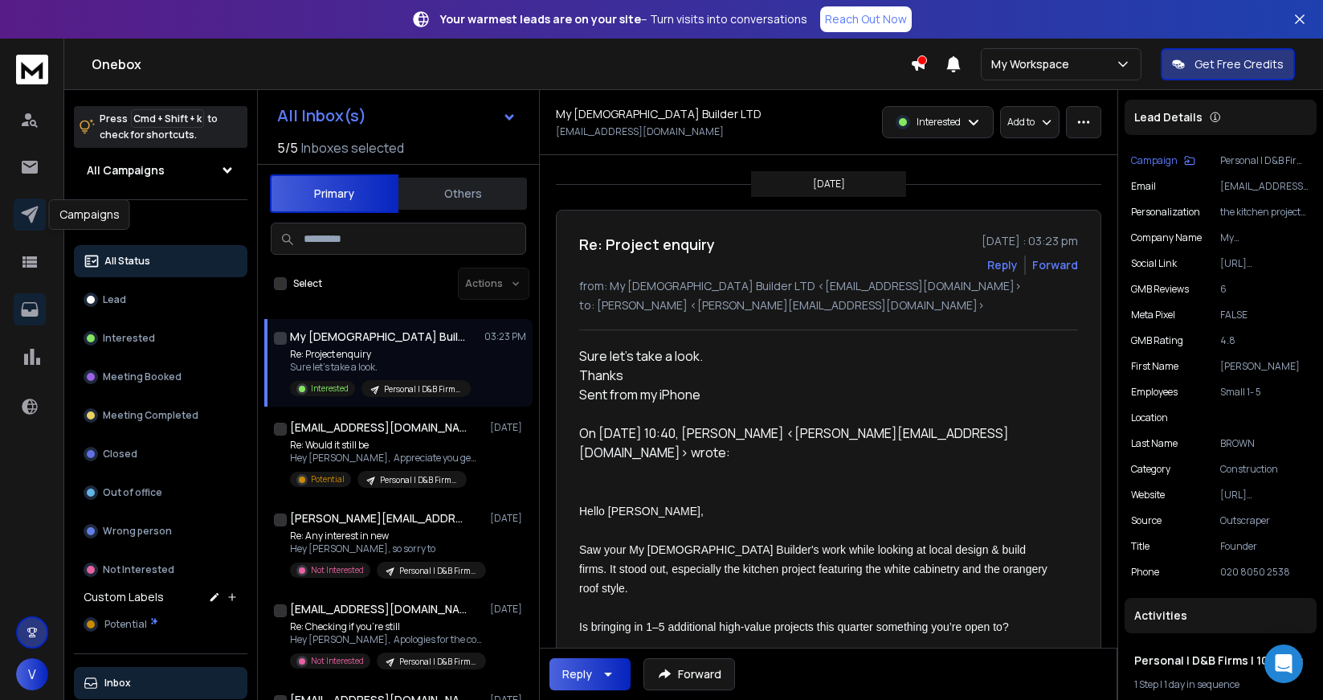
click at [31, 219] on icon at bounding box center [29, 214] width 17 height 17
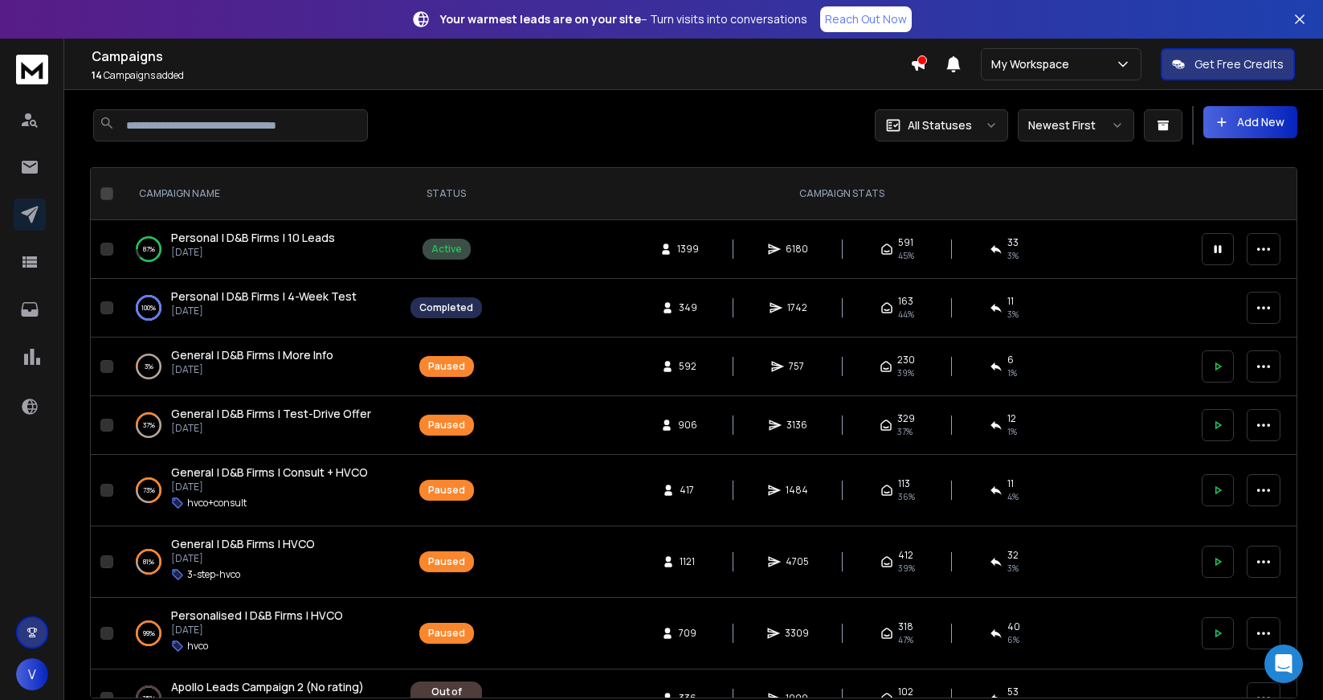
click at [243, 237] on span "Personal | D&B Firms | 10 Leads" at bounding box center [253, 237] width 164 height 15
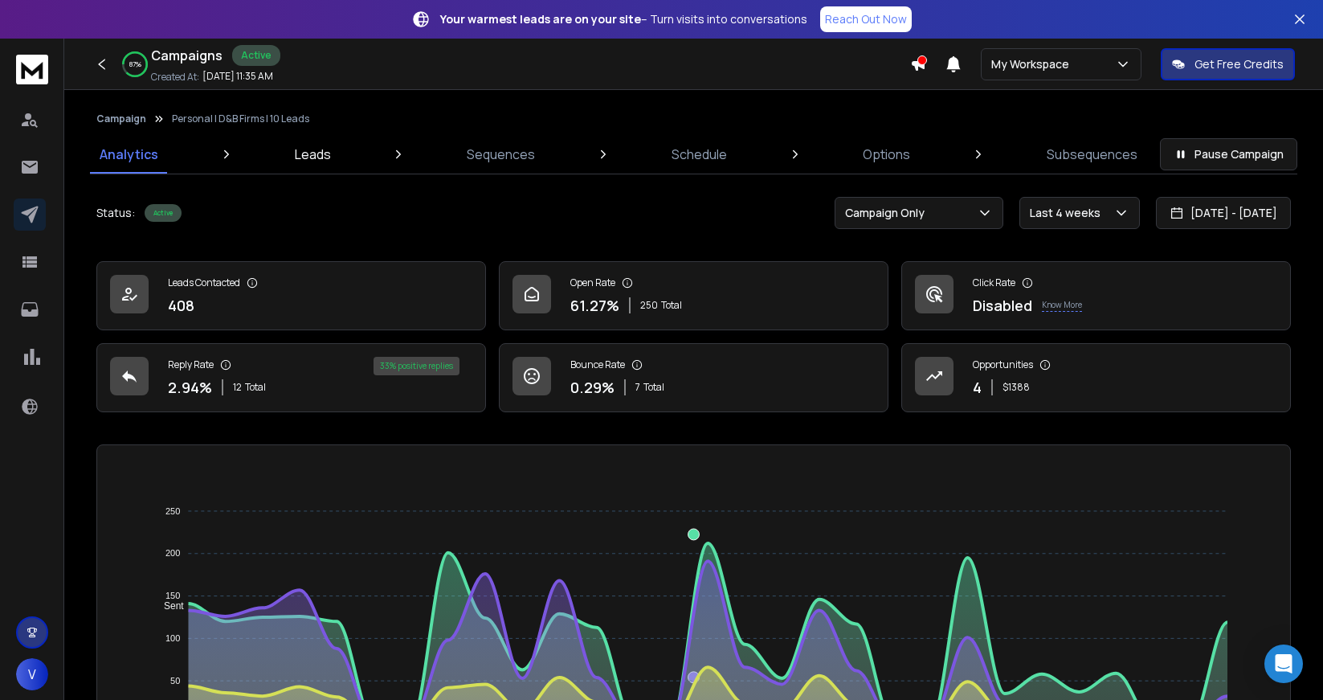
click at [321, 160] on p "Leads" at bounding box center [313, 154] width 36 height 19
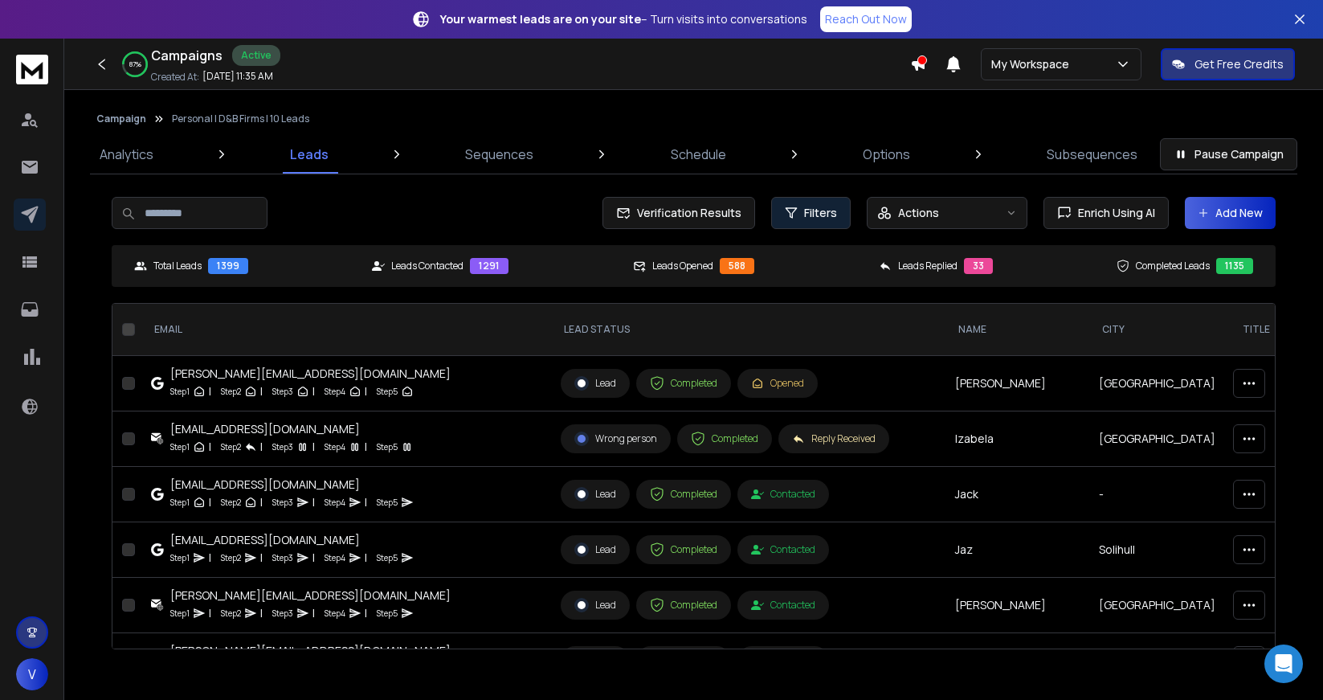
click at [810, 215] on span "Filters" at bounding box center [820, 213] width 33 height 16
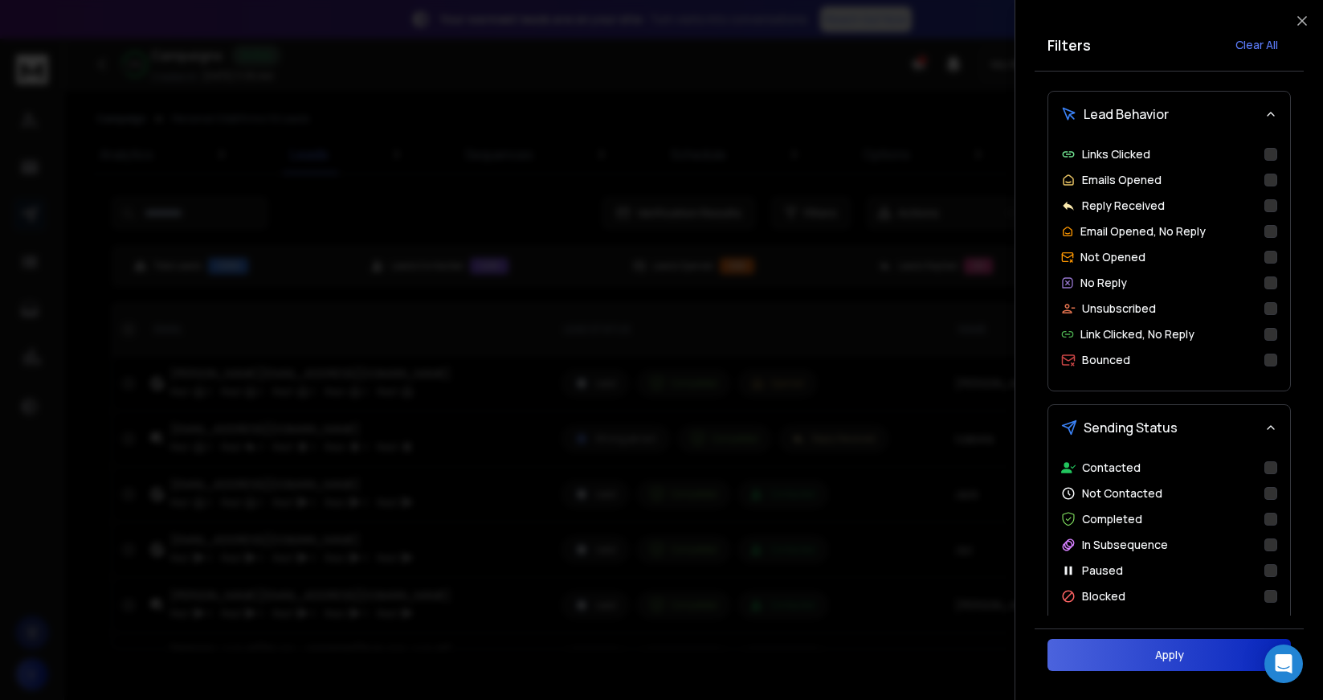
click at [1273, 363] on button "Bounced" at bounding box center [1270, 359] width 13 height 13
click at [1271, 602] on button "Blocked" at bounding box center [1270, 596] width 13 height 13
click at [1175, 663] on button "Apply" at bounding box center [1168, 655] width 243 height 32
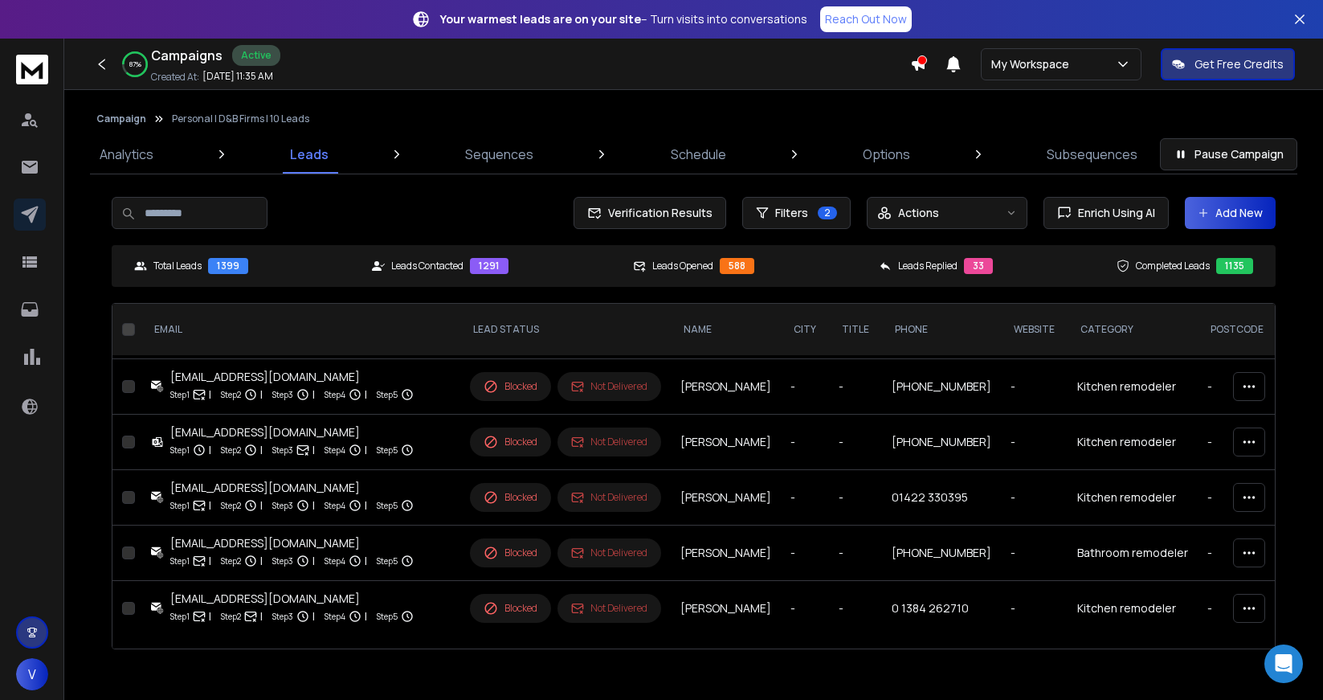
scroll to position [206, 0]
drag, startPoint x: 164, startPoint y: 573, endPoint x: 409, endPoint y: 570, distance: 245.0
click at [409, 581] on td "info@aristocraftkitchensandbedrooms.co.uk Step 1 | Step 2 | Step 3 | Step 4 | S…" at bounding box center [300, 608] width 319 height 55
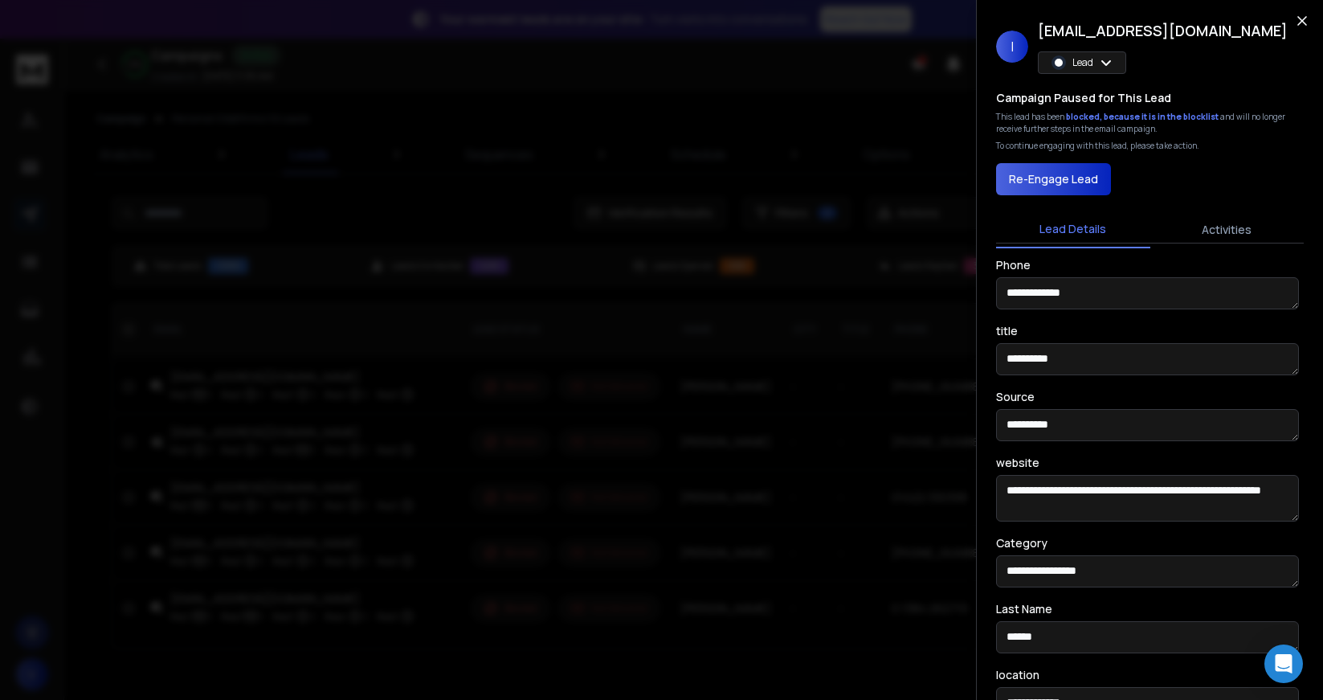
click at [1298, 19] on icon "button" at bounding box center [1302, 21] width 8 height 8
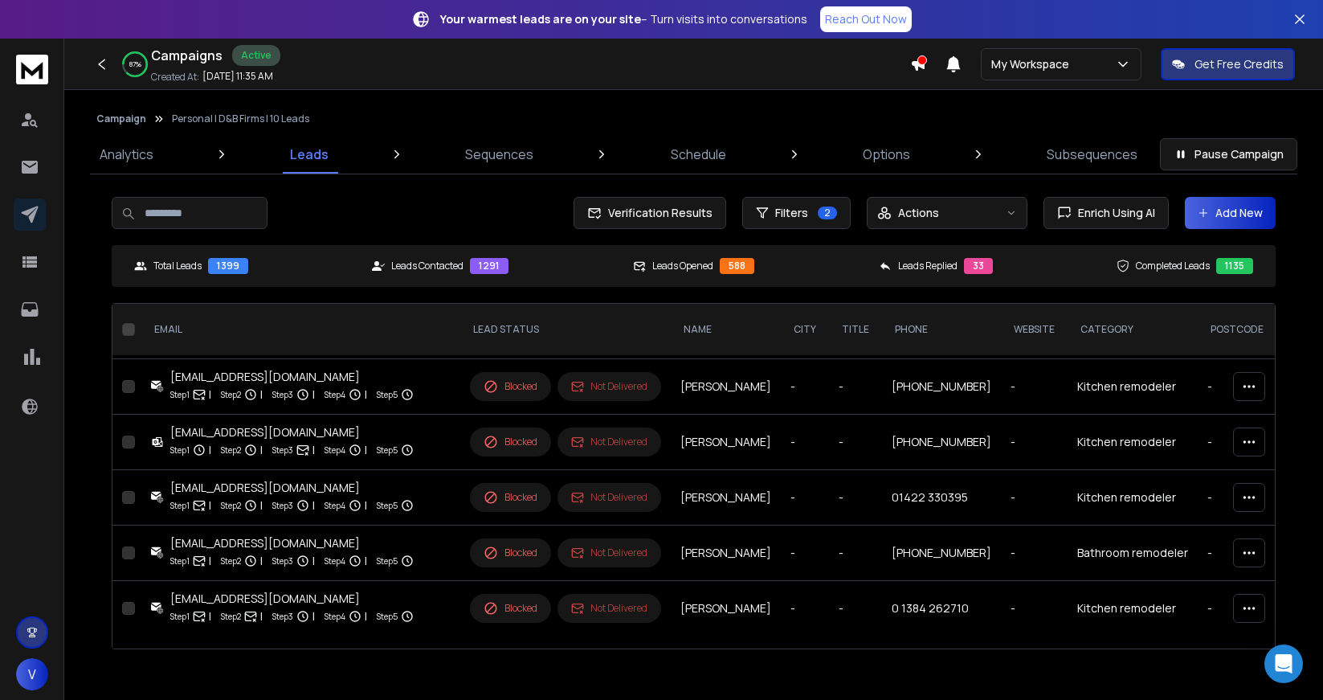
click at [1247, 601] on icon "button" at bounding box center [1249, 608] width 14 height 14
click at [1206, 633] on p "Delete Lead" at bounding box center [1227, 630] width 66 height 16
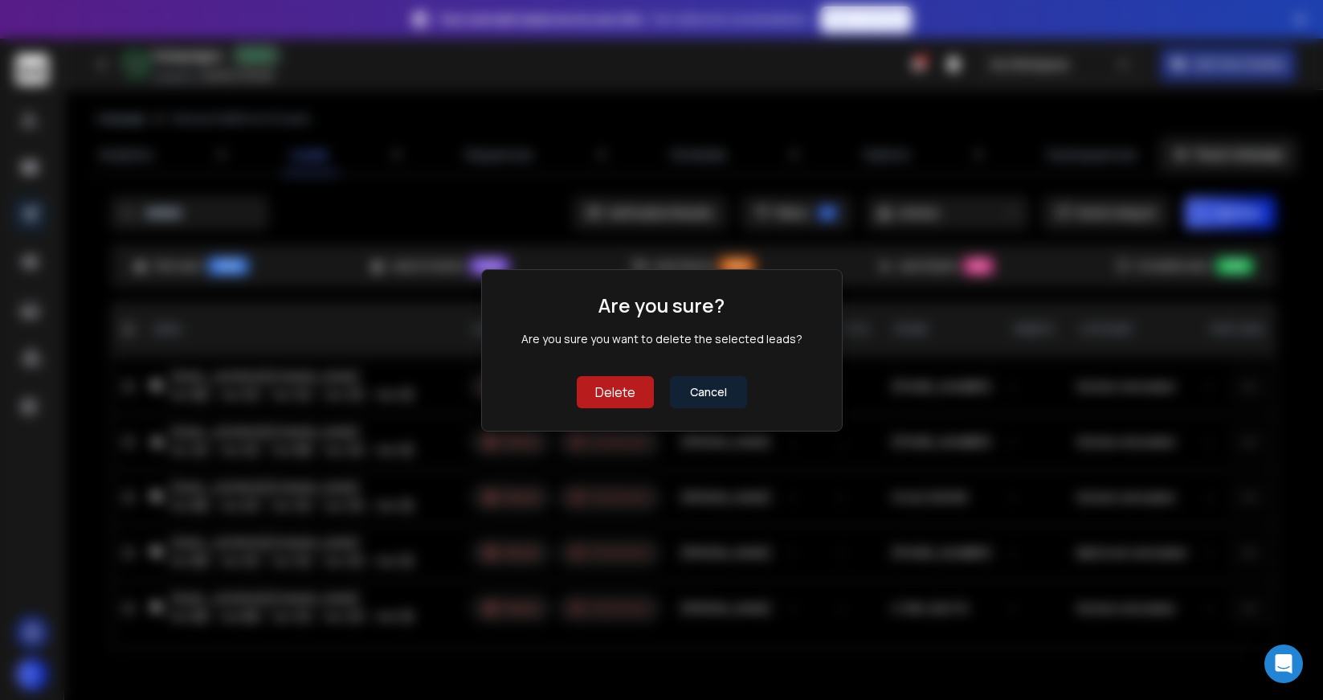
click at [608, 390] on button "Delete" at bounding box center [615, 392] width 77 height 32
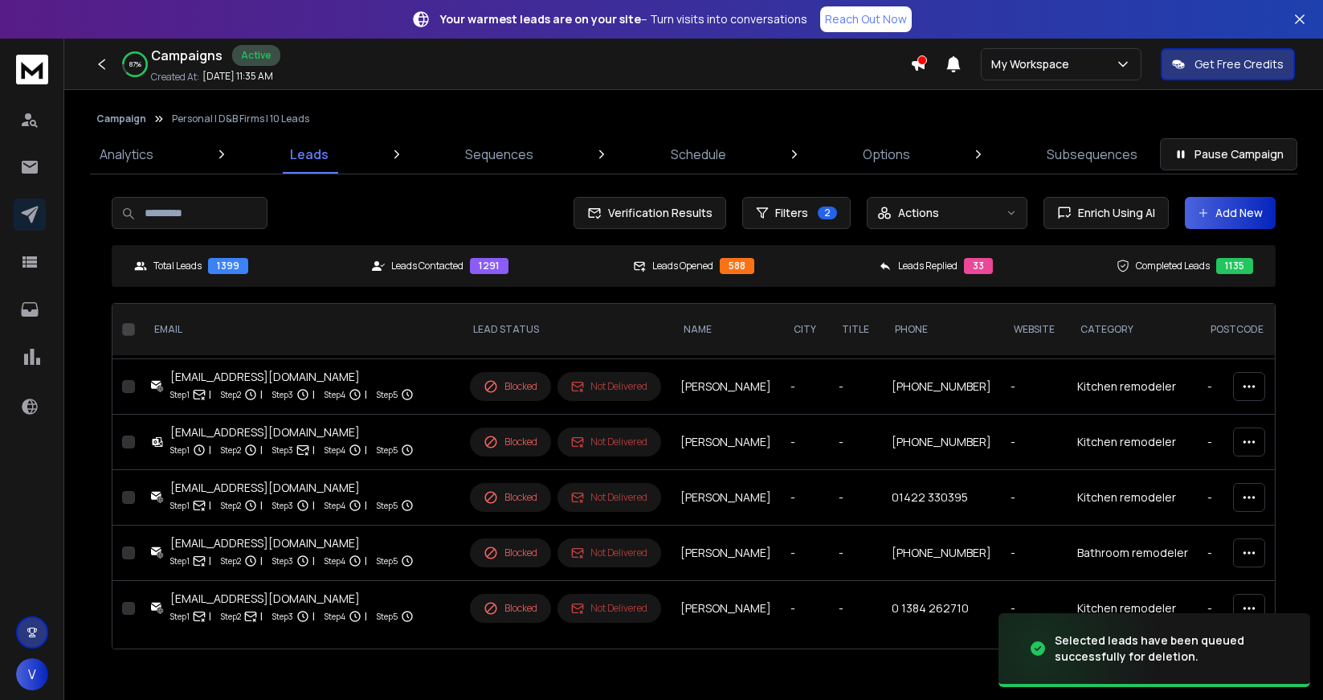
scroll to position [125, 0]
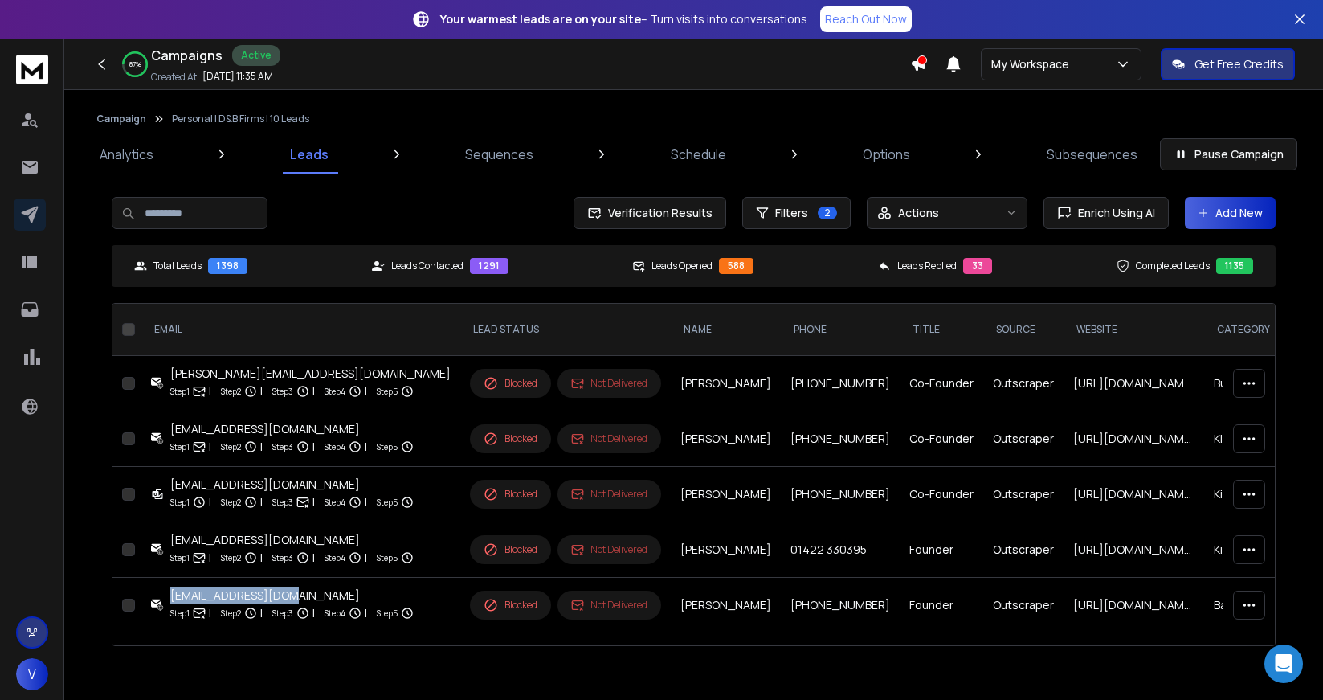
drag, startPoint x: 285, startPoint y: 574, endPoint x: 164, endPoint y: 567, distance: 121.5
click at [164, 587] on div "limi@bodimltd.co.uk Step 1 | Step 2 | Step 3 | Step 4 | Step 5" at bounding box center [301, 604] width 300 height 35
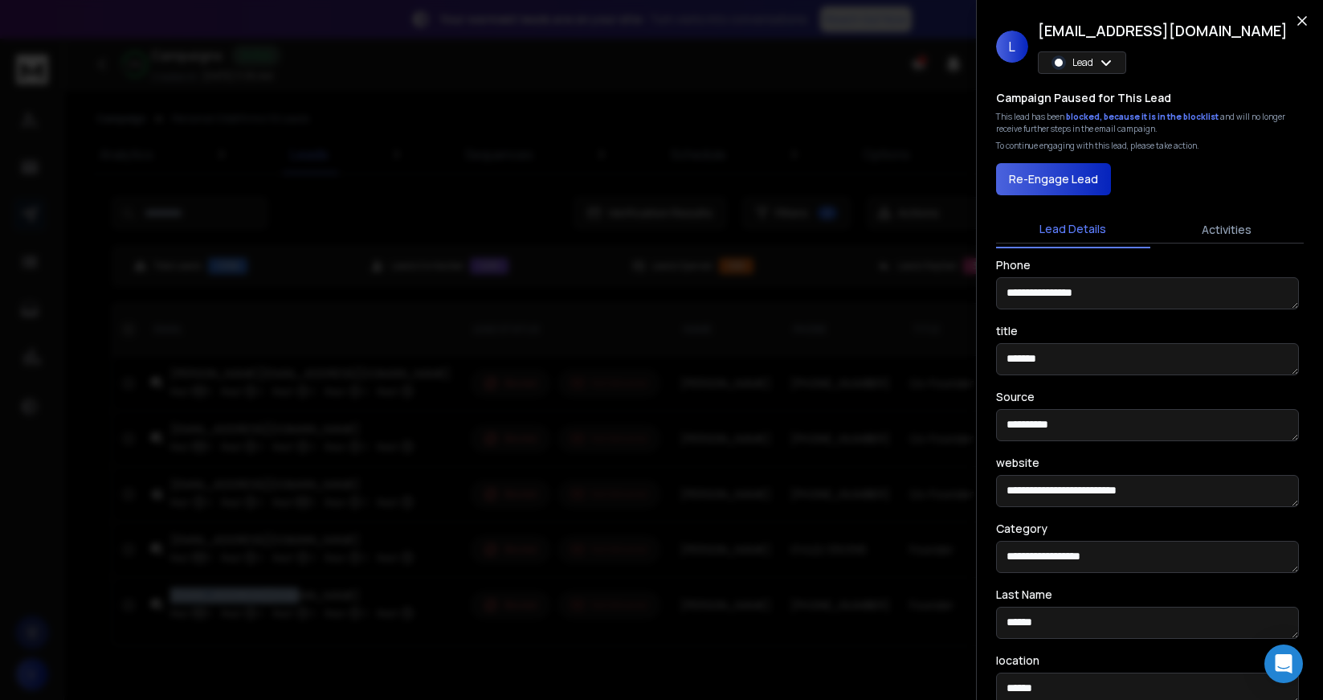
click at [1296, 23] on icon "button" at bounding box center [1302, 21] width 16 height 16
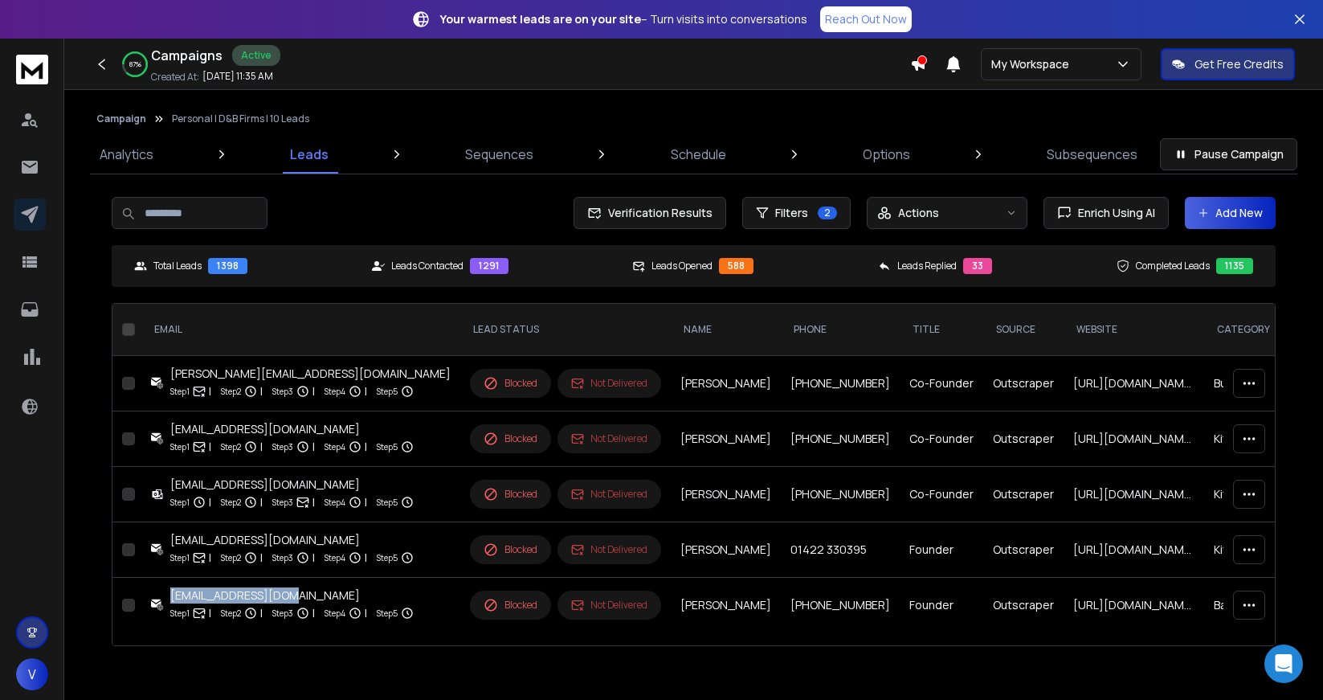
click at [1251, 602] on icon "button" at bounding box center [1249, 605] width 14 height 14
click at [1215, 632] on p "Delete Lead" at bounding box center [1227, 630] width 66 height 16
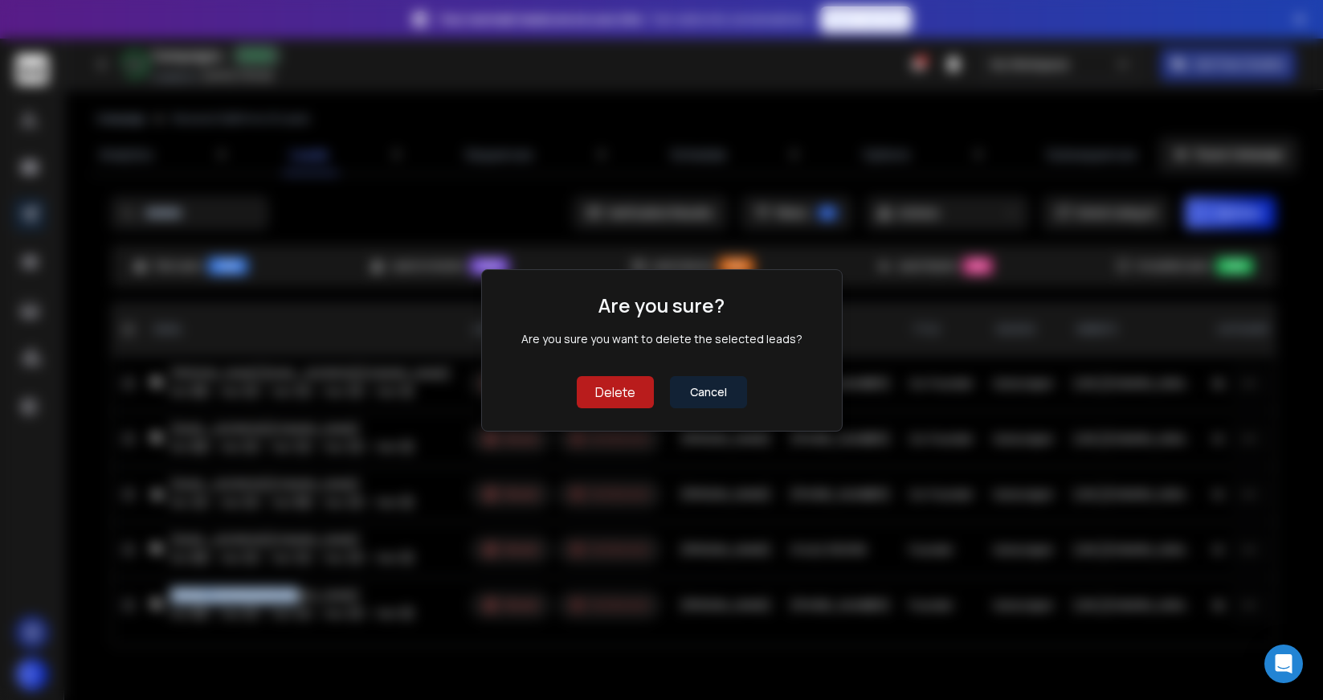
click at [616, 396] on button "Delete" at bounding box center [615, 392] width 77 height 32
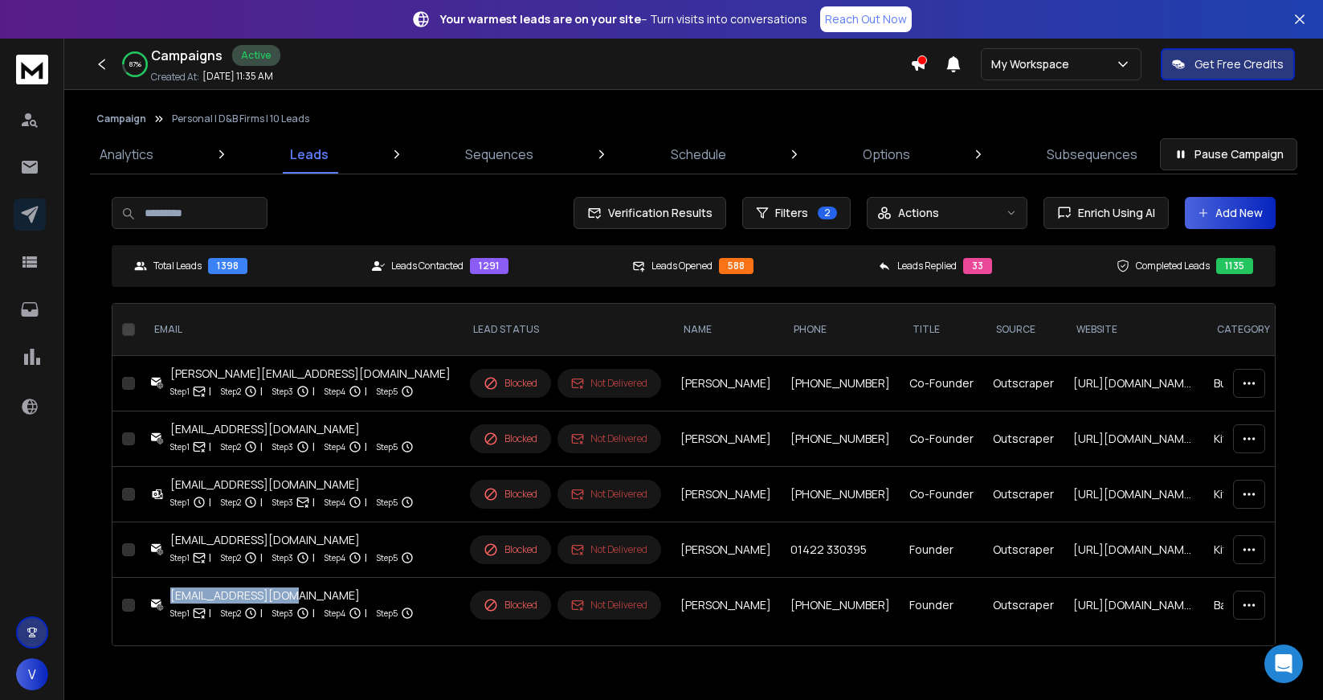
click at [1248, 598] on icon "button" at bounding box center [1249, 605] width 14 height 14
click at [1208, 630] on p "Delete Lead" at bounding box center [1227, 630] width 66 height 16
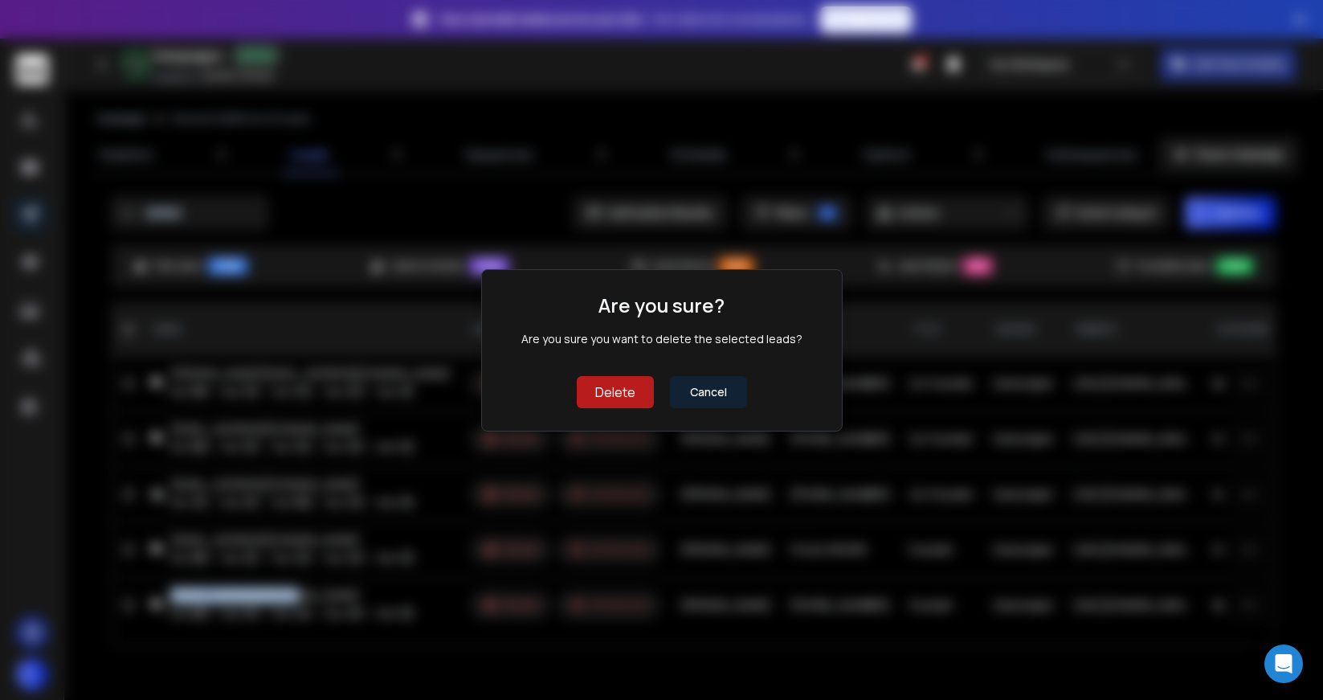
click at [600, 391] on button "Delete" at bounding box center [615, 392] width 77 height 32
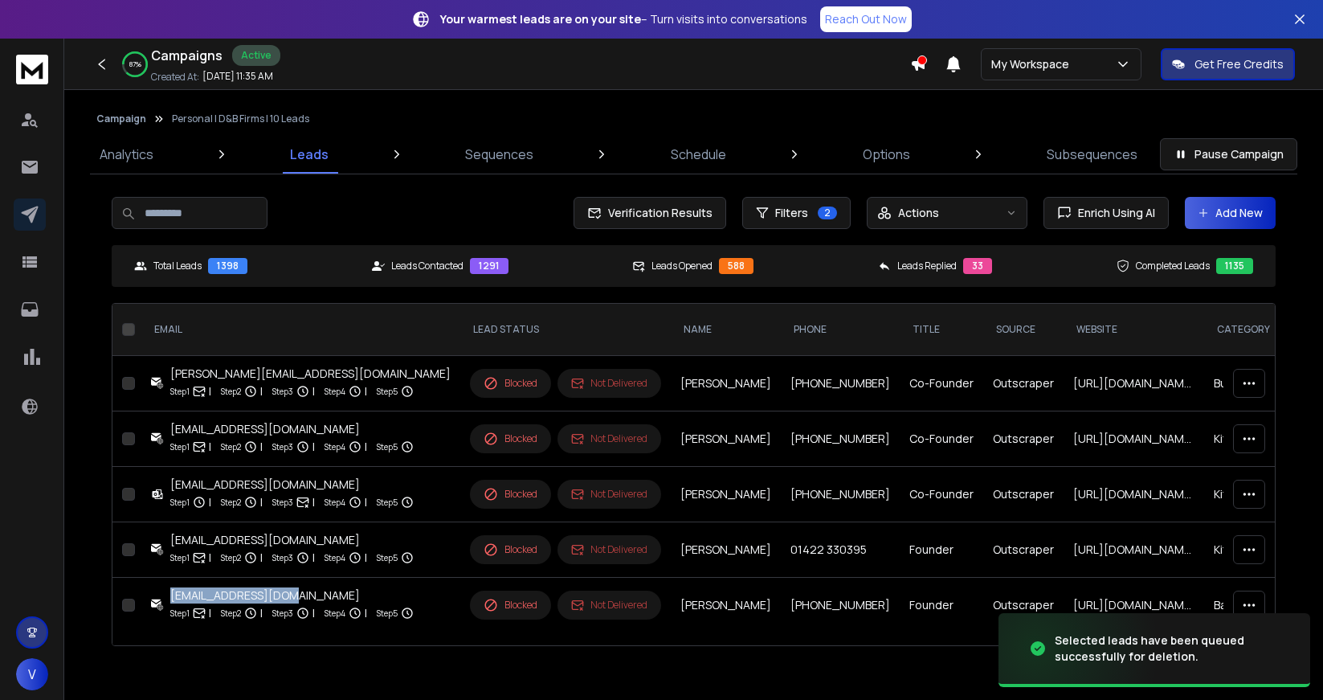
scroll to position [44, 0]
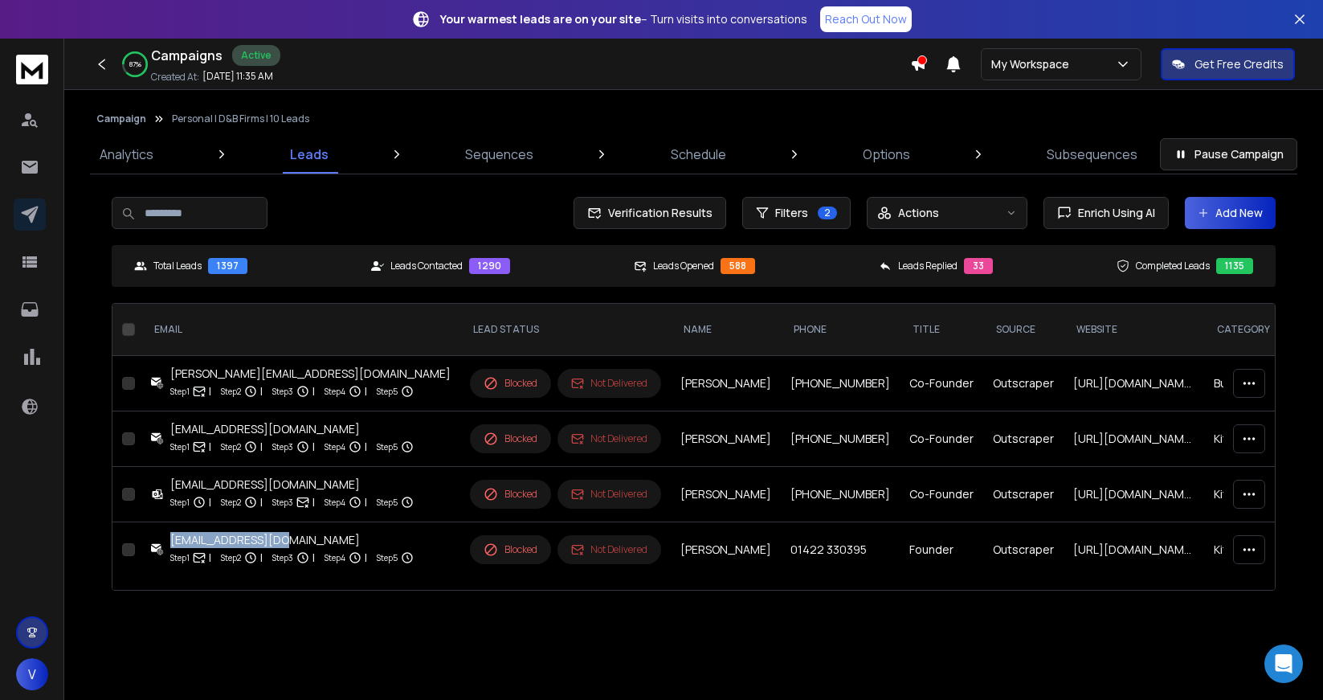
drag, startPoint x: 284, startPoint y: 574, endPoint x: 167, endPoint y: 576, distance: 116.5
click at [167, 567] on div "office@hxkbc.co.uk Step 1 | Step 2 | Step 3 | Step 4 | Step 5" at bounding box center [301, 549] width 300 height 35
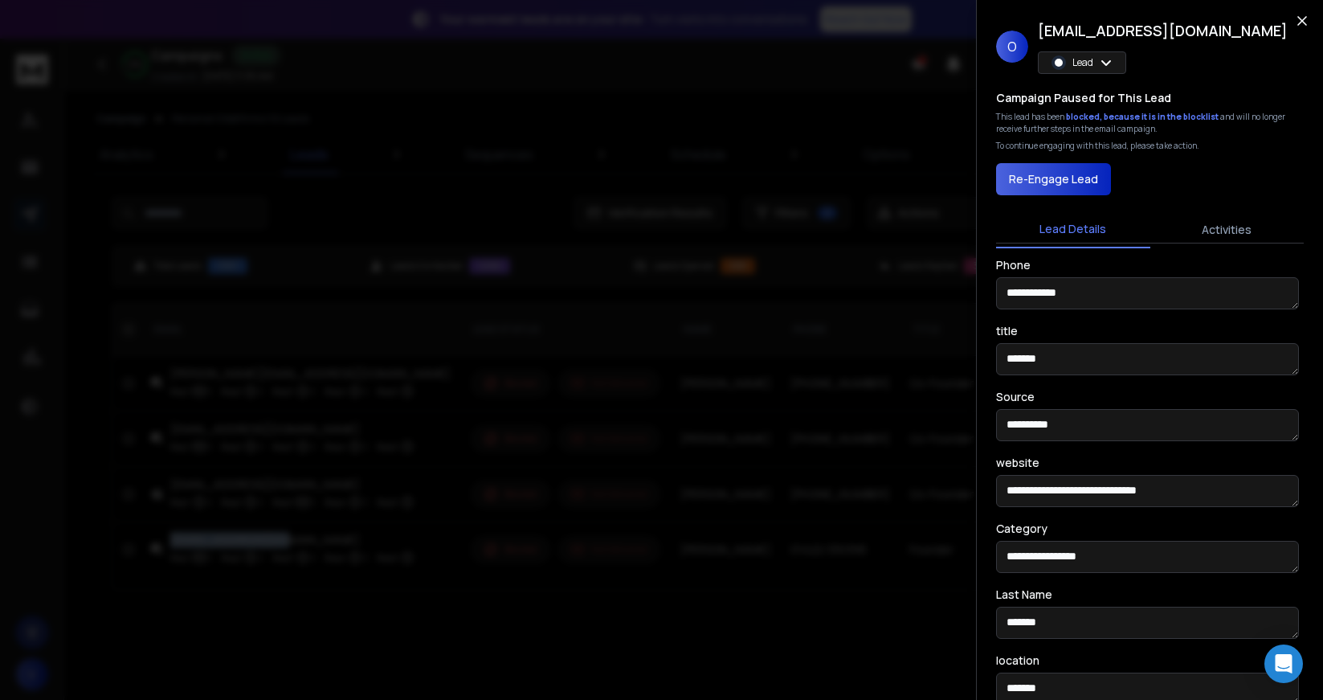
click at [1298, 21] on icon "button" at bounding box center [1302, 21] width 8 height 8
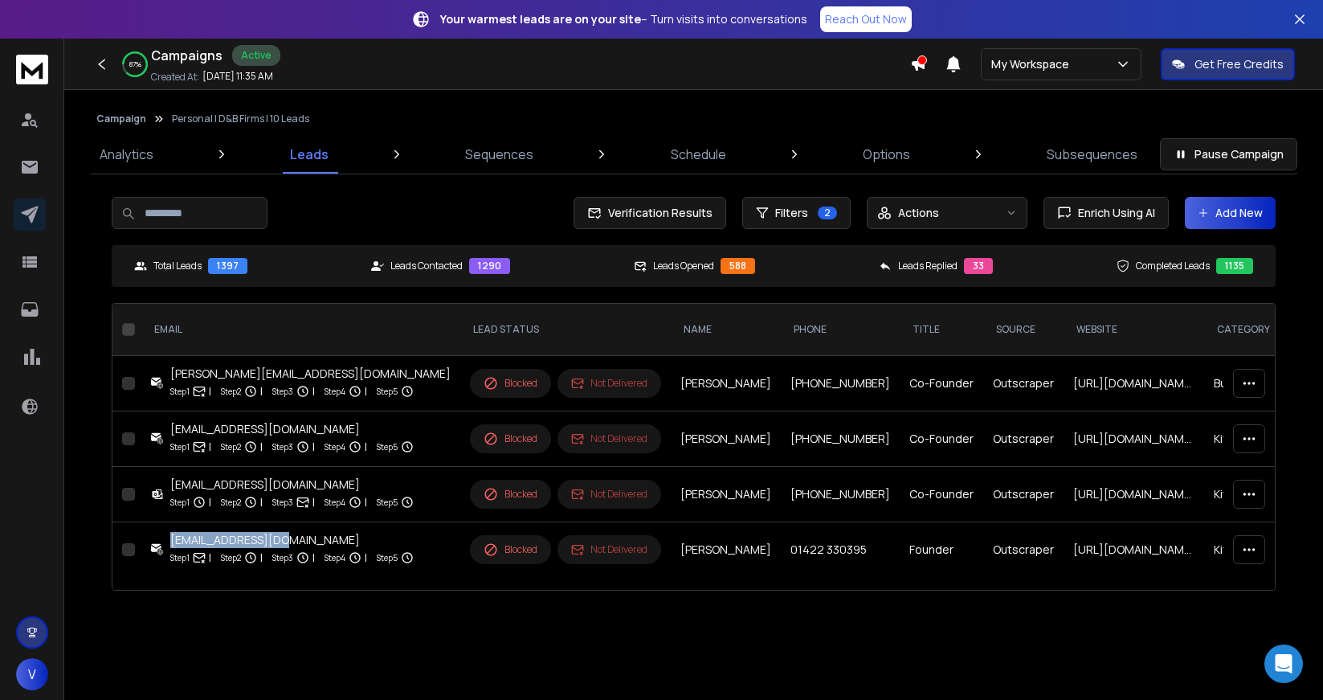
click at [1244, 557] on icon "button" at bounding box center [1249, 549] width 14 height 14
click at [1214, 631] on p "Delete Lead" at bounding box center [1227, 630] width 66 height 16
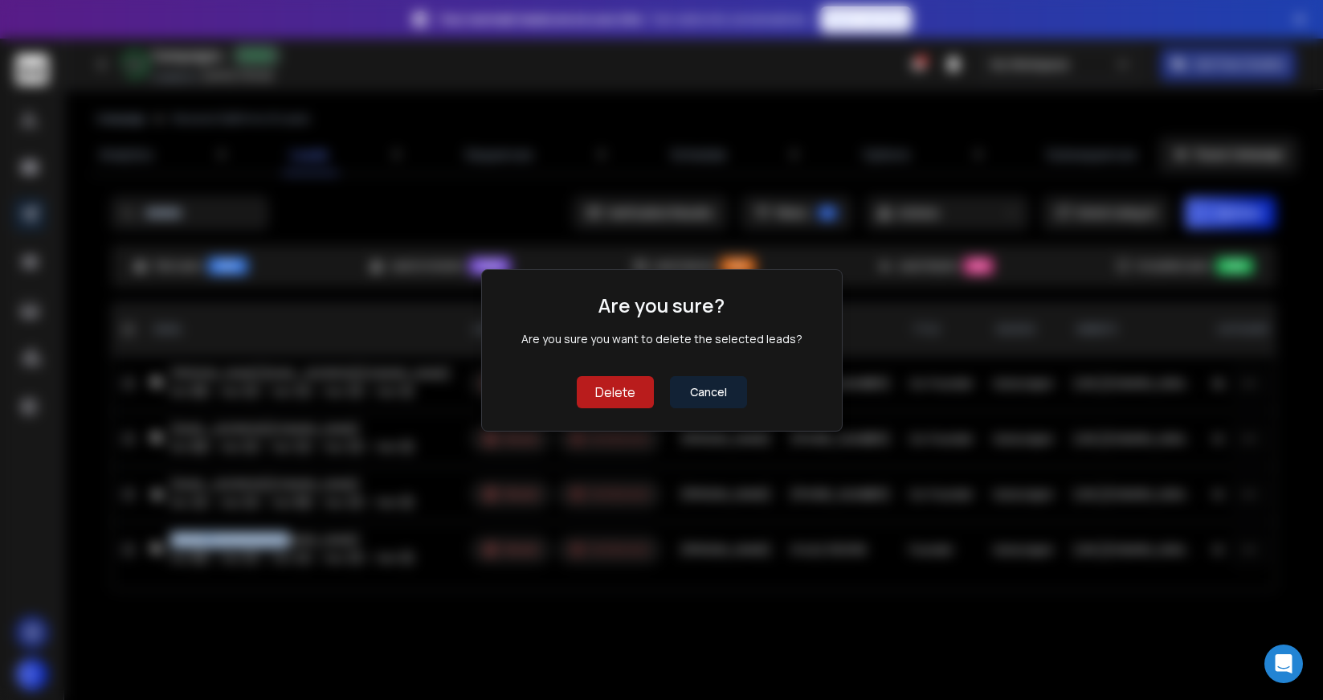
click at [616, 389] on button "Delete" at bounding box center [615, 392] width 77 height 32
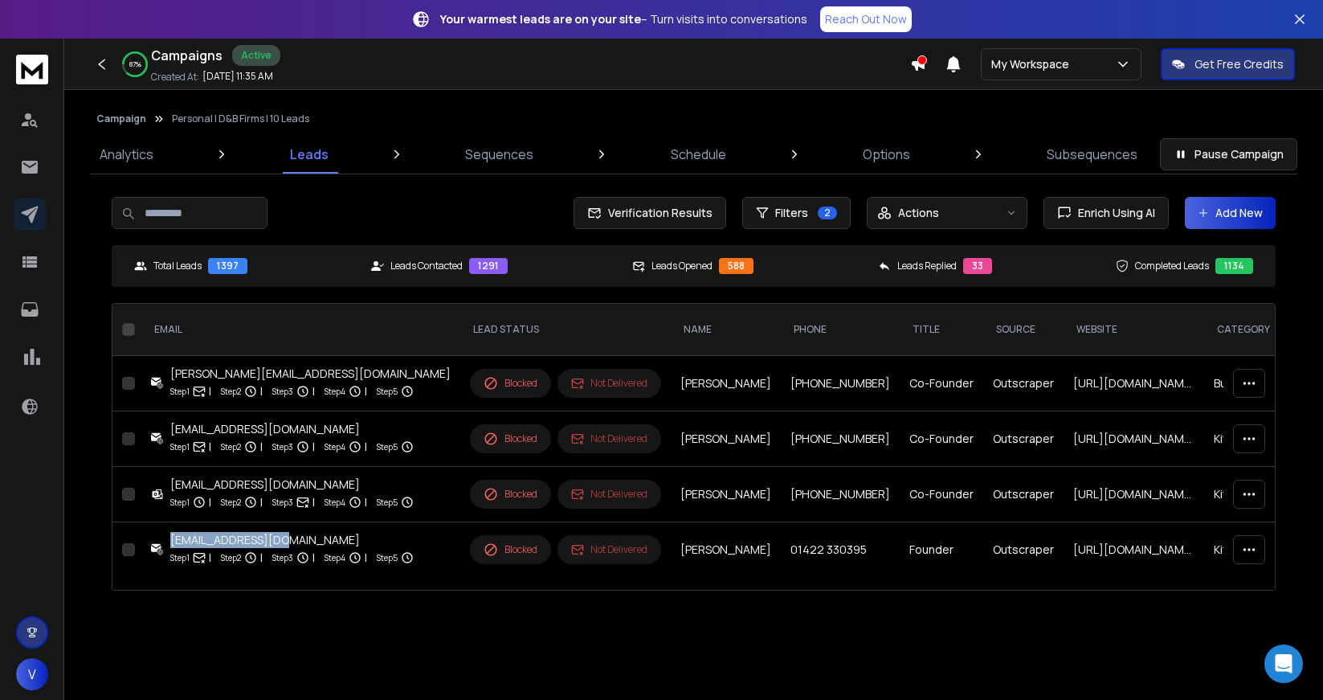
click at [1249, 550] on icon "button" at bounding box center [1249, 549] width 12 height 2
click at [1208, 631] on p "Delete Lead" at bounding box center [1227, 630] width 66 height 16
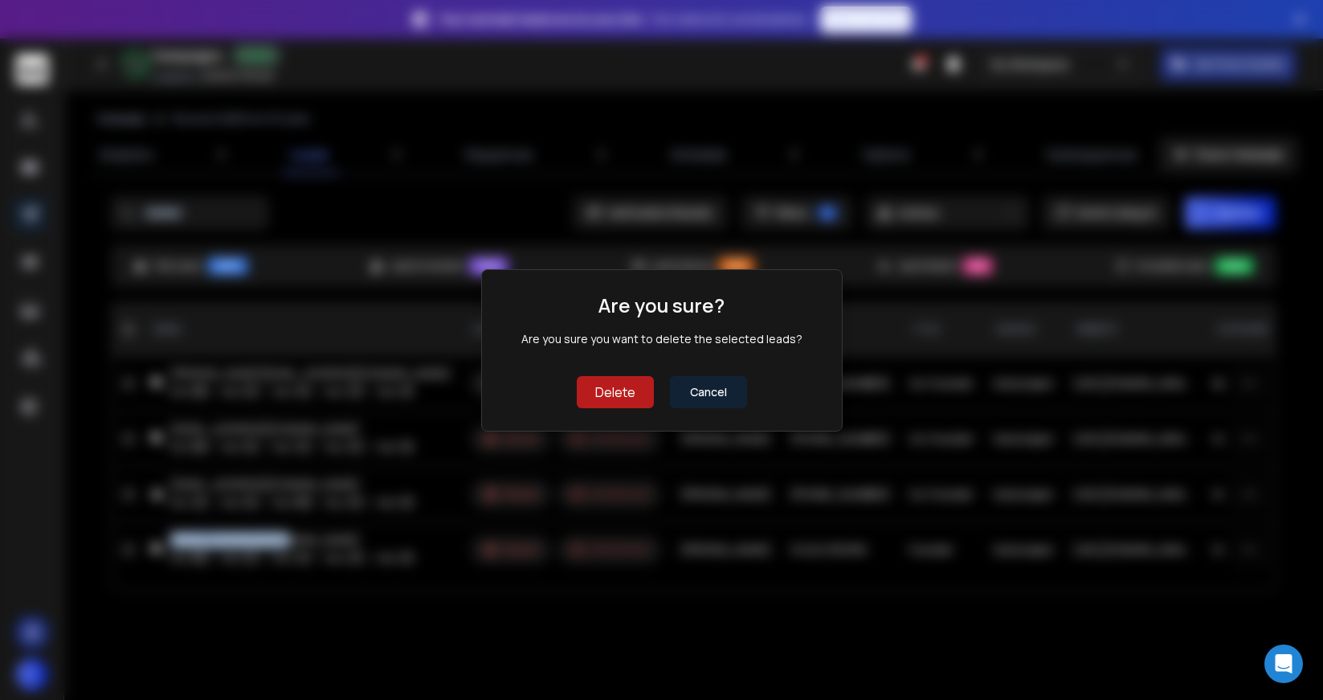
click at [627, 391] on button "Delete" at bounding box center [615, 392] width 77 height 32
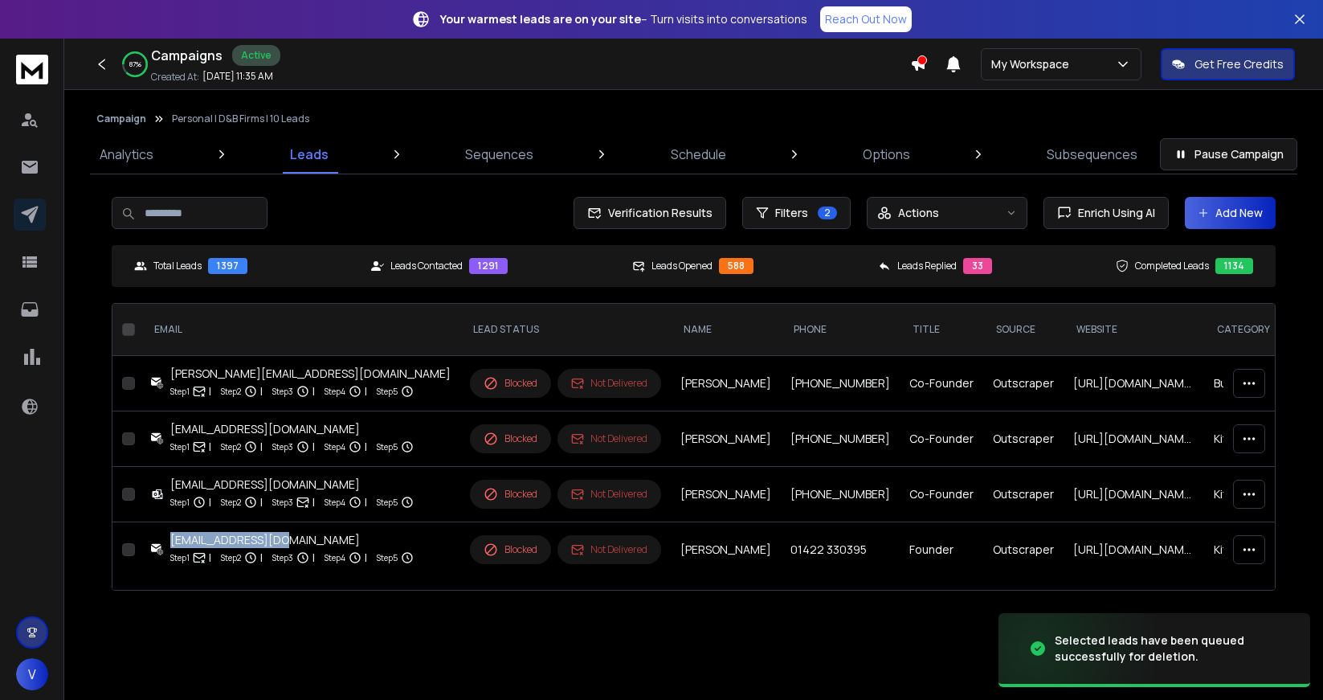
scroll to position [0, 0]
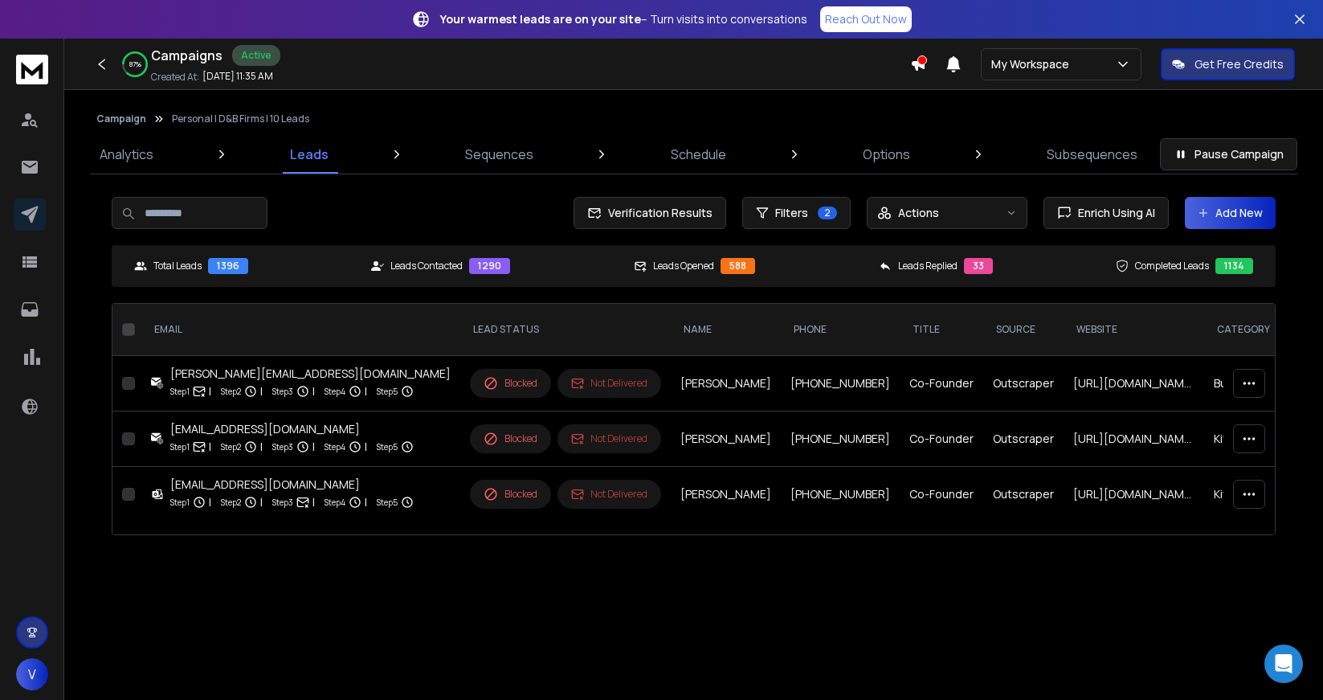
drag, startPoint x: 163, startPoint y: 537, endPoint x: 374, endPoint y: 530, distance: 211.4
click at [374, 522] on td "matty@planesailinginstallations.co.uk Step 1 | Step 2 | Step 3 | Step 4 | Step 5" at bounding box center [300, 494] width 319 height 55
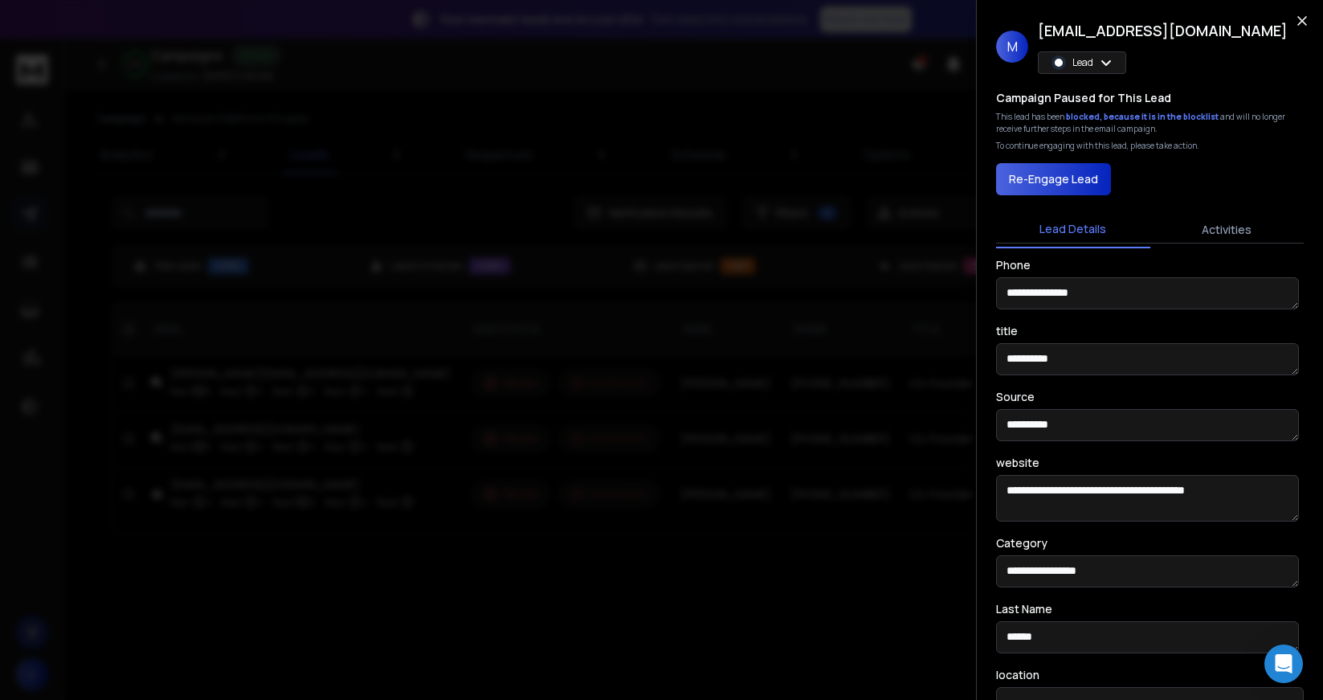
click at [1300, 20] on icon "button" at bounding box center [1302, 21] width 16 height 16
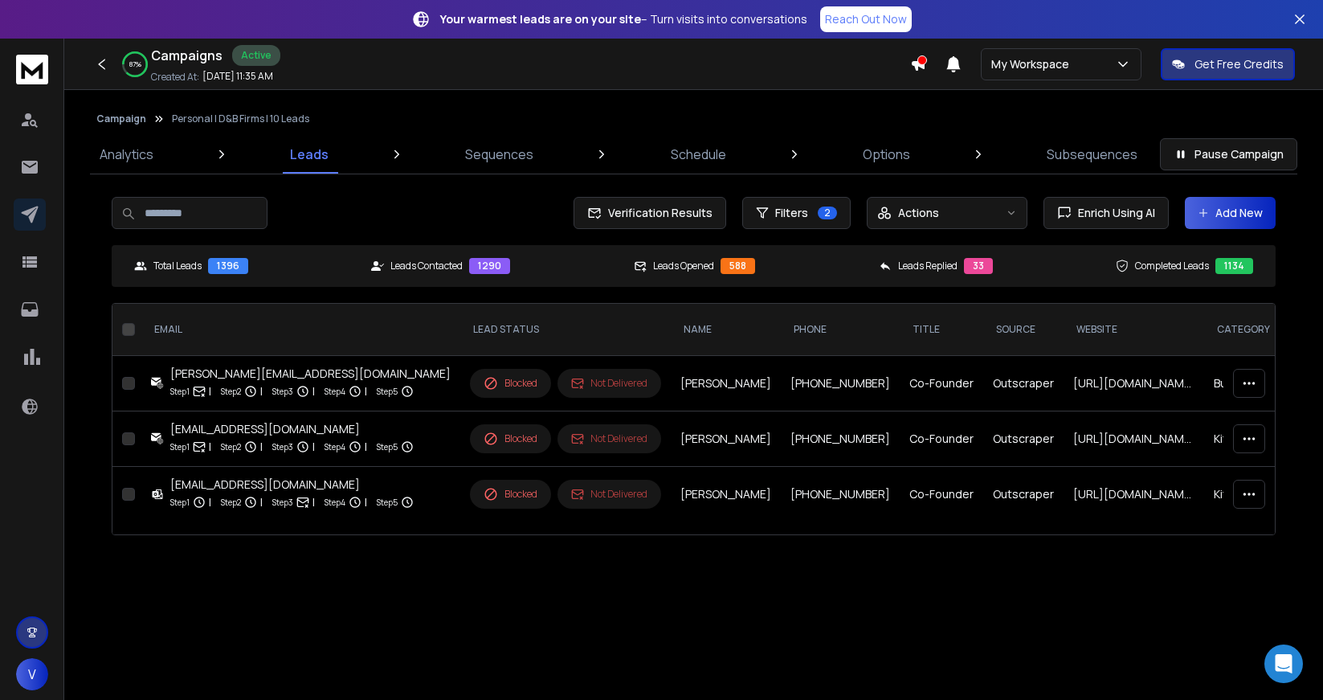
click at [1250, 501] on icon "button" at bounding box center [1249, 494] width 14 height 14
click at [1206, 593] on p "Delete Lead" at bounding box center [1227, 593] width 66 height 16
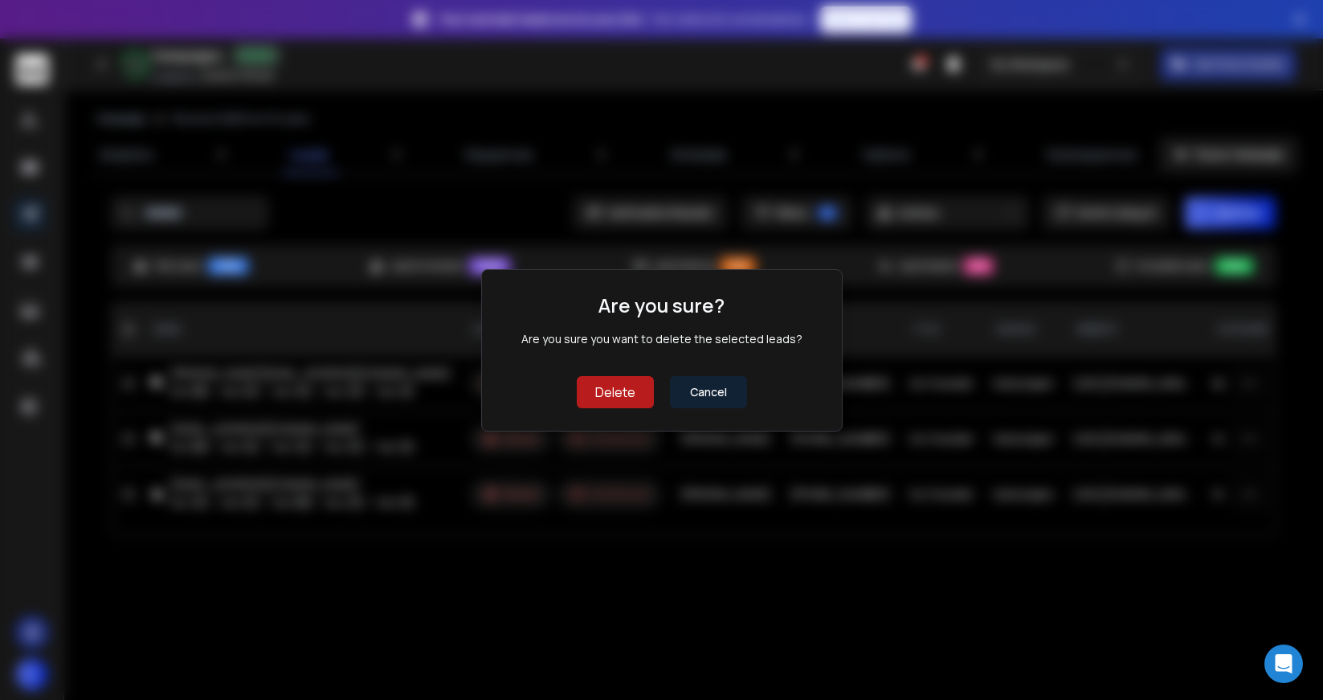
click at [627, 385] on button "Delete" at bounding box center [615, 392] width 77 height 32
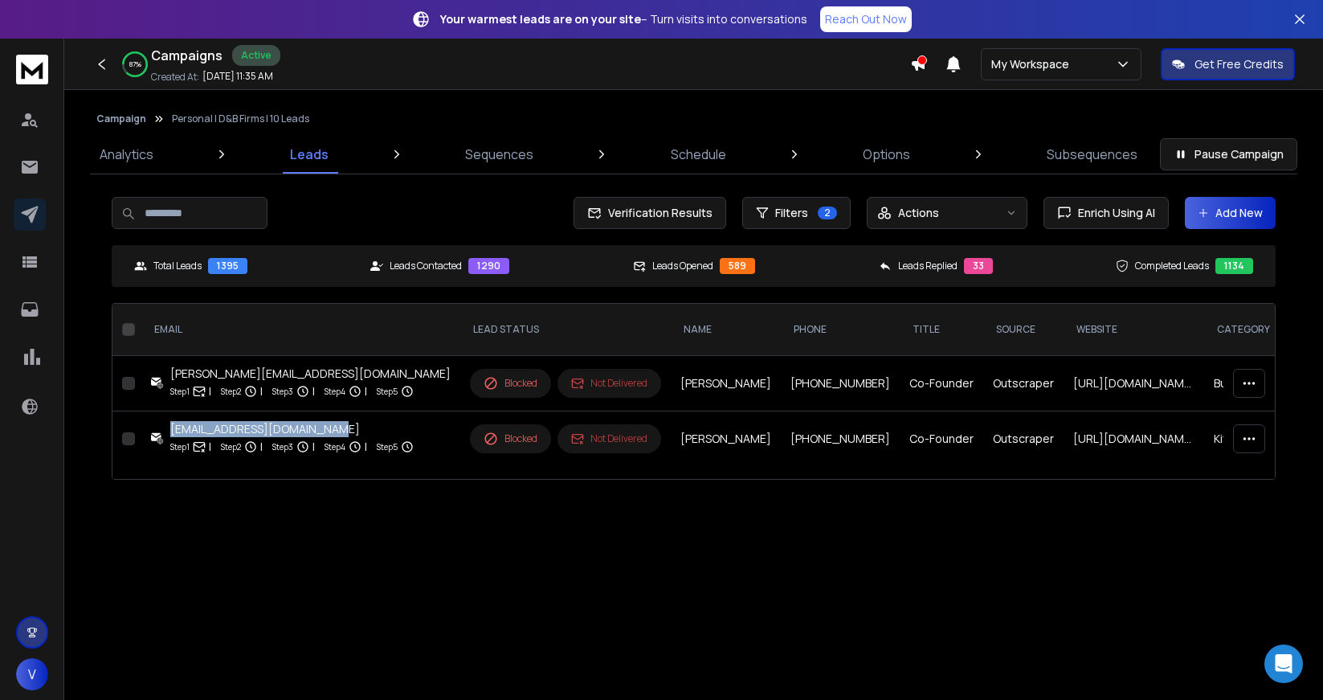
drag, startPoint x: 321, startPoint y: 451, endPoint x: 164, endPoint y: 452, distance: 157.4
click at [164, 452] on div "info@billinghamkitchens.uk Step 1 | Step 2 | Step 3 | Step 4 | Step 5" at bounding box center [301, 438] width 300 height 35
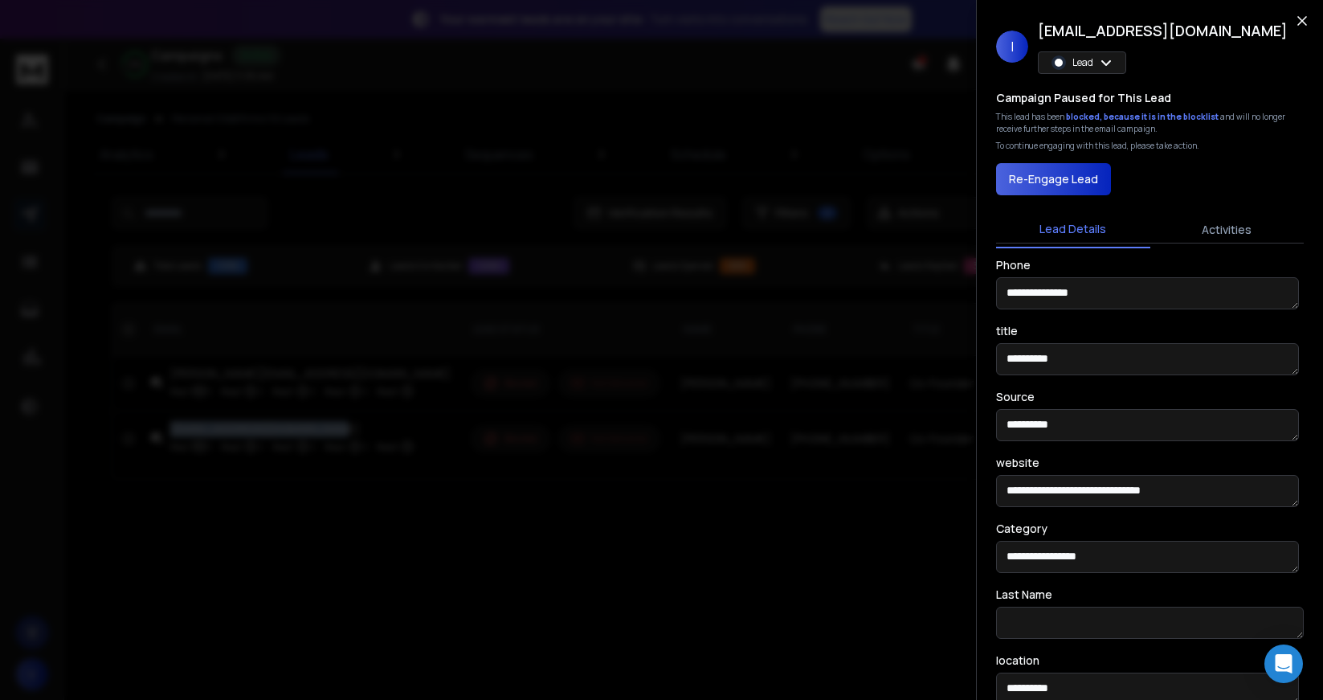
click at [1299, 24] on icon "button" at bounding box center [1302, 21] width 16 height 16
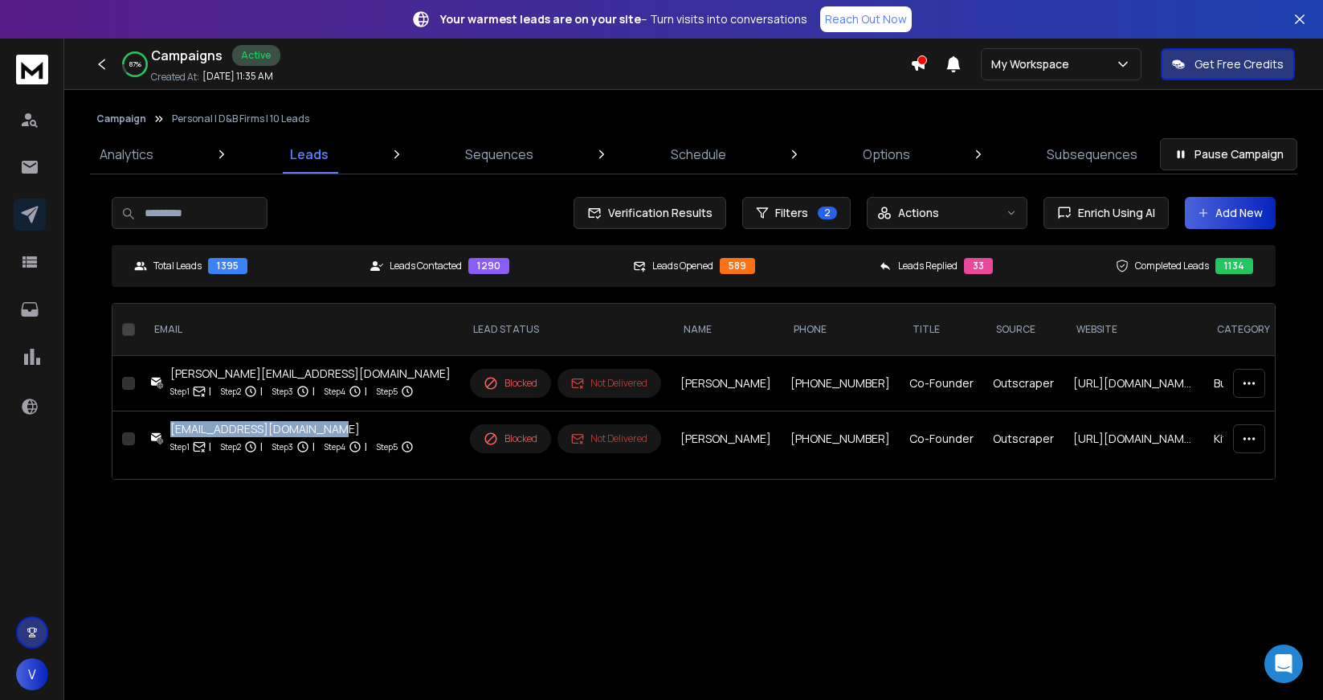
click at [1250, 446] on icon "button" at bounding box center [1249, 438] width 14 height 14
click at [1206, 510] on p "Delete Lead" at bounding box center [1227, 512] width 66 height 16
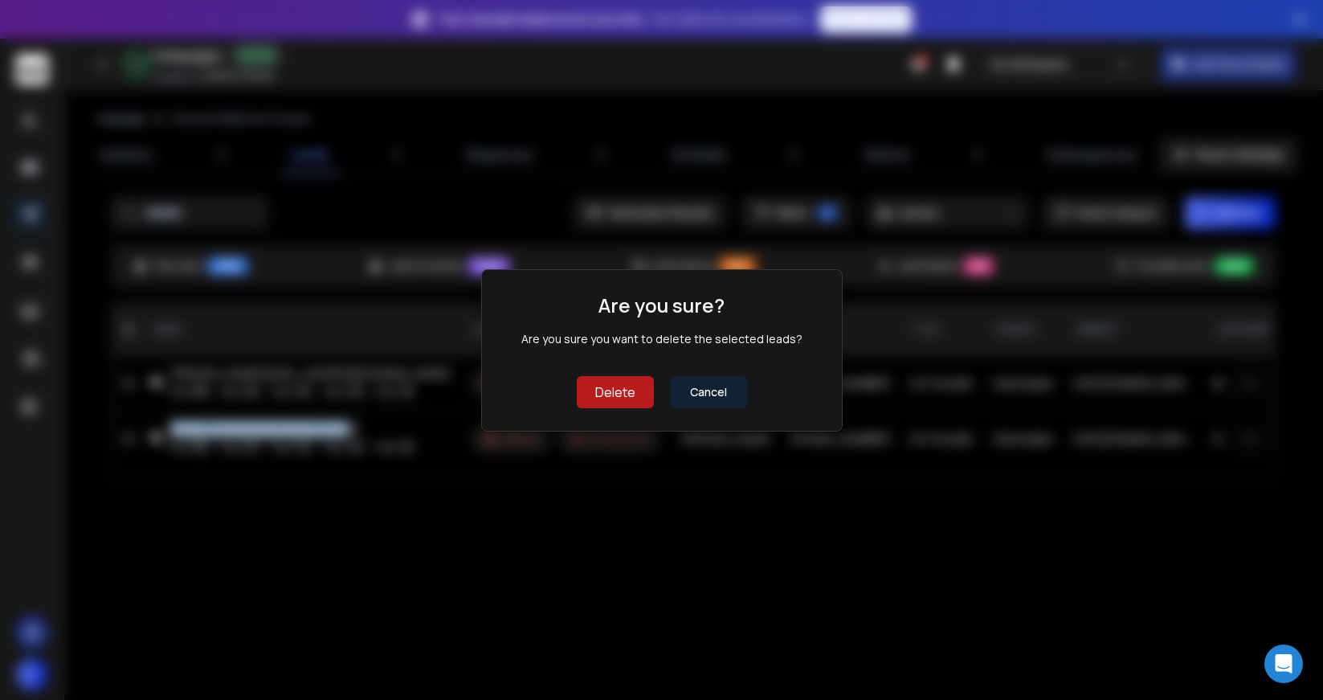
click at [605, 387] on button "Delete" at bounding box center [615, 392] width 77 height 32
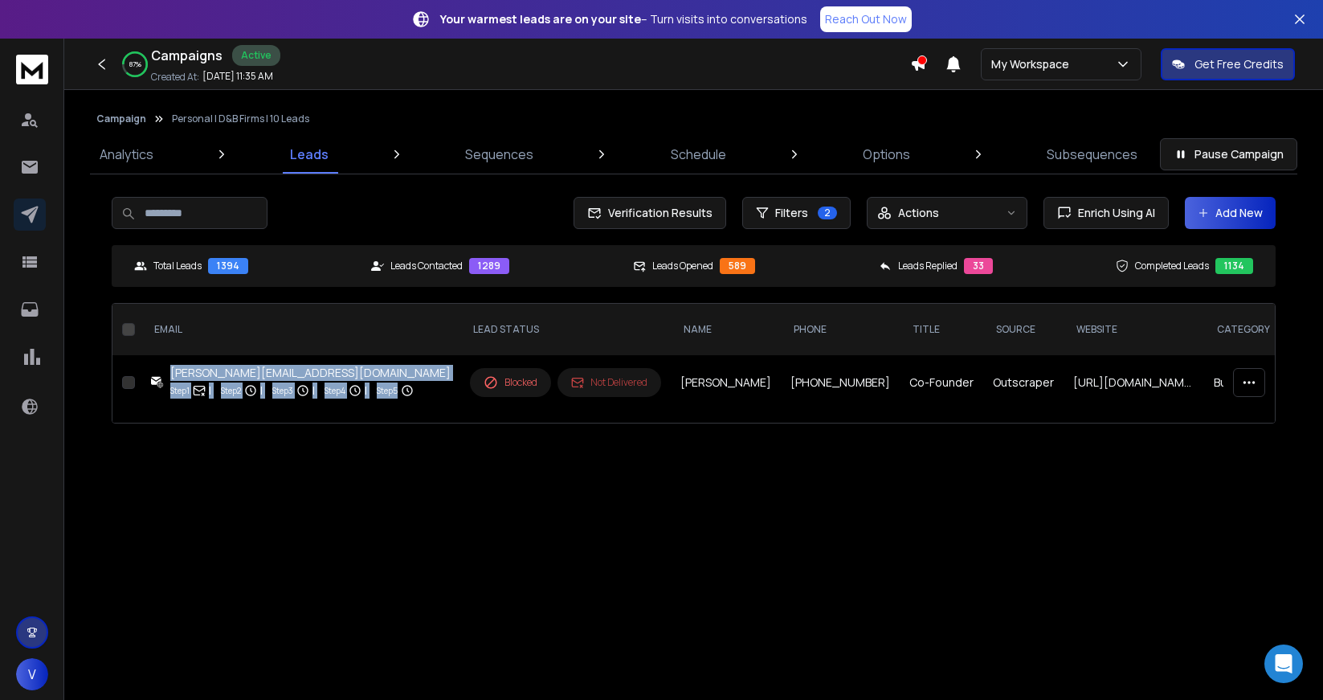
drag, startPoint x: 346, startPoint y: 372, endPoint x: 169, endPoint y: 377, distance: 177.6
click at [169, 377] on tr "james@jlsdesignandbuild.co.uk Step 1 | Step 2 | Step 3 | Step 4 | Step 5 Blocke…" at bounding box center [1121, 382] width 2019 height 55
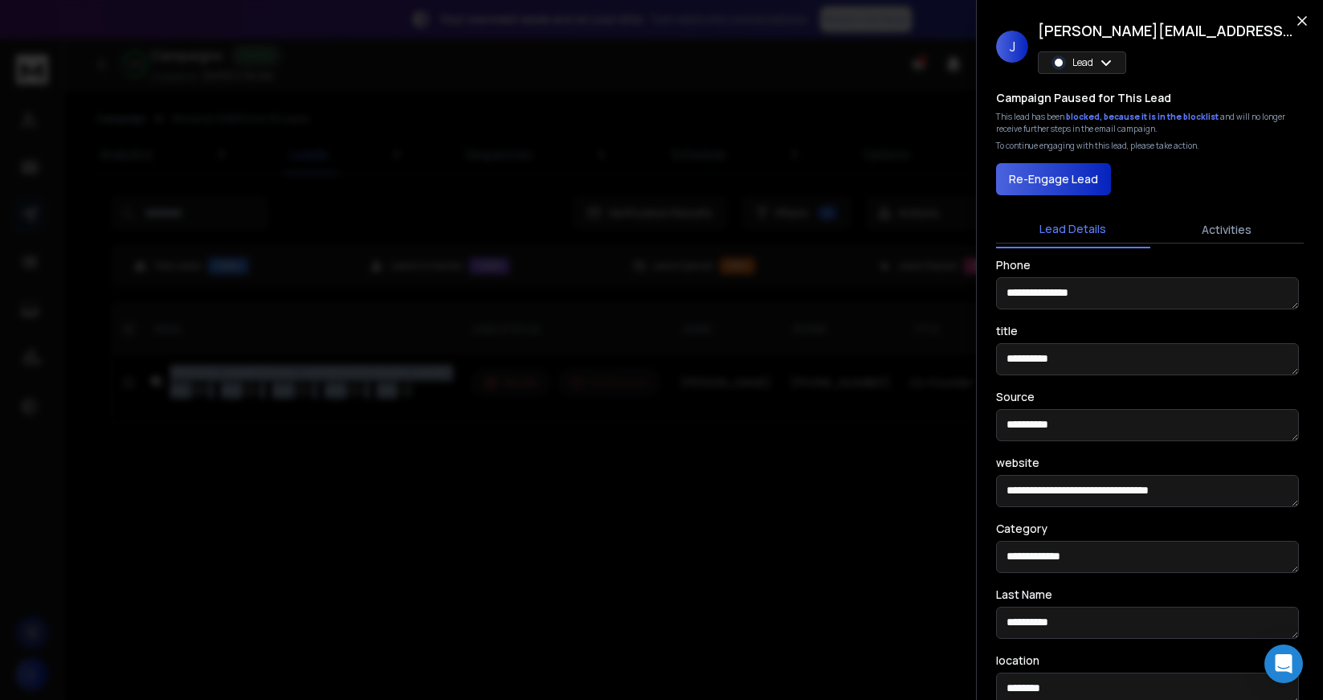
click at [1301, 17] on icon "button" at bounding box center [1302, 21] width 16 height 16
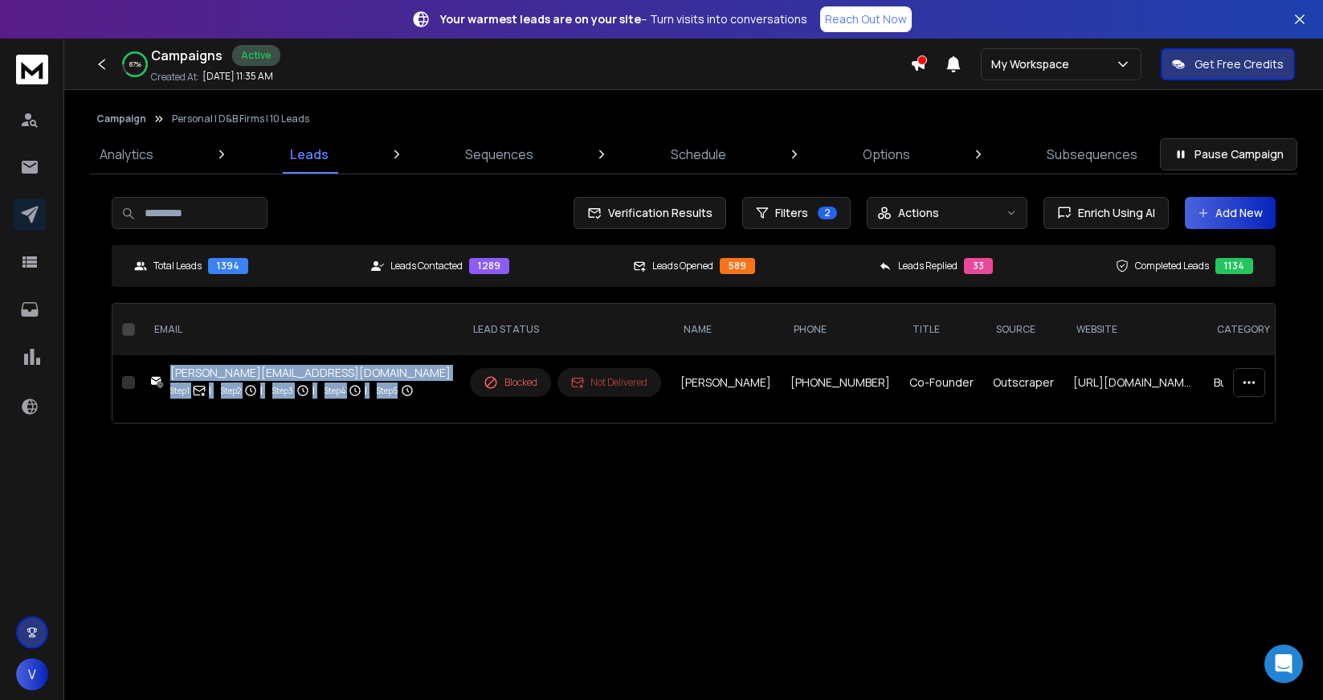
click at [259, 526] on div "Your warmest leads are on your site – Turn visits into conversations Reach Out …" at bounding box center [661, 350] width 1323 height 700
drag, startPoint x: 338, startPoint y: 371, endPoint x: 169, endPoint y: 376, distance: 169.6
click at [169, 376] on td "james@jlsdesignandbuild.co.uk Step 1 | Step 2 | Step 3 | Step 4 | Step 5" at bounding box center [300, 382] width 319 height 55
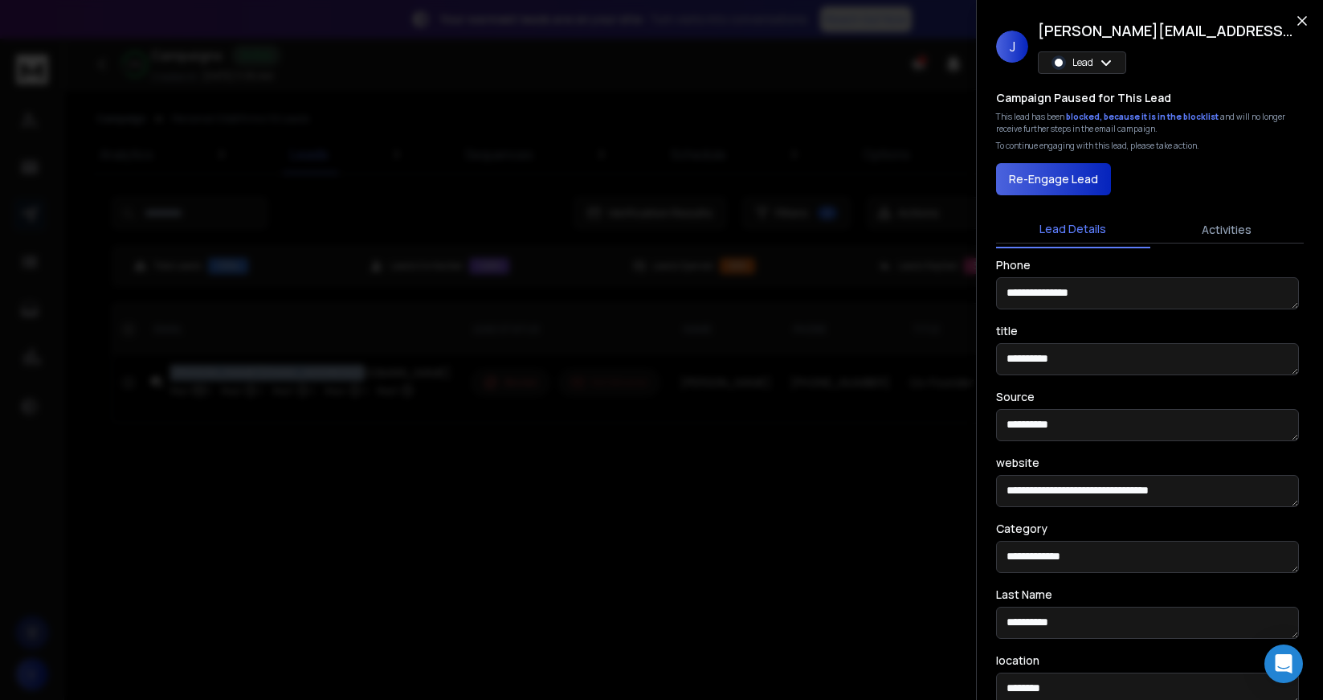
click at [1300, 21] on icon "button" at bounding box center [1302, 21] width 16 height 16
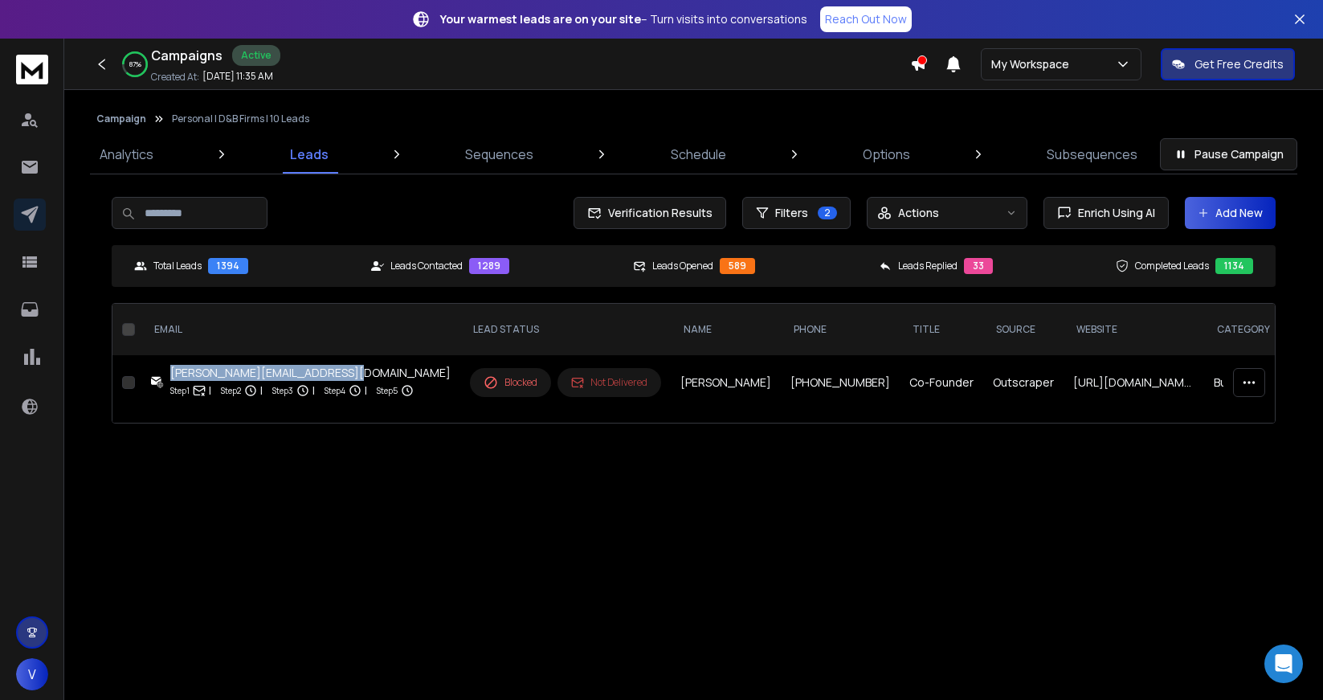
click at [1249, 390] on icon "button" at bounding box center [1249, 382] width 14 height 14
click at [1202, 432] on p "Delete Lead" at bounding box center [1227, 430] width 66 height 16
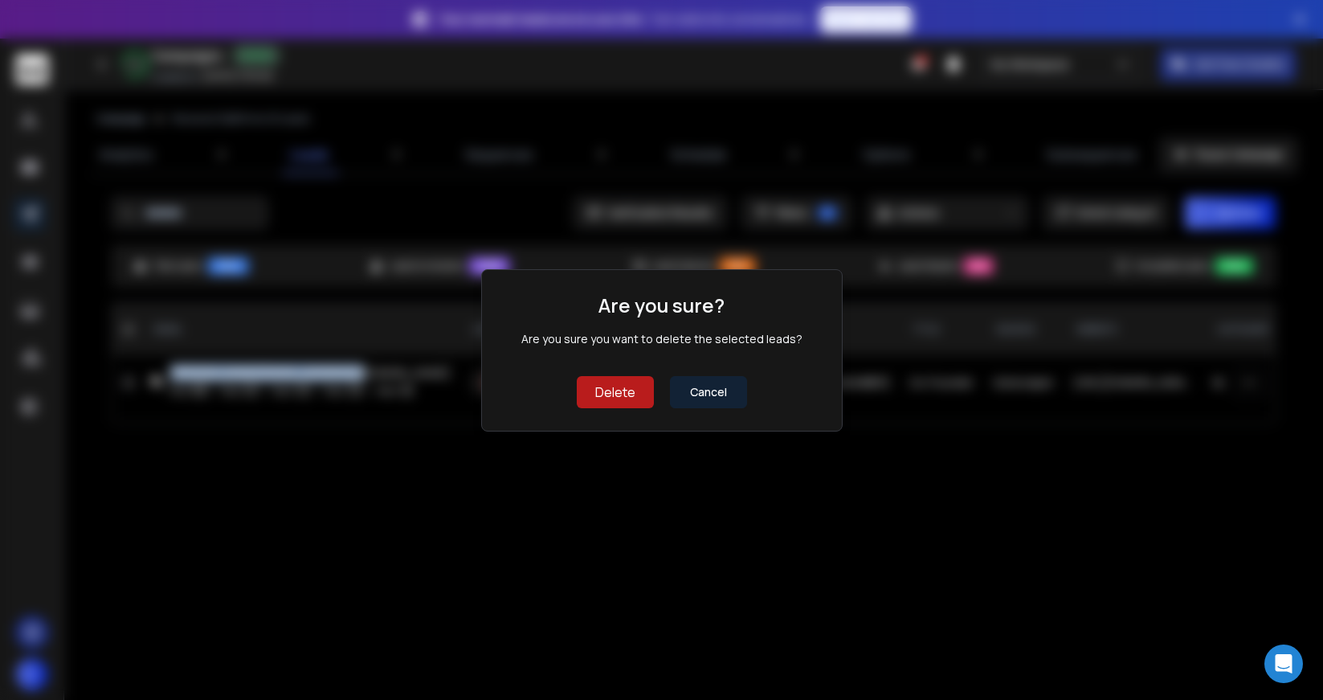
click at [610, 392] on button "Delete" at bounding box center [615, 392] width 77 height 32
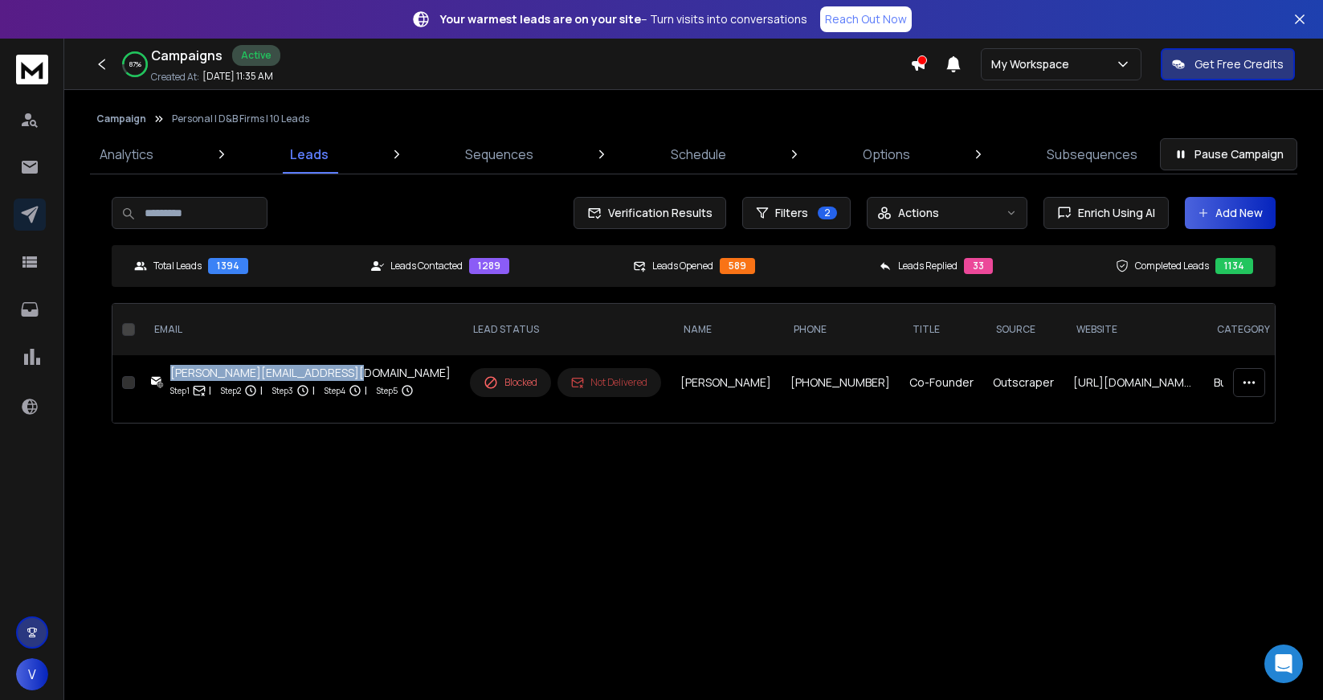
click at [1248, 383] on icon "button" at bounding box center [1249, 382] width 12 height 2
click at [1205, 430] on p "Delete Lead" at bounding box center [1227, 430] width 66 height 16
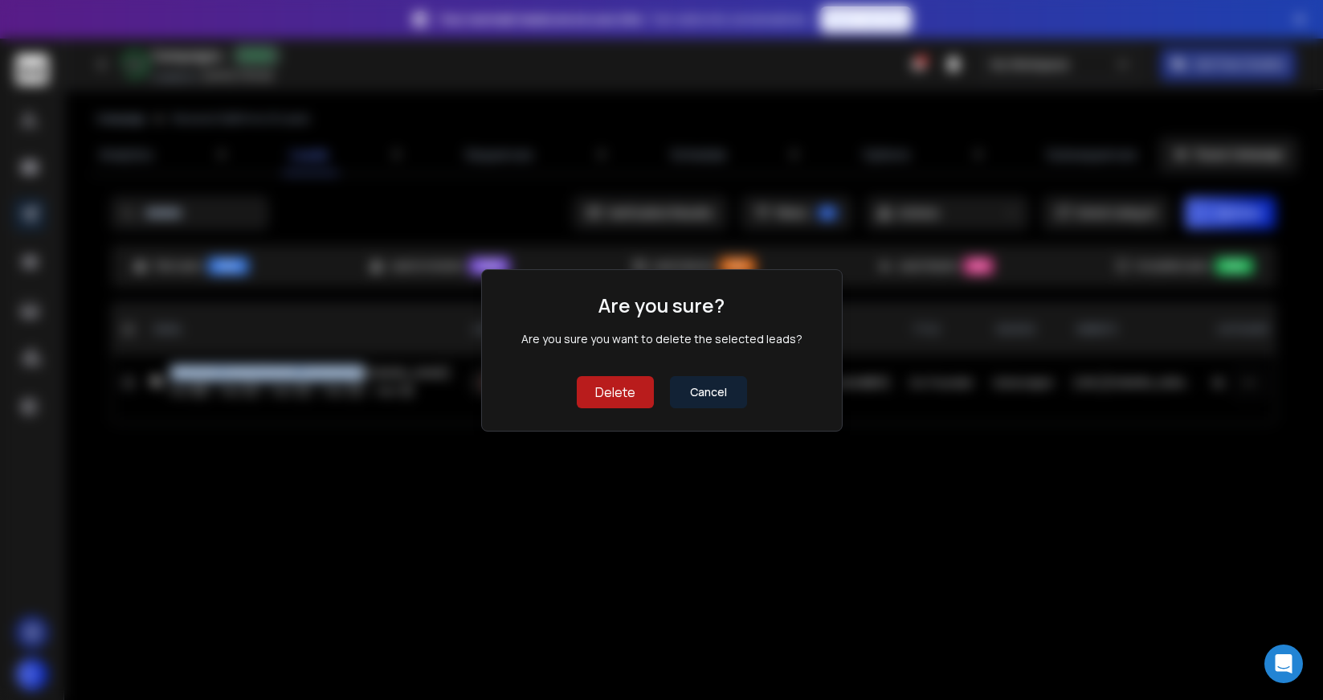
click at [610, 387] on button "Delete" at bounding box center [615, 392] width 77 height 32
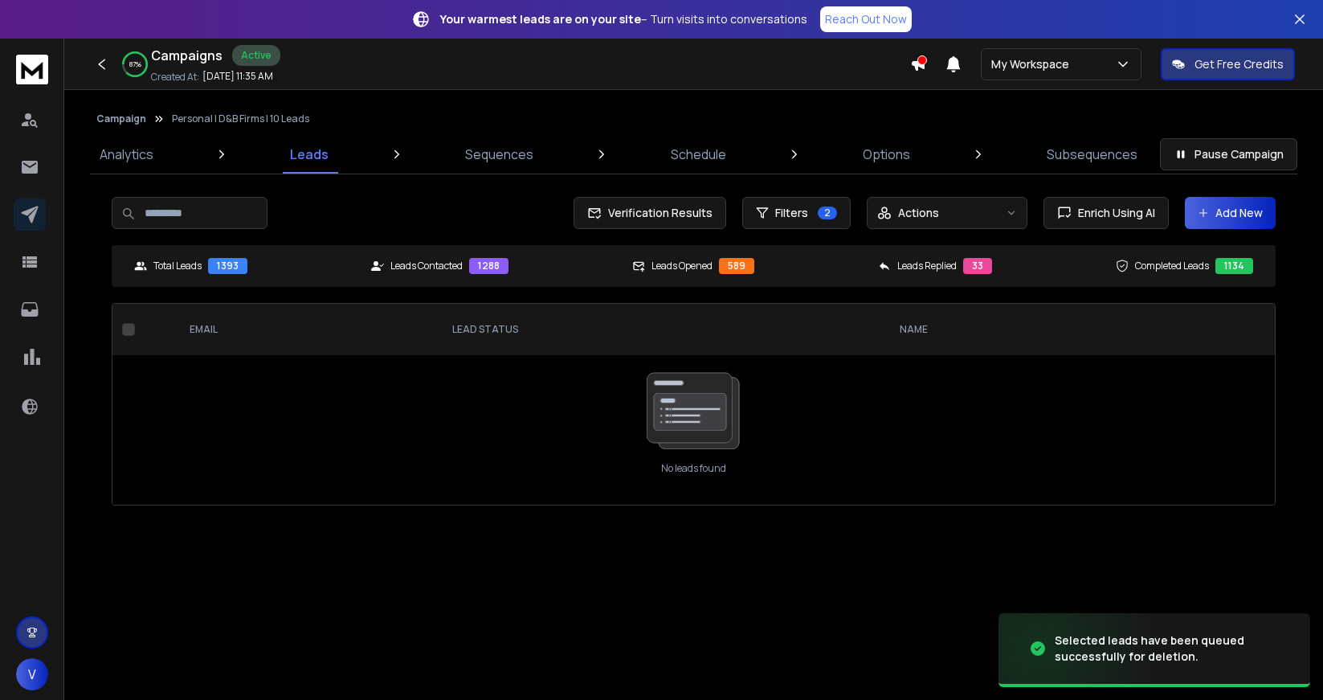
click at [480, 545] on div "Your warmest leads are on your site – Turn visits into conversations Reach Out …" at bounding box center [661, 350] width 1323 height 700
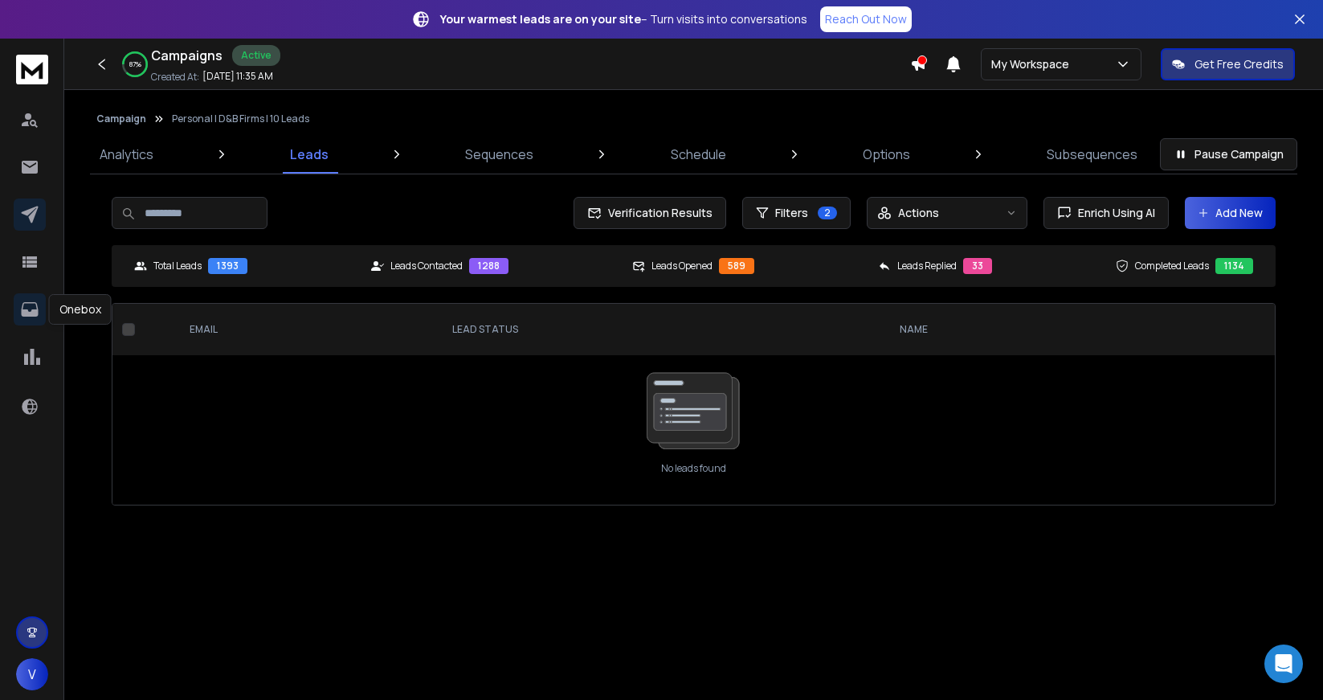
click at [20, 307] on icon at bounding box center [29, 309] width 19 height 19
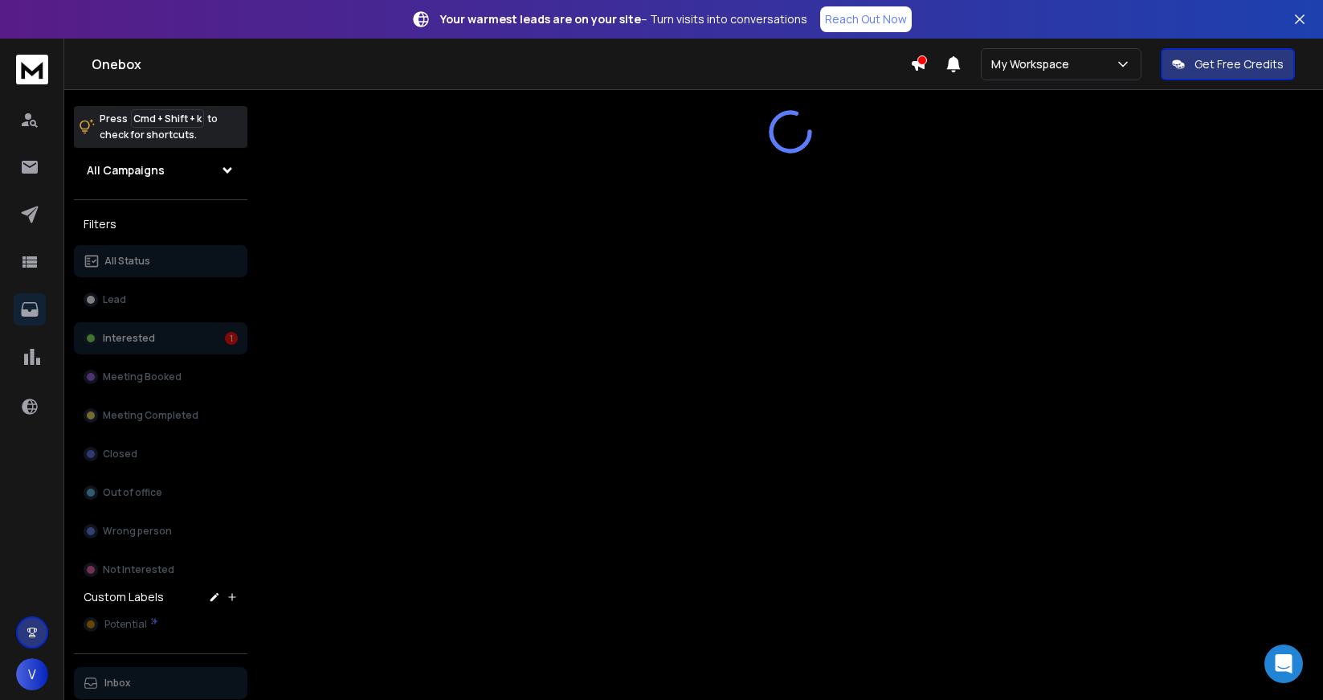
click at [134, 339] on div "All Status Lead Interested 1 Meeting Booked Meeting Completed Closed Out of off…" at bounding box center [161, 415] width 174 height 341
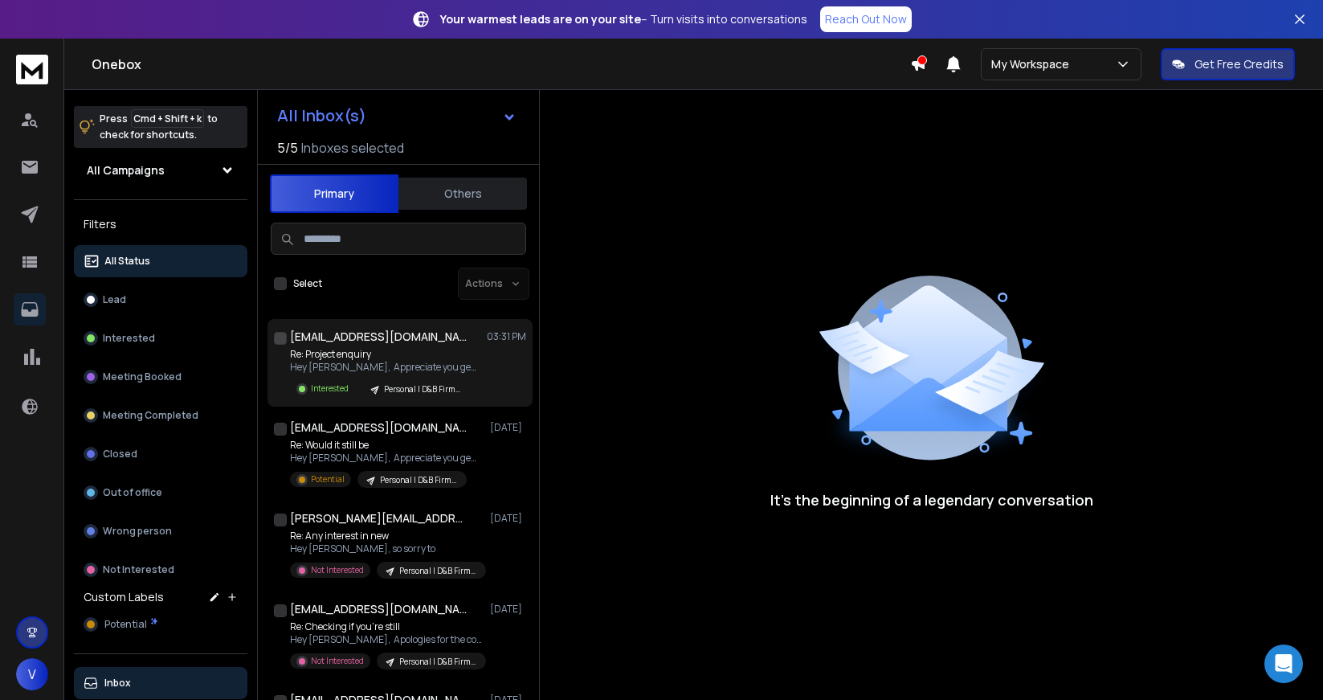
click at [400, 357] on p "Re: Project enquiry" at bounding box center [386, 354] width 193 height 13
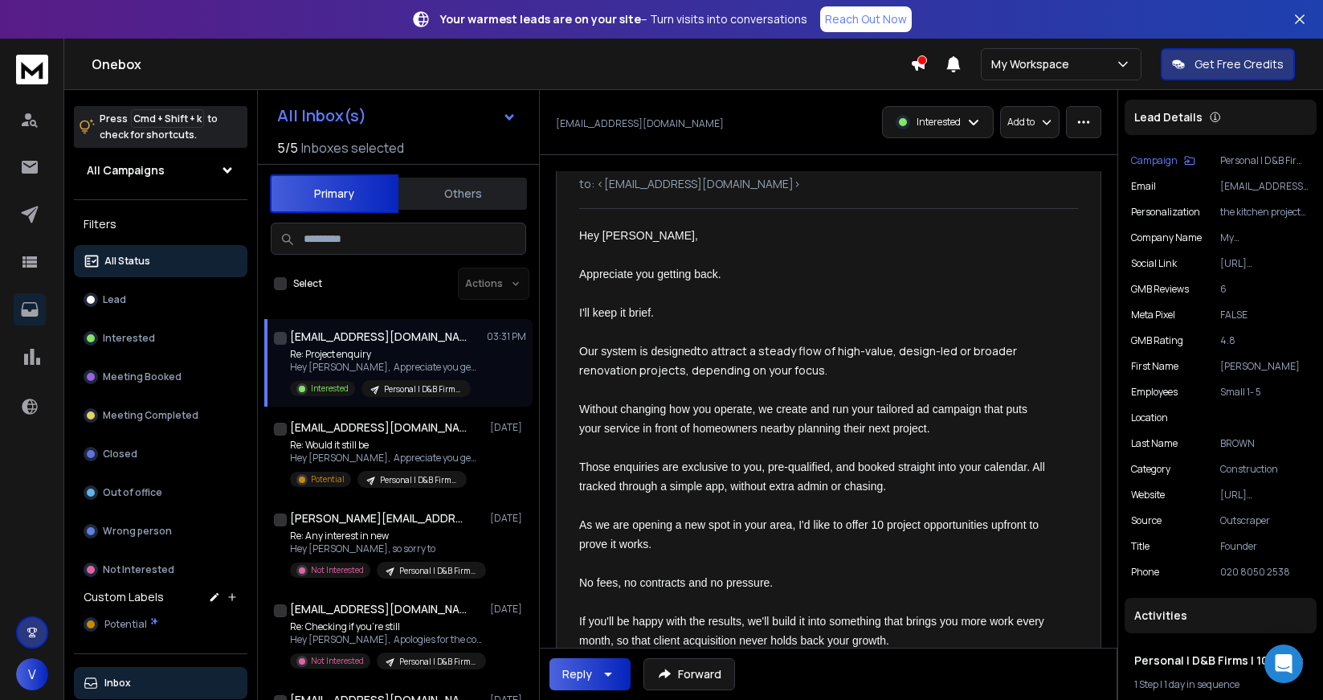
scroll to position [125, 0]
